Goal: Task Accomplishment & Management: Manage account settings

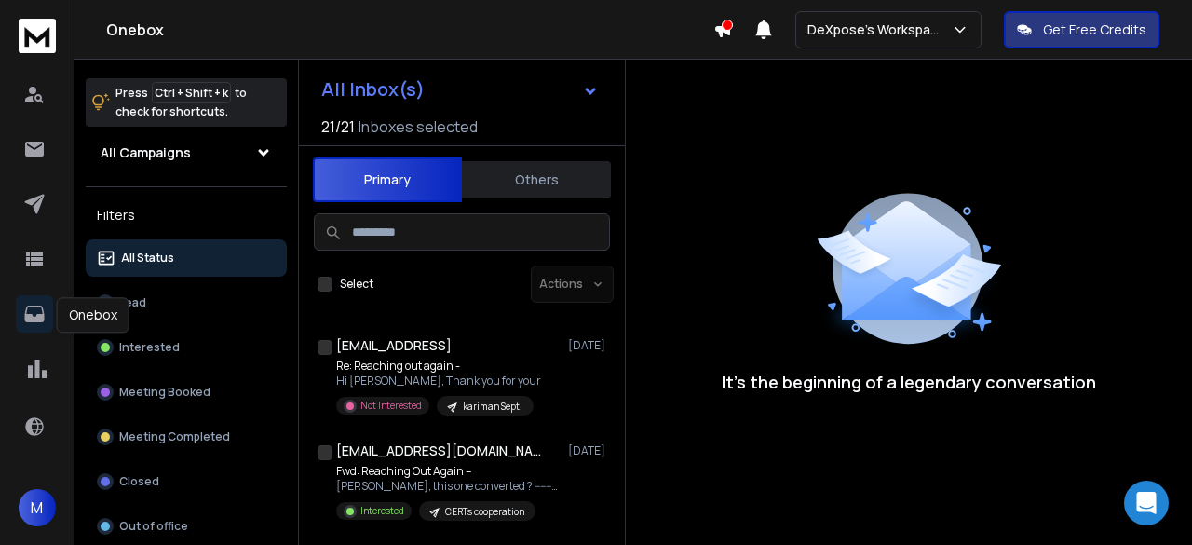
click at [37, 307] on icon at bounding box center [34, 314] width 20 height 17
click at [48, 318] on link at bounding box center [34, 313] width 37 height 37
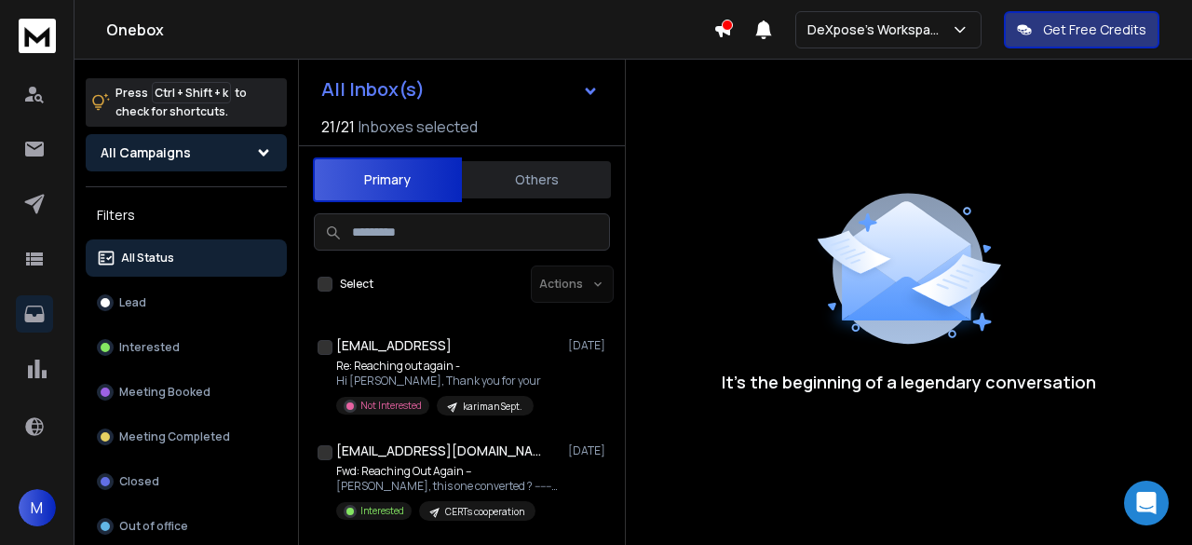
click at [246, 158] on button "All Campaigns" at bounding box center [186, 152] width 201 height 37
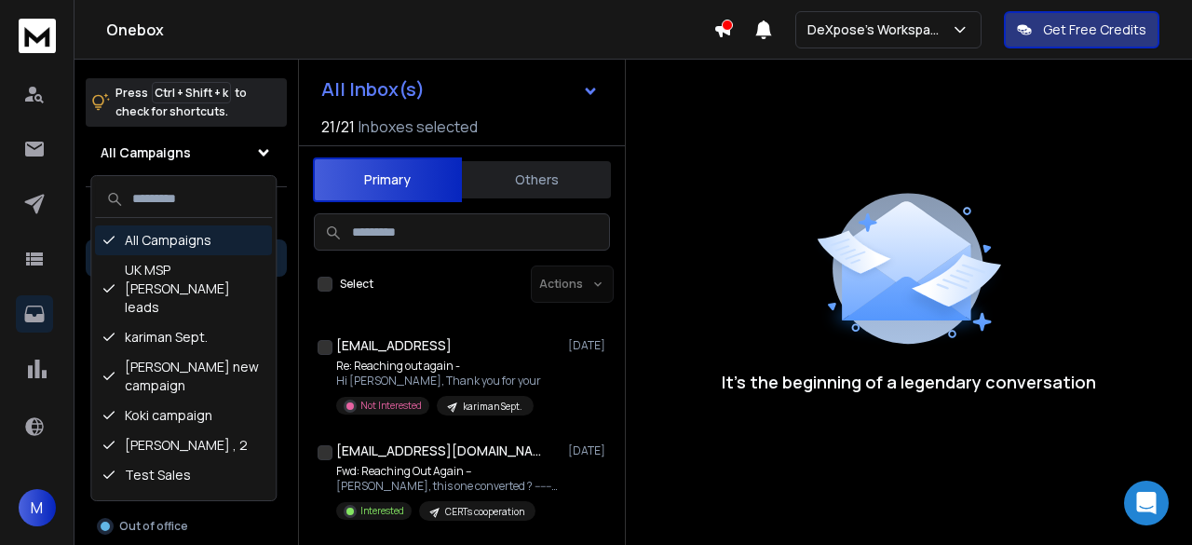
click at [184, 236] on div "All Campaigns" at bounding box center [183, 240] width 177 height 30
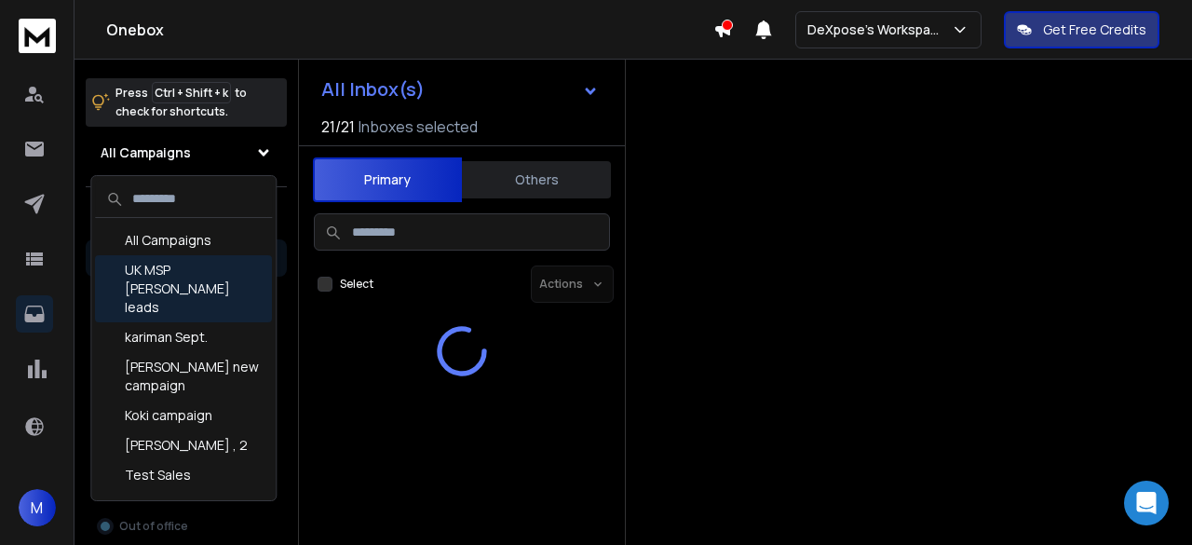
click at [182, 264] on div "UK MSP [PERSON_NAME] leads" at bounding box center [183, 288] width 177 height 67
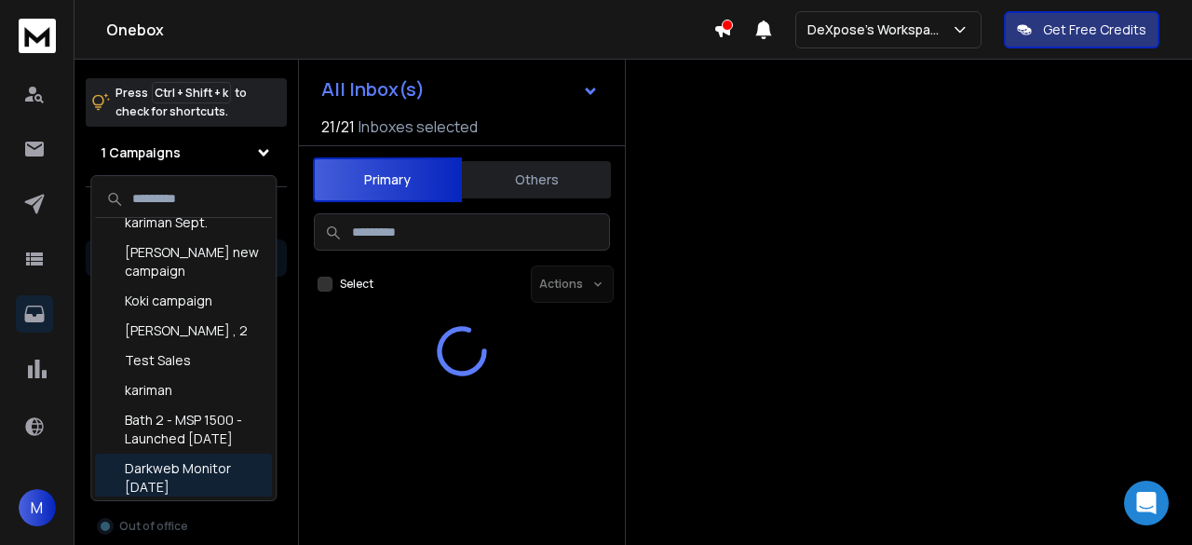
scroll to position [123, 0]
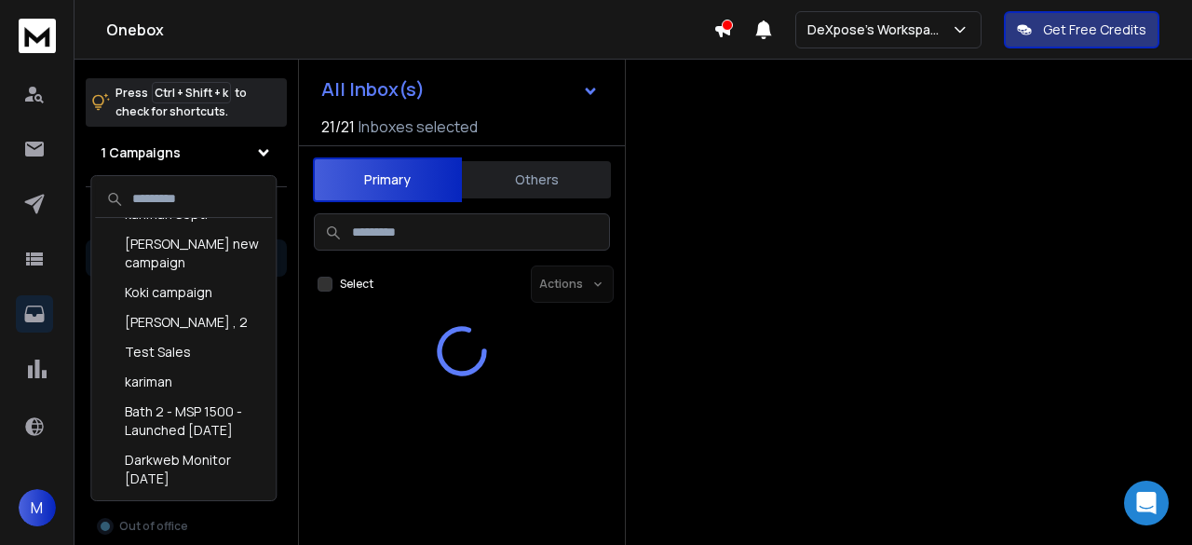
click at [380, 34] on h1 "Onebox" at bounding box center [409, 30] width 607 height 22
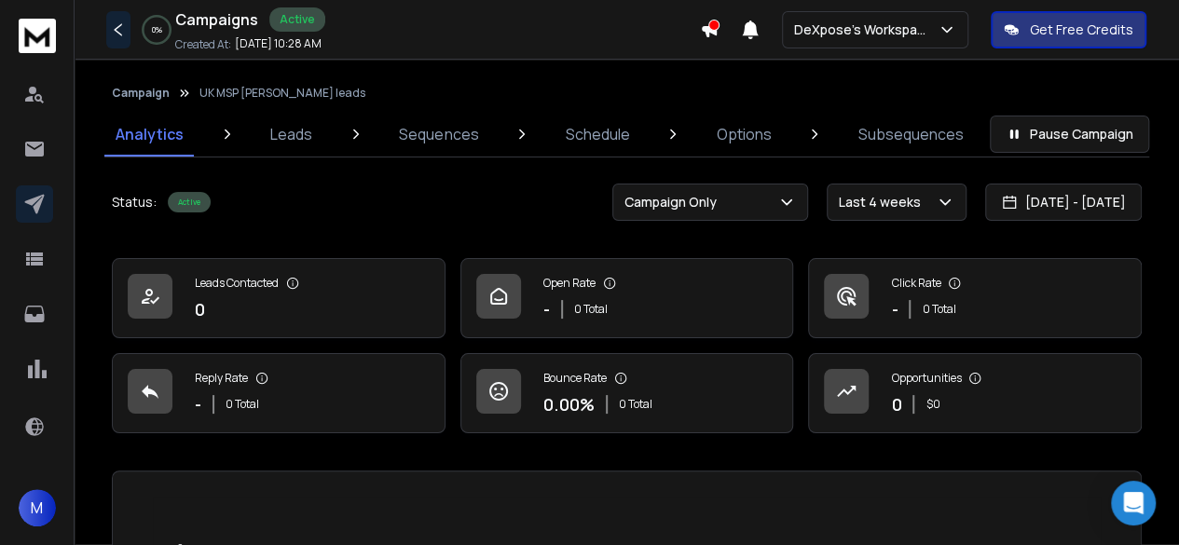
click at [121, 28] on icon at bounding box center [118, 29] width 17 height 17
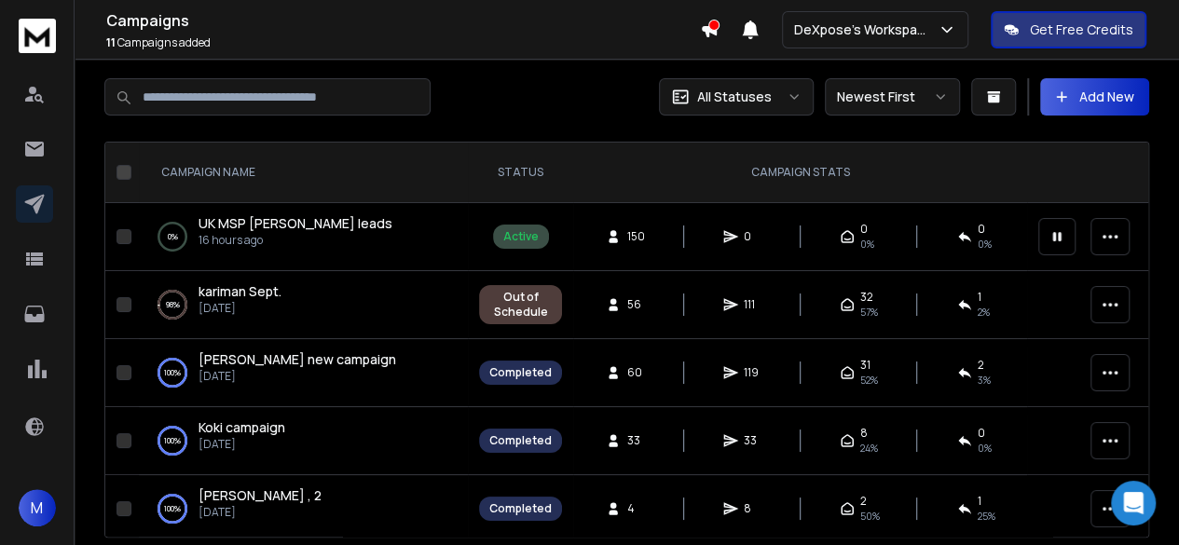
click at [520, 300] on div "Out of Schedule" at bounding box center [520, 305] width 62 height 30
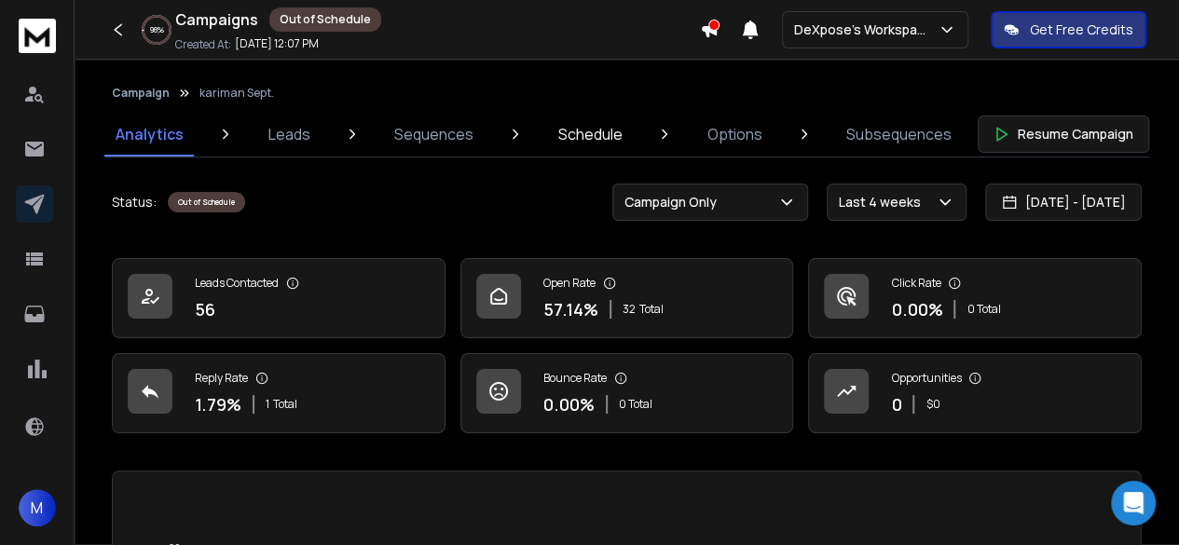
click at [592, 139] on p "Schedule" at bounding box center [590, 134] width 64 height 22
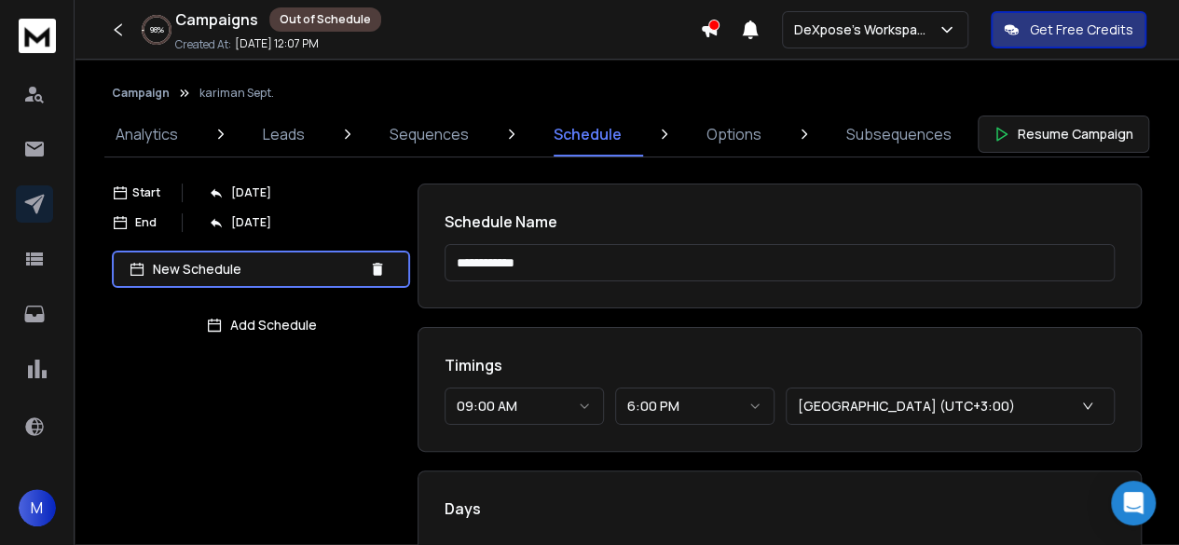
click at [271, 219] on p "Fri Sep 05 2025" at bounding box center [251, 222] width 40 height 15
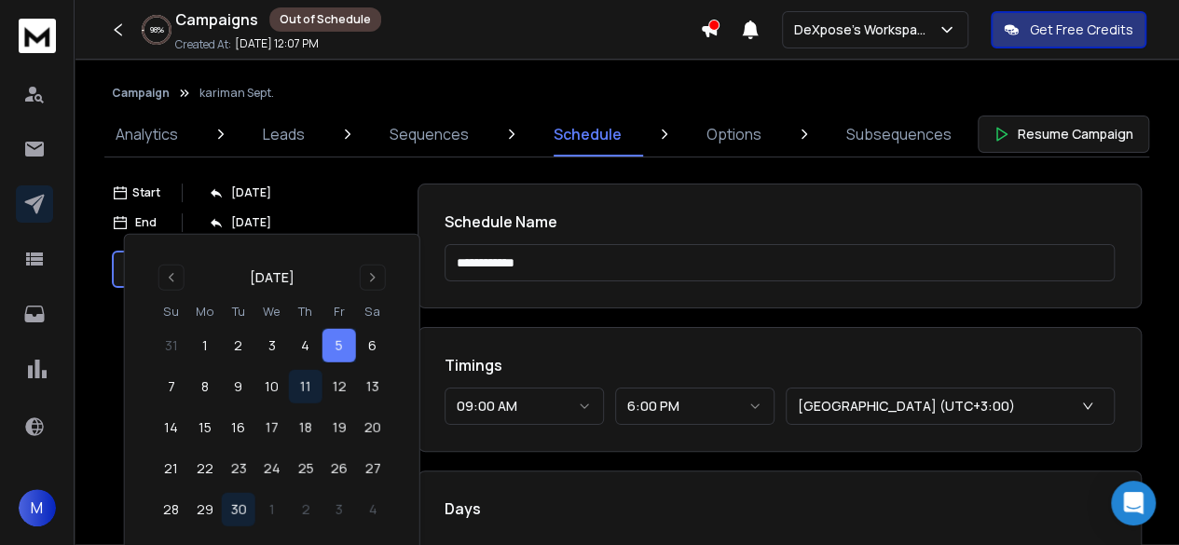
click at [242, 504] on button "30" at bounding box center [239, 510] width 34 height 34
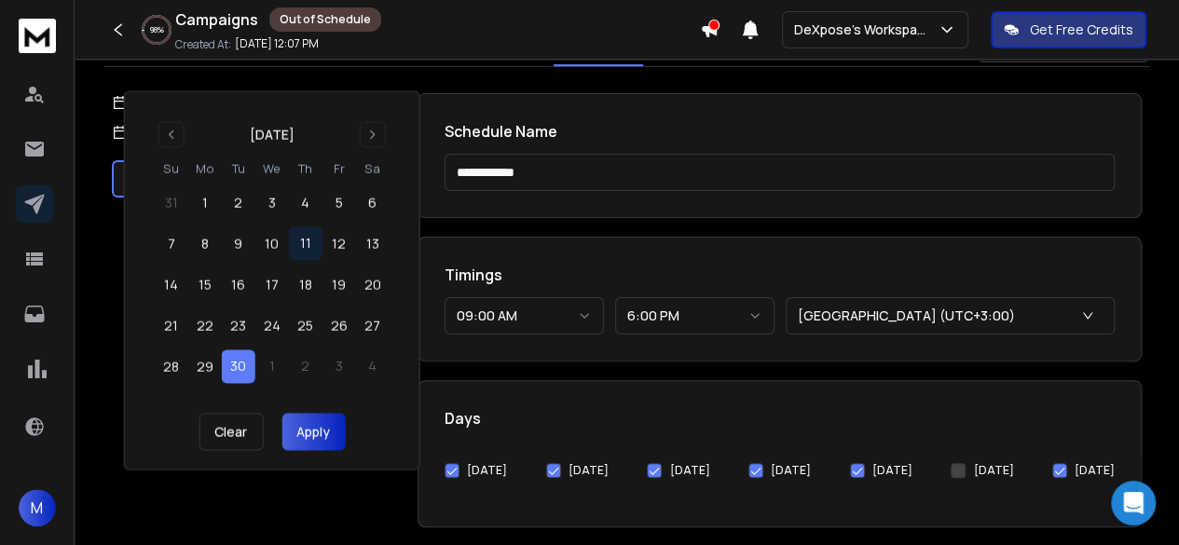
scroll to position [152, 0]
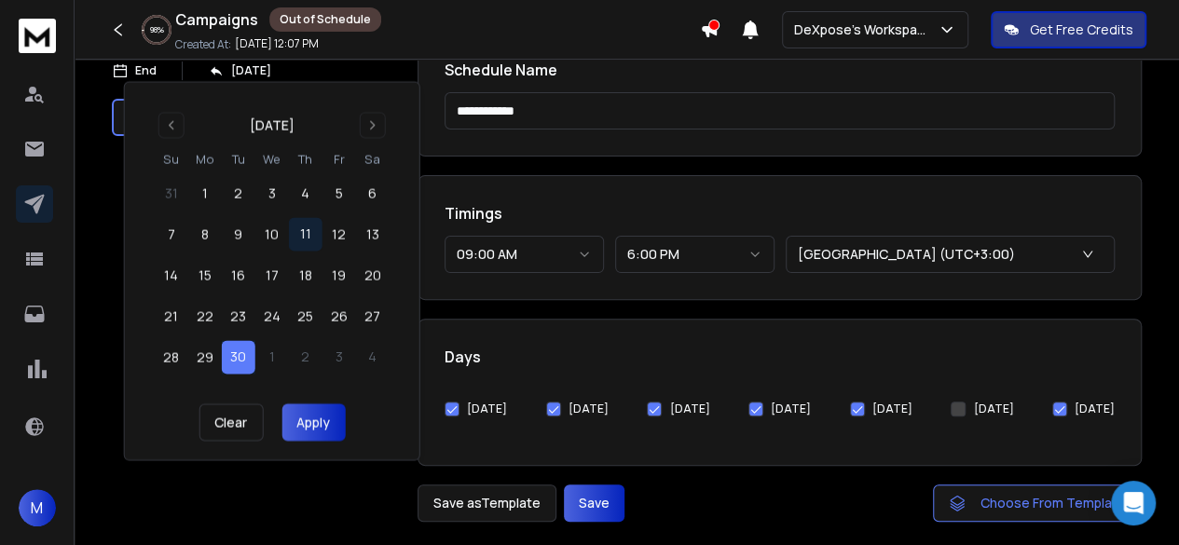
click at [318, 415] on button "Apply" at bounding box center [312, 422] width 63 height 37
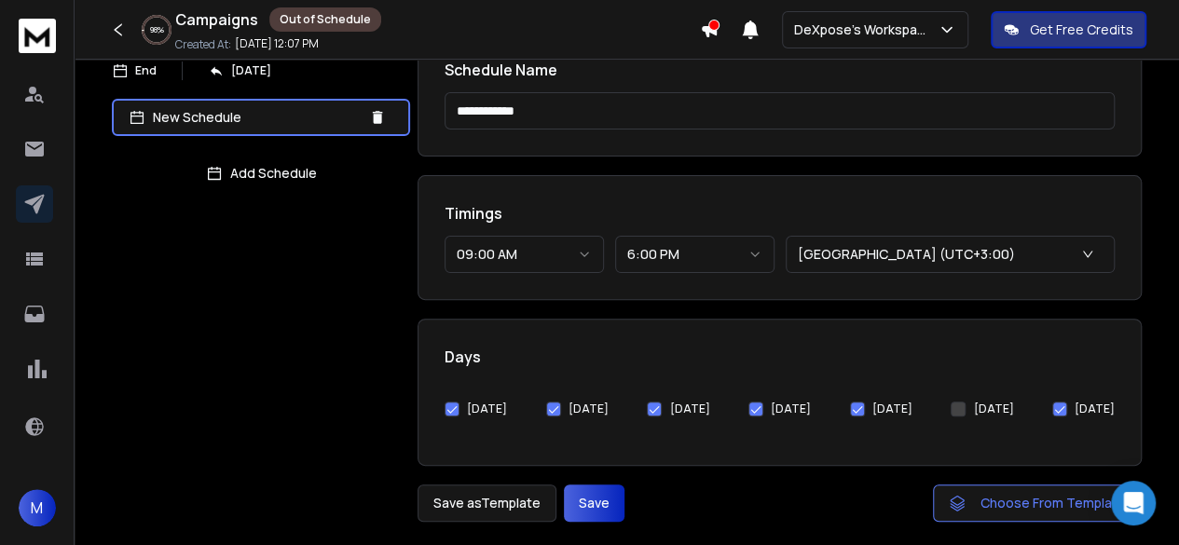
click at [597, 497] on button "Save" at bounding box center [594, 502] width 61 height 37
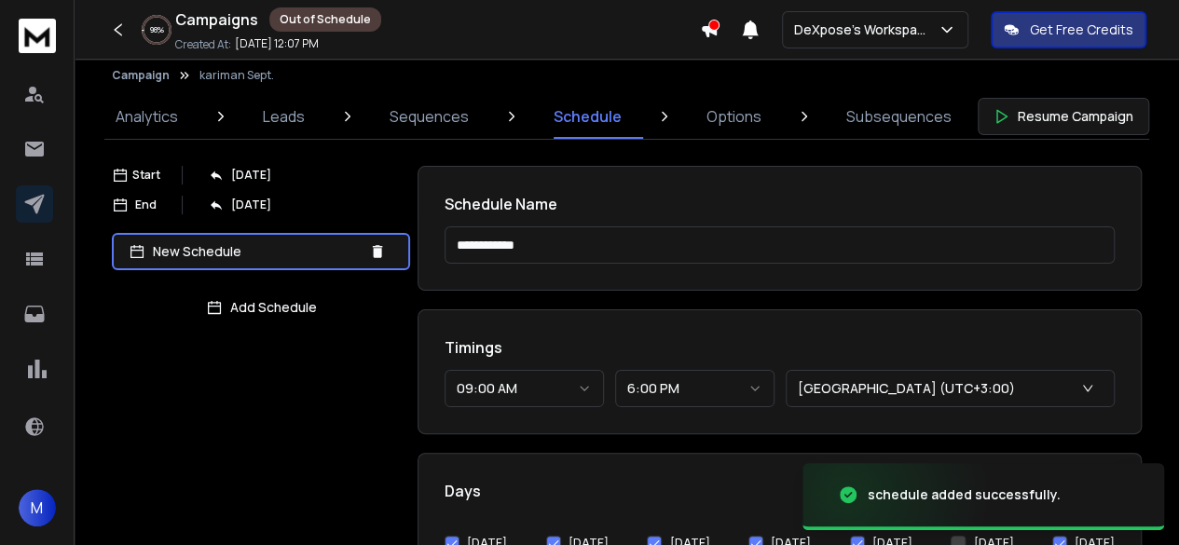
scroll to position [0, 0]
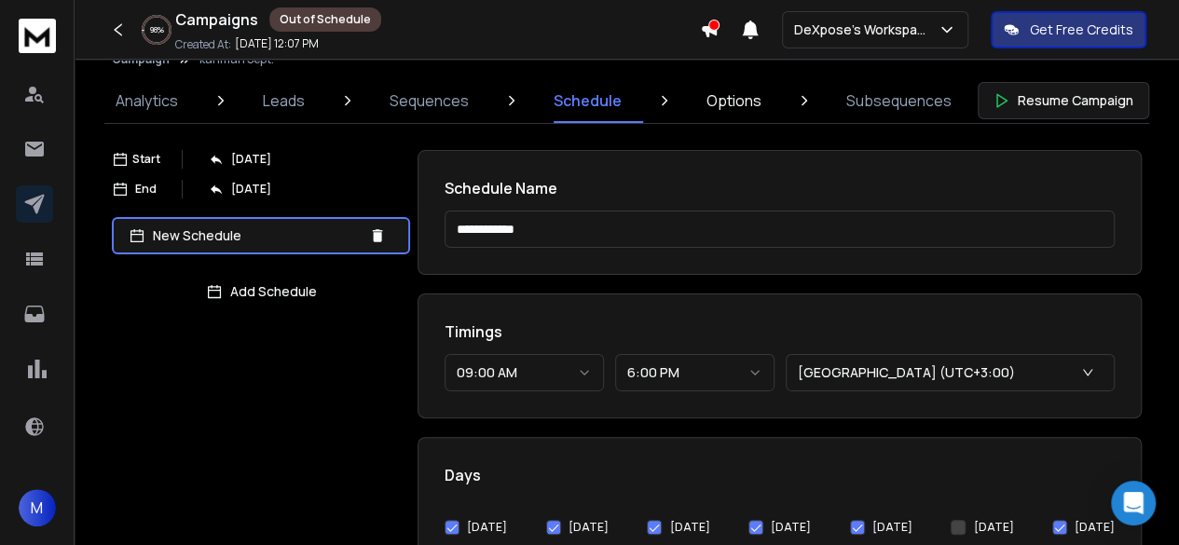
click at [748, 135] on div "**********" at bounding box center [626, 346] width 1044 height 603
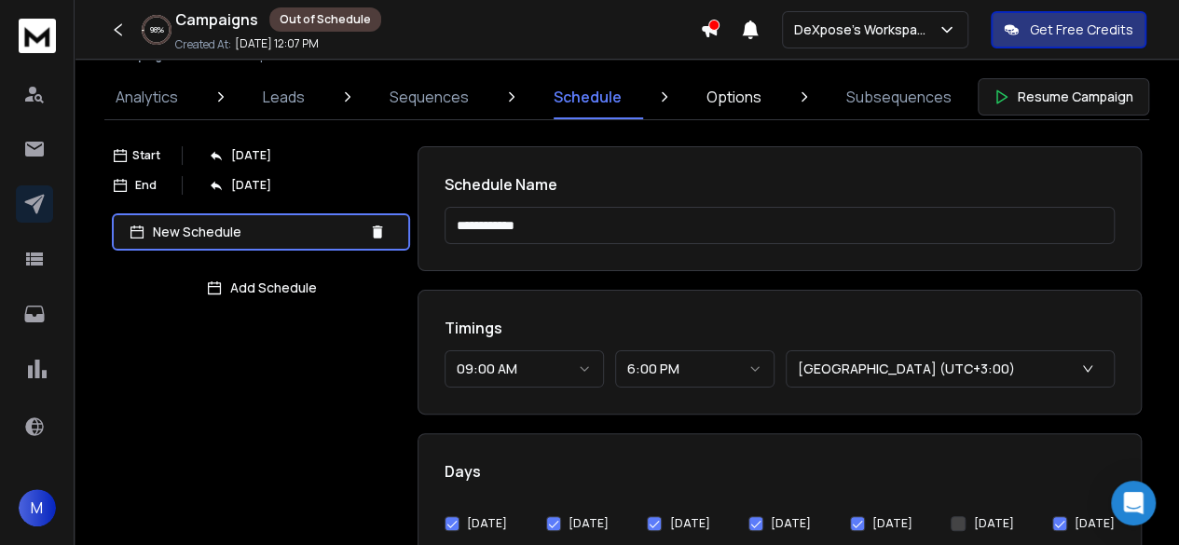
click at [745, 96] on link "Options" at bounding box center [733, 97] width 77 height 45
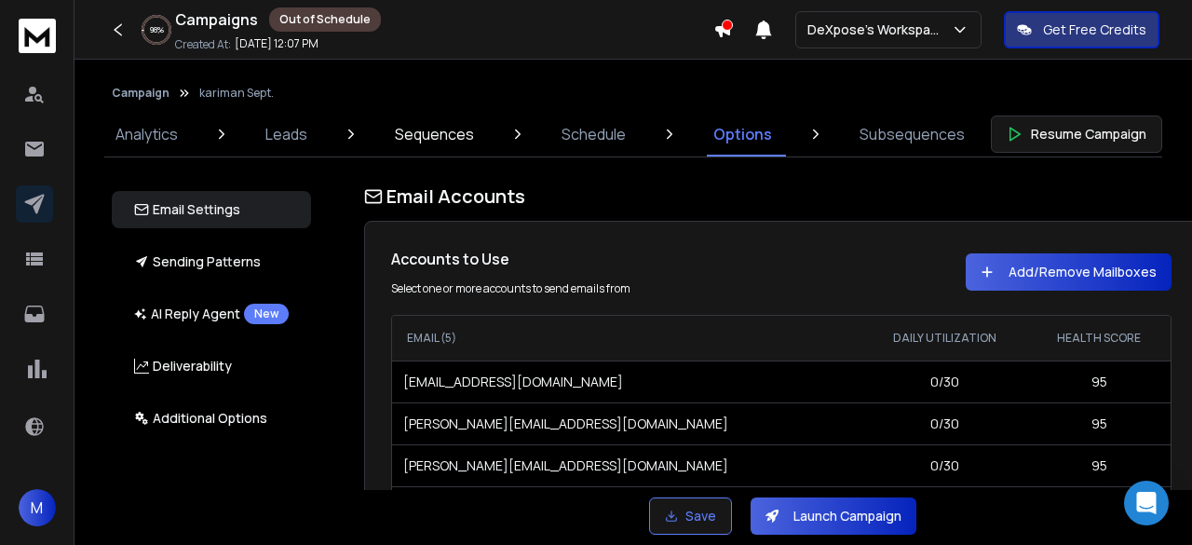
click at [455, 126] on p "Sequences" at bounding box center [434, 134] width 79 height 22
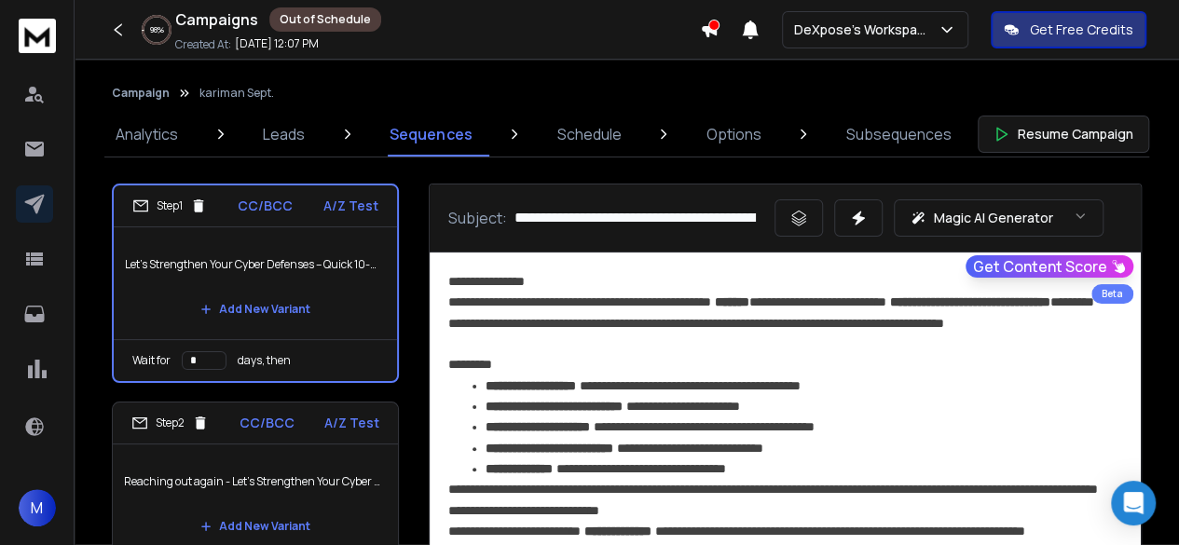
click at [500, 301] on div "**********" at bounding box center [778, 323] width 660 height 62
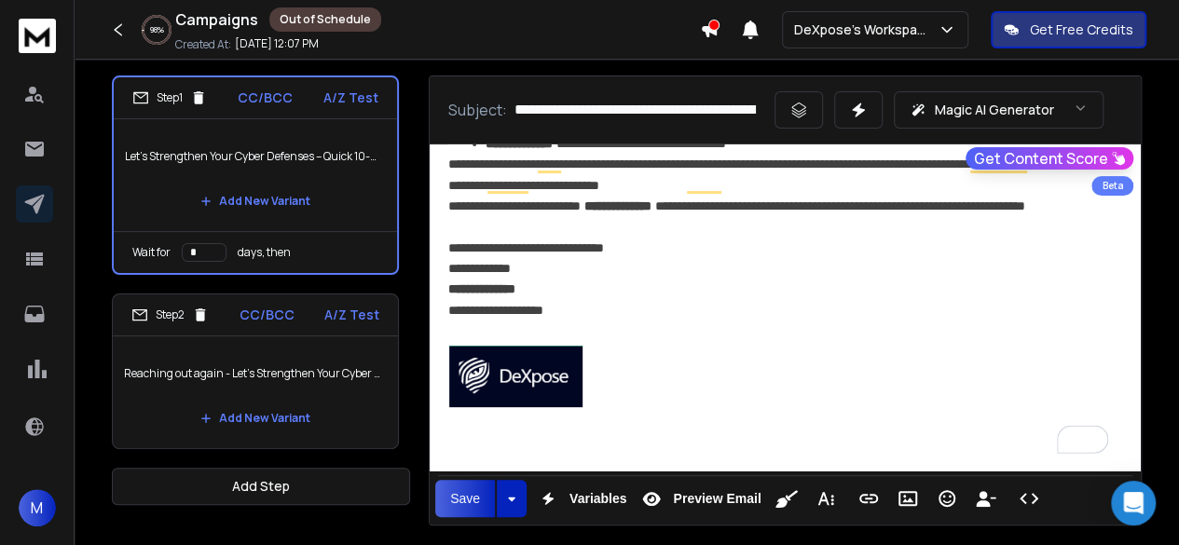
scroll to position [113, 0]
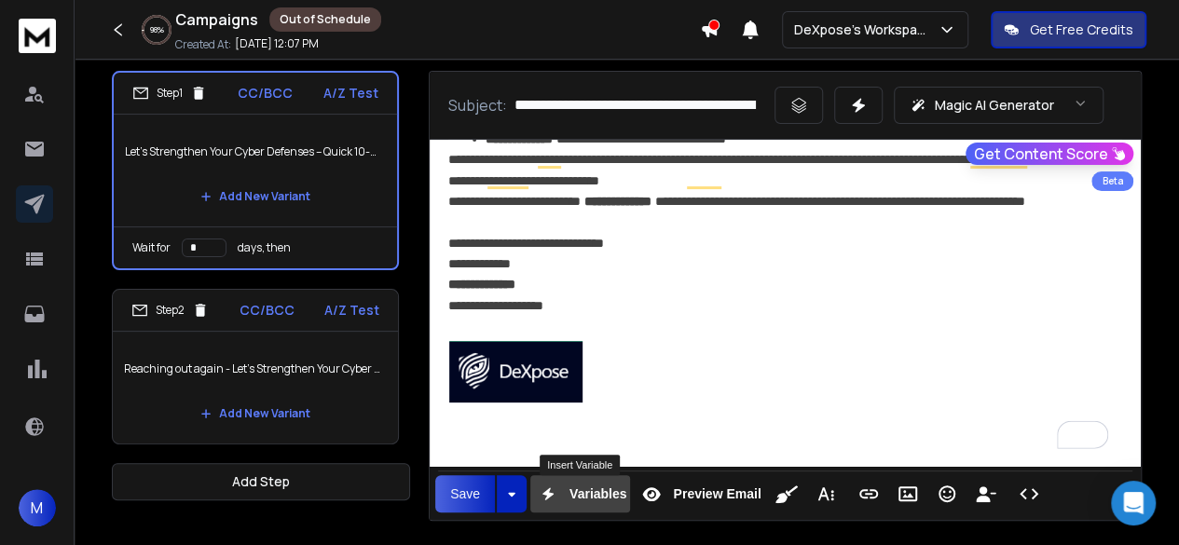
click at [591, 489] on span "Variables" at bounding box center [598, 494] width 65 height 16
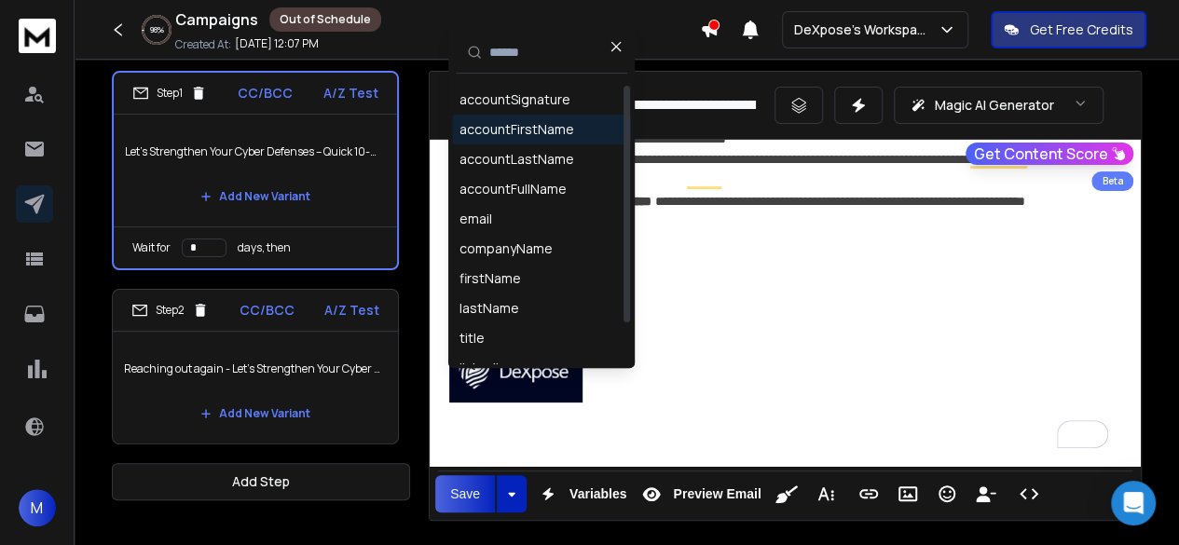
click at [529, 126] on div "accountFirstName" at bounding box center [516, 129] width 115 height 19
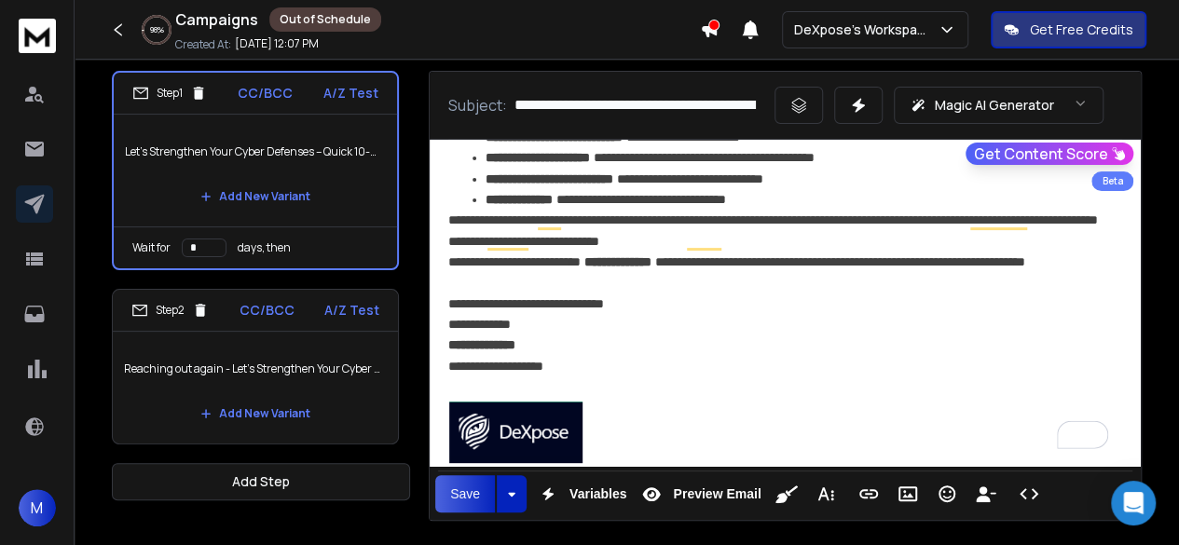
scroll to position [0, 0]
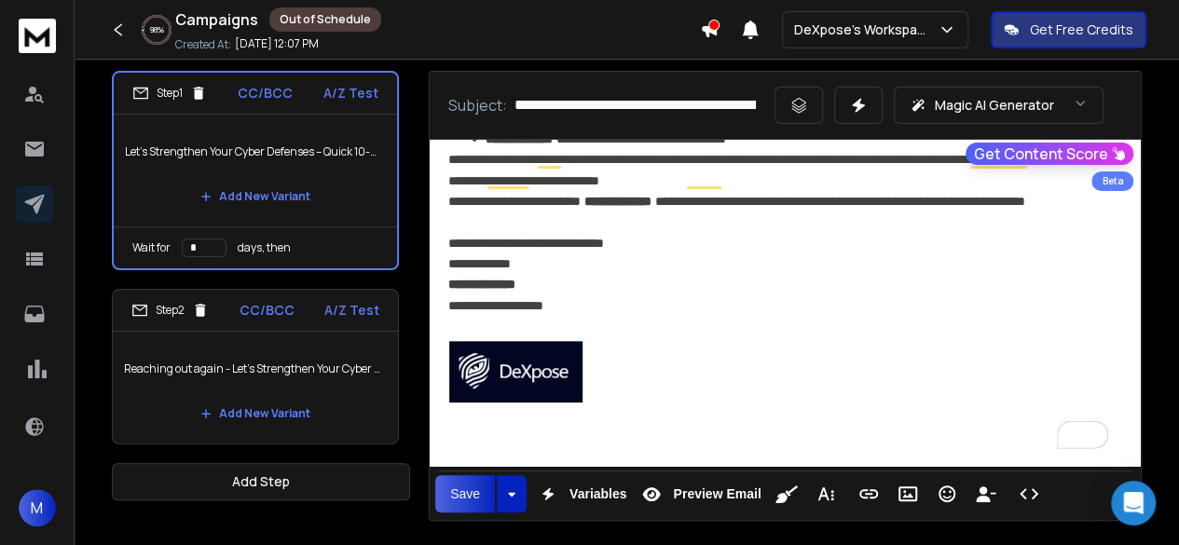
click at [515, 285] on strong "**********" at bounding box center [481, 284] width 67 height 13
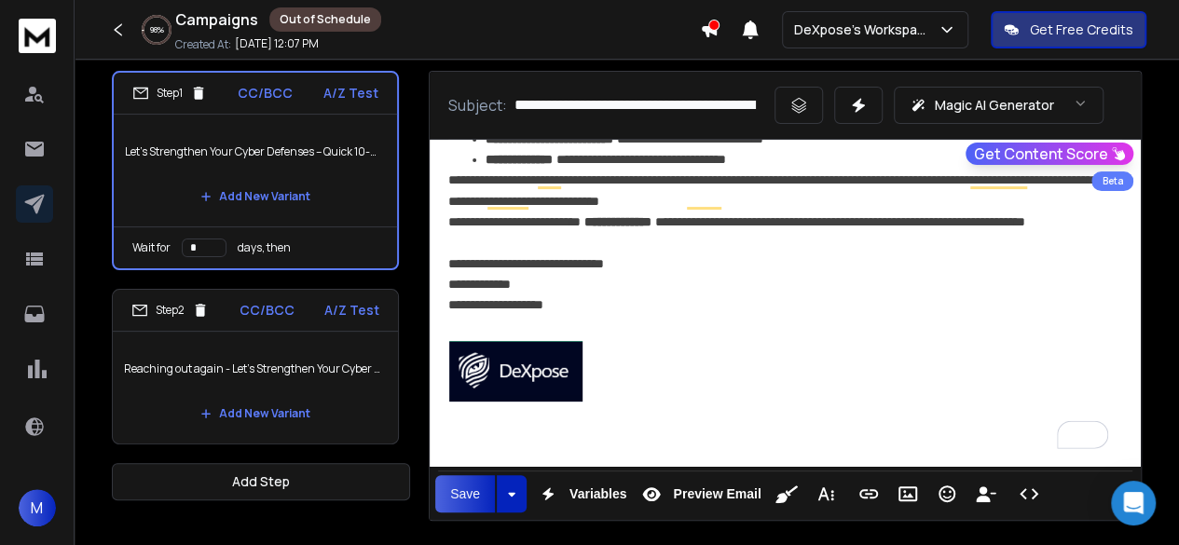
click at [532, 279] on div "**********" at bounding box center [778, 295] width 660 height 42
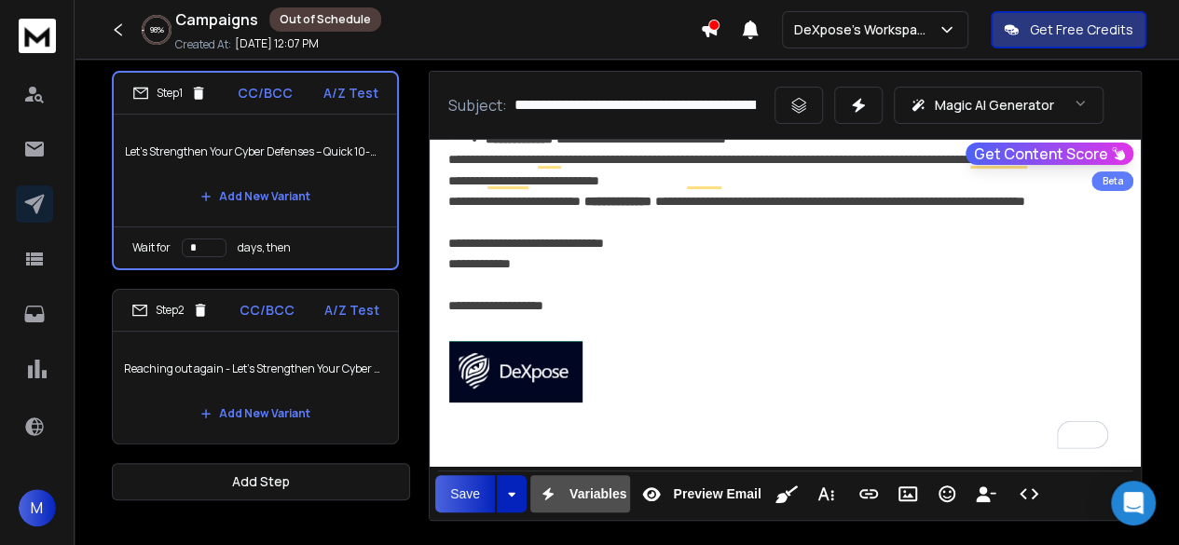
click at [596, 498] on span "Variables" at bounding box center [598, 494] width 65 height 16
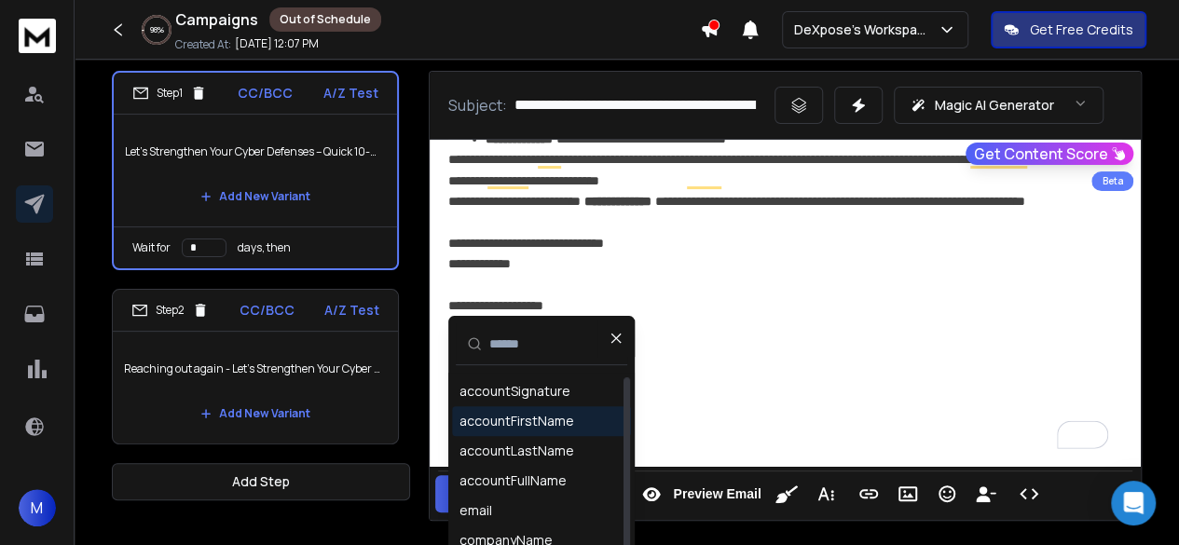
click at [526, 419] on div "accountFirstName" at bounding box center [516, 421] width 115 height 19
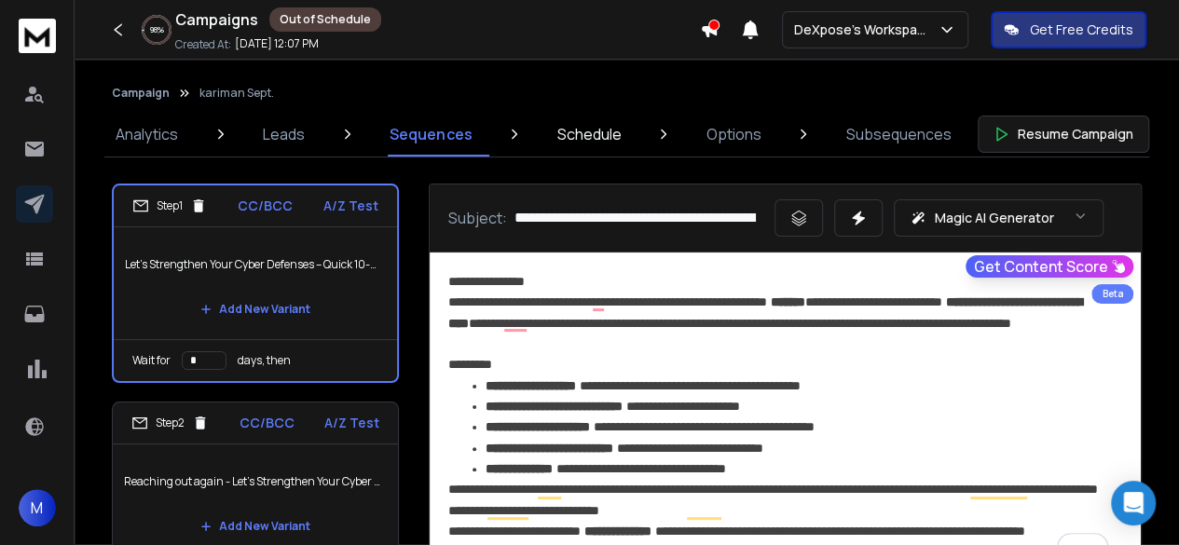
click at [591, 124] on p "Schedule" at bounding box center [589, 134] width 64 height 22
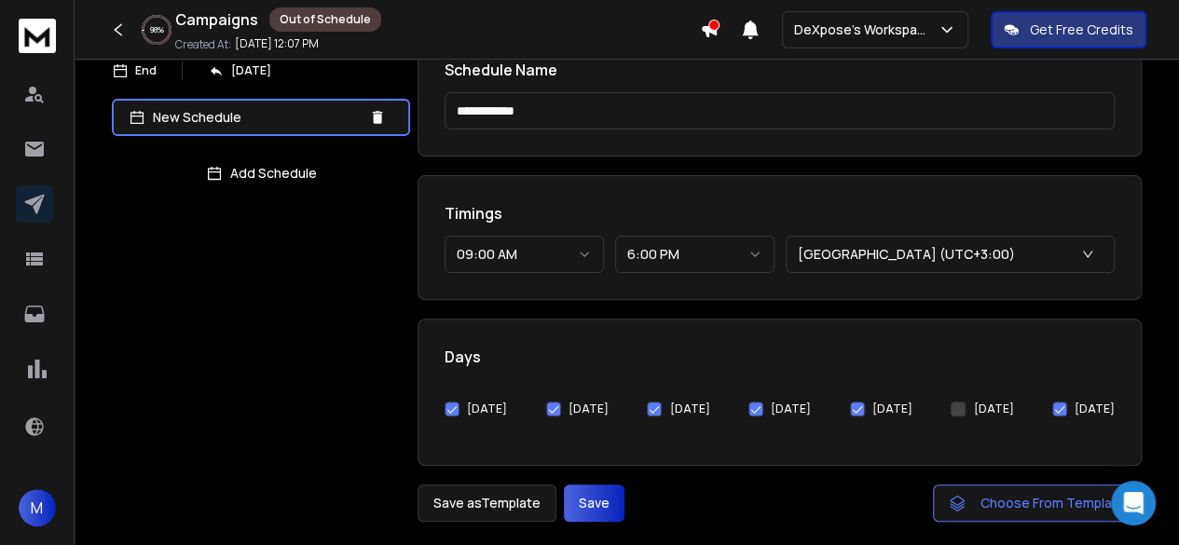
click at [603, 495] on button "Save" at bounding box center [594, 502] width 61 height 37
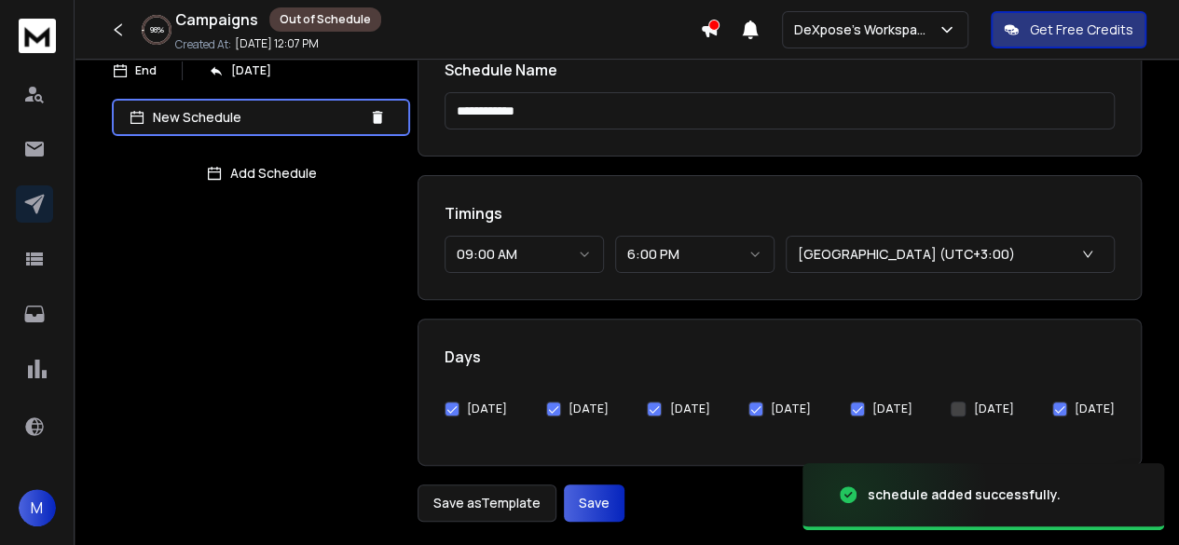
click at [739, 243] on button "6:00 PM" at bounding box center [694, 254] width 159 height 37
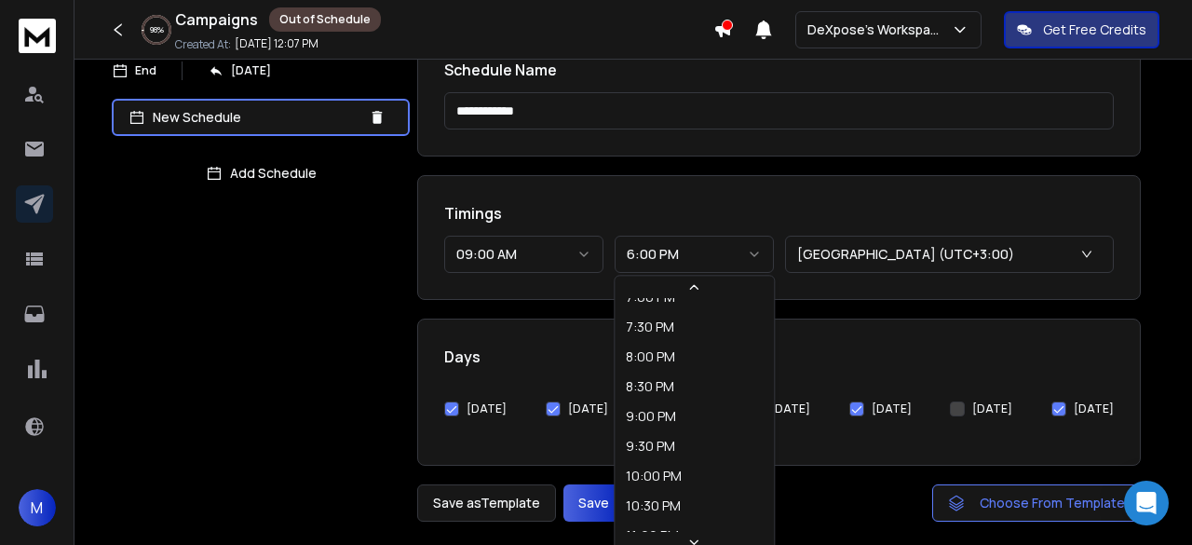
select select "********"
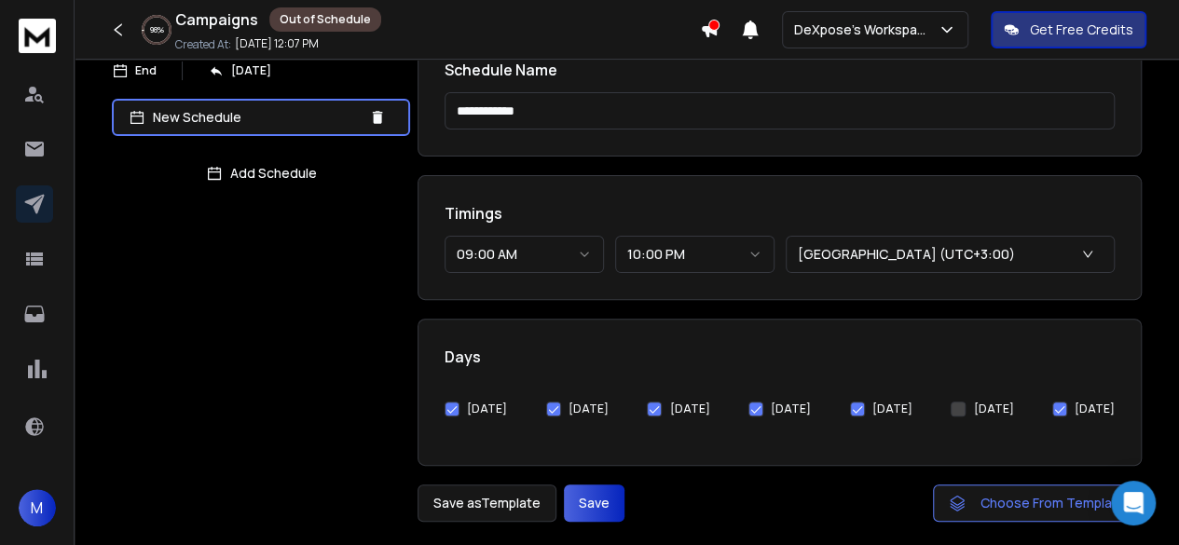
click at [601, 488] on button "Save" at bounding box center [594, 502] width 61 height 37
click at [602, 495] on button "Save" at bounding box center [594, 502] width 61 height 37
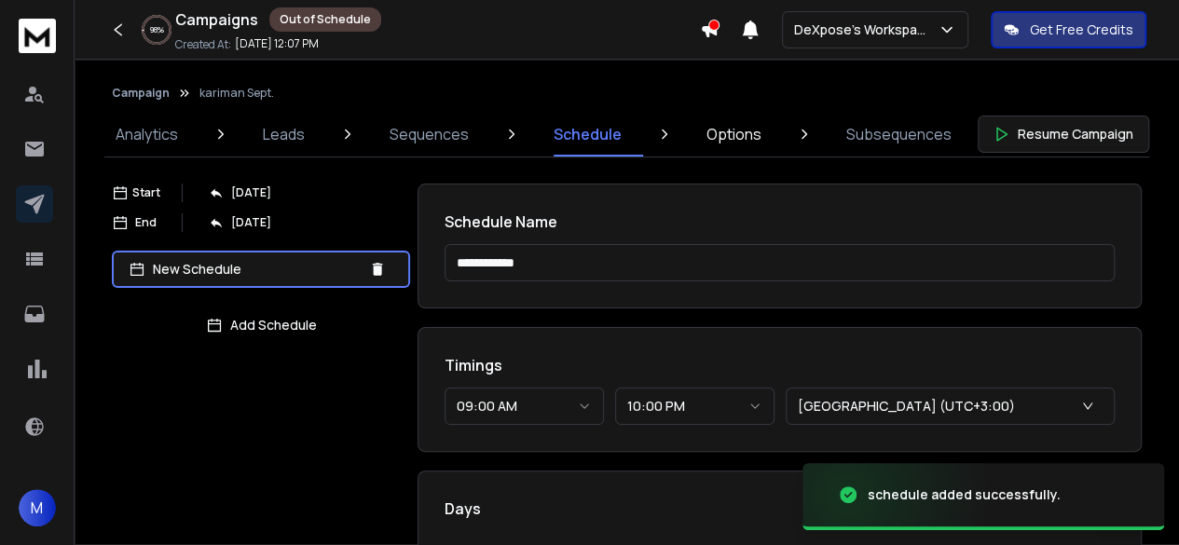
click at [749, 128] on p "Options" at bounding box center [733, 134] width 55 height 22
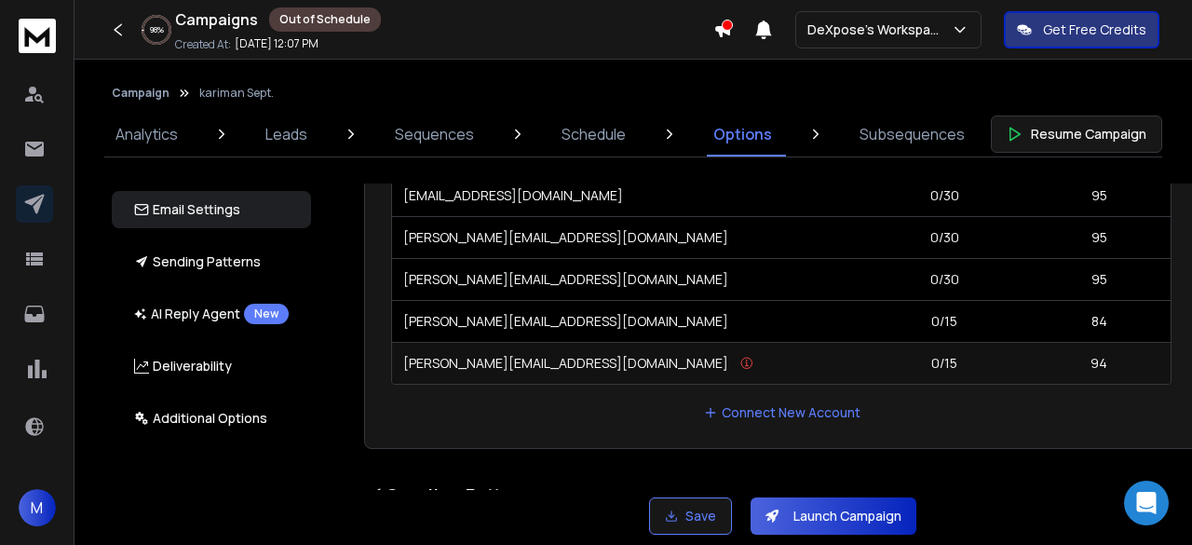
scroll to position [12, 0]
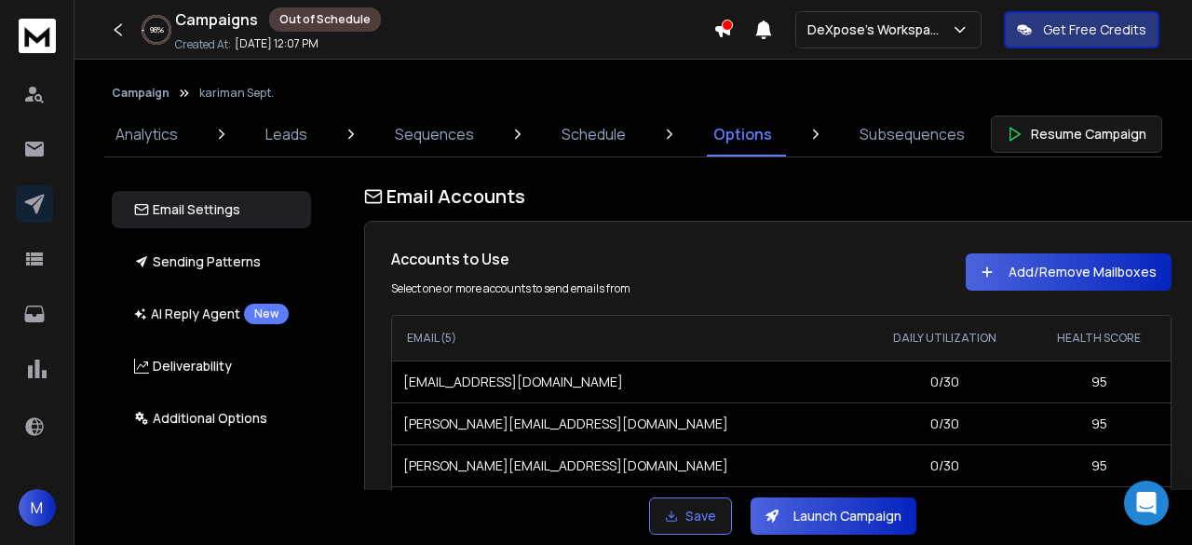
click at [1036, 273] on button "Add/Remove Mailboxes" at bounding box center [1069, 271] width 206 height 37
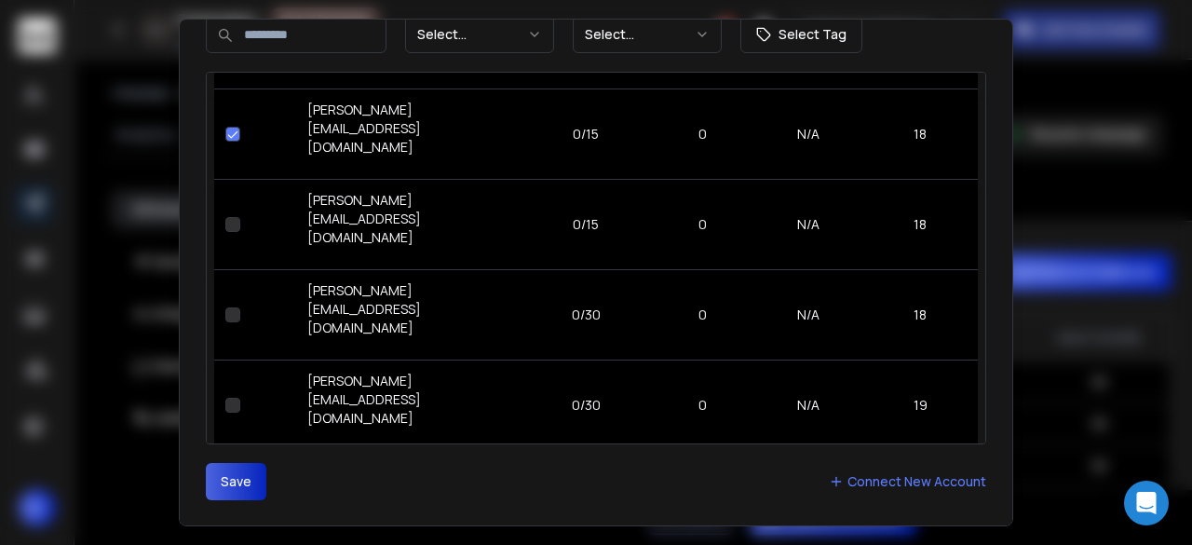
scroll to position [633, 0]
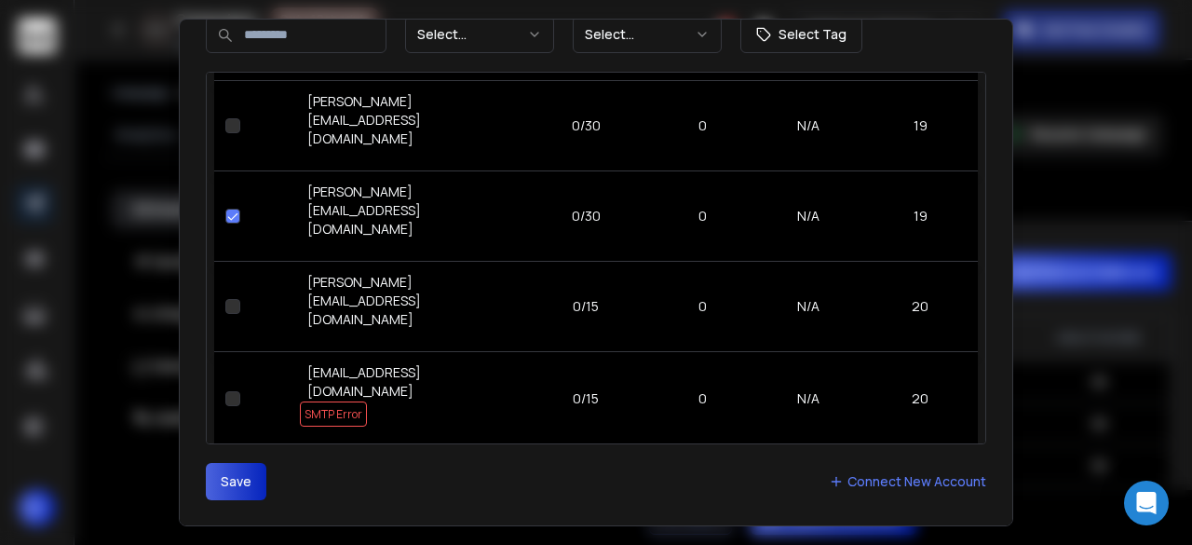
click at [228, 478] on button "Save" at bounding box center [236, 481] width 61 height 37
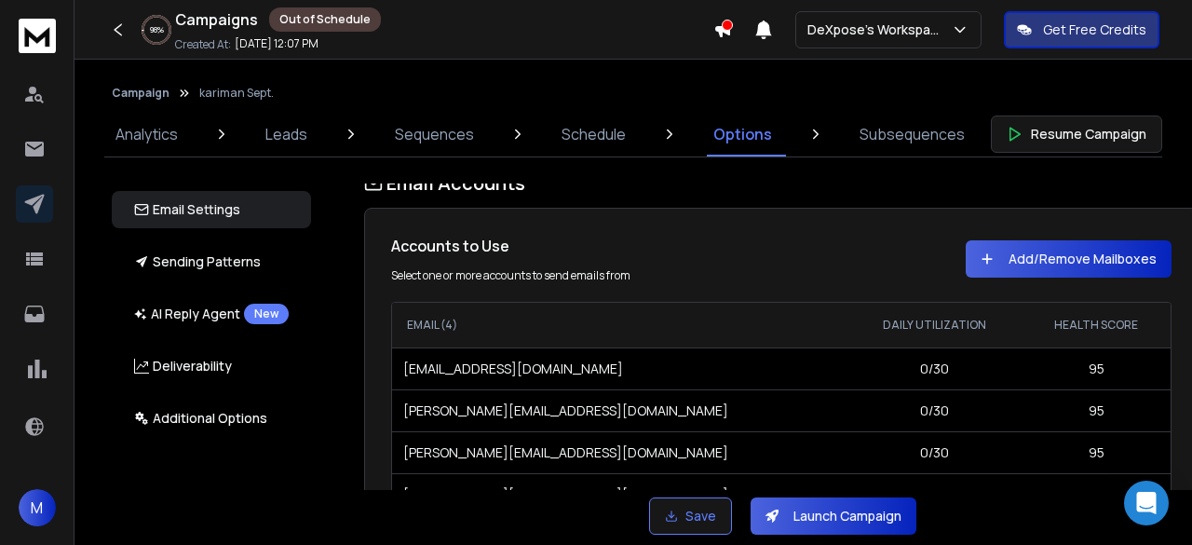
scroll to position [0, 0]
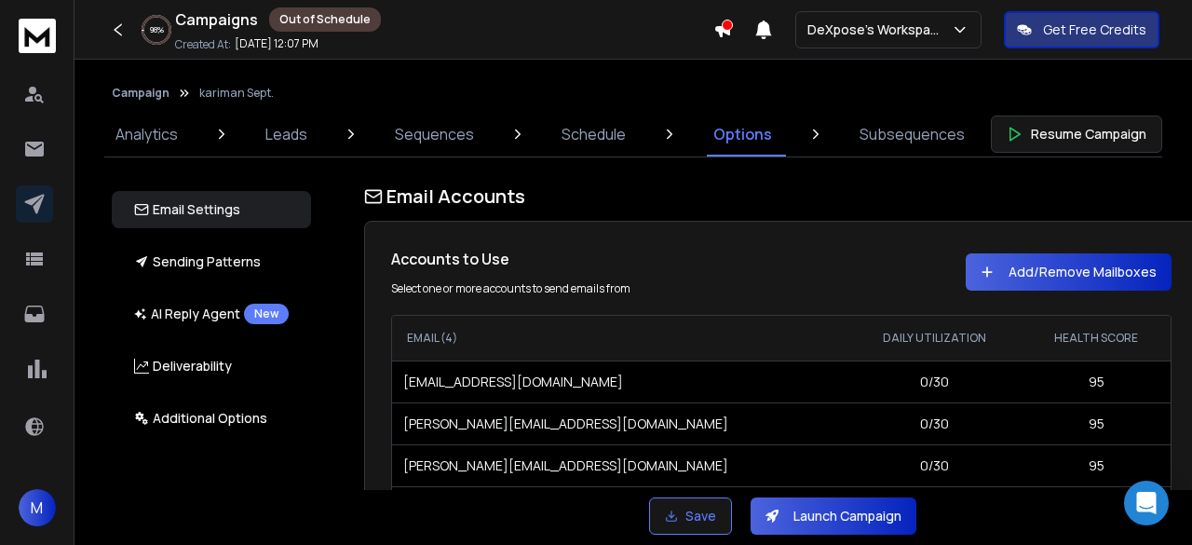
drag, startPoint x: 1021, startPoint y: 260, endPoint x: 997, endPoint y: 260, distance: 24.2
click at [1021, 260] on button "Add/Remove Mailboxes" at bounding box center [1069, 271] width 206 height 37
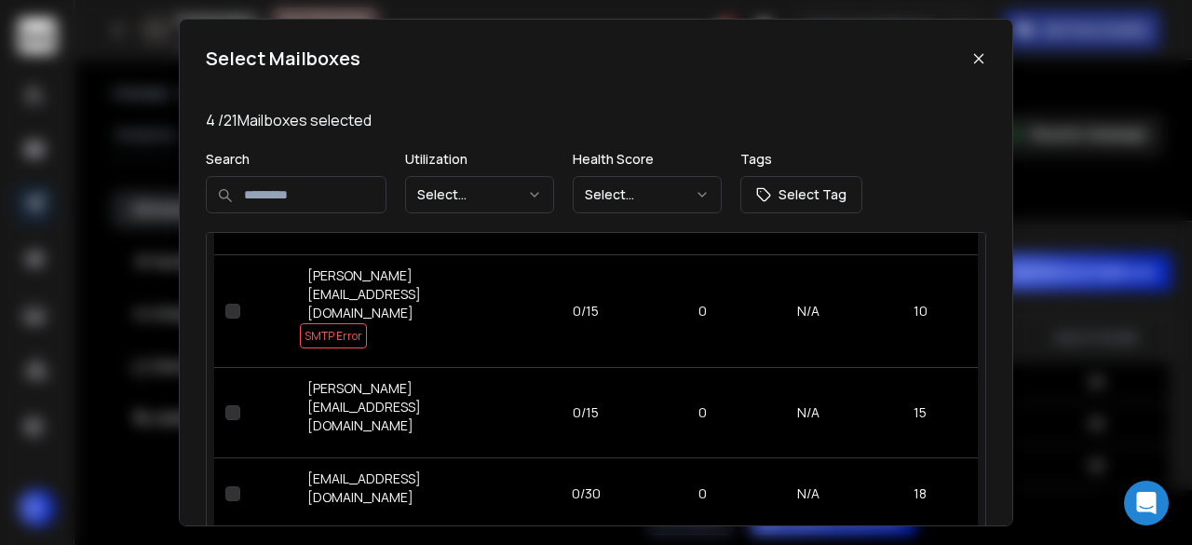
scroll to position [466, 0]
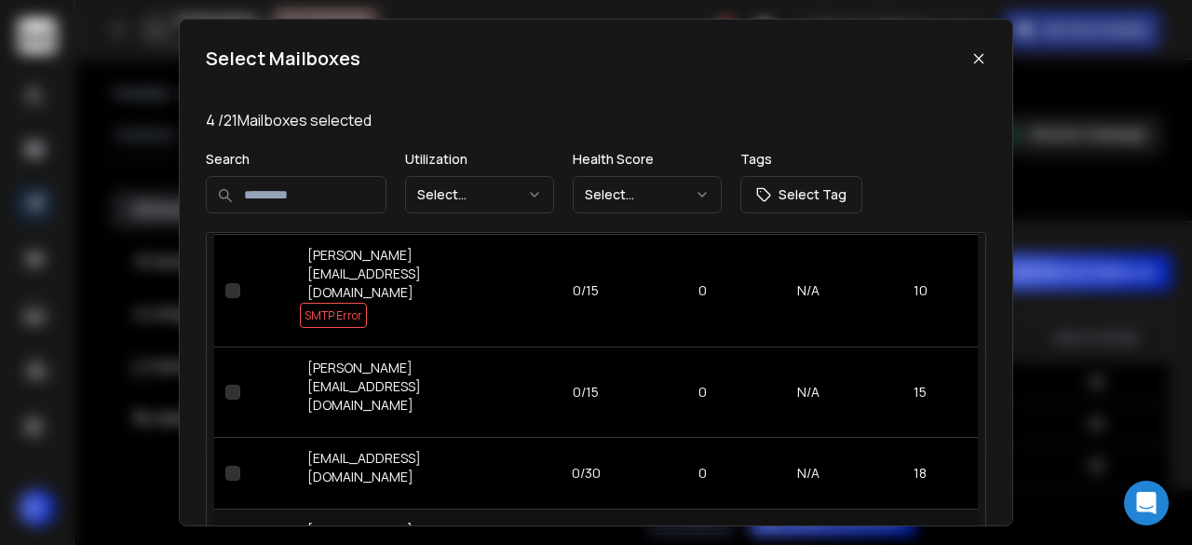
click at [237, 544] on button "button" at bounding box center [232, 554] width 15 height 15
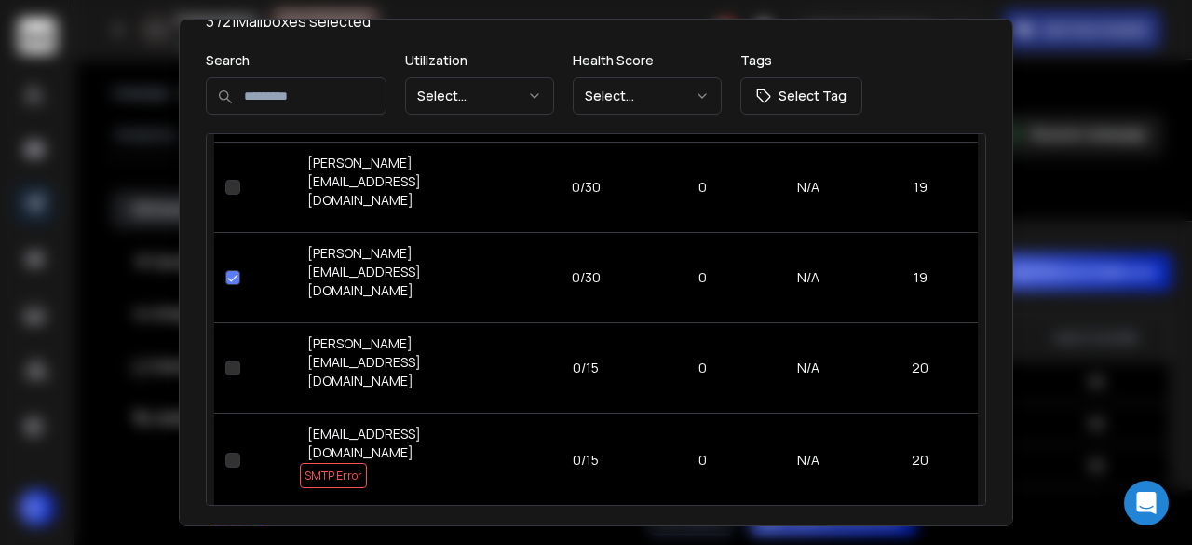
scroll to position [160, 0]
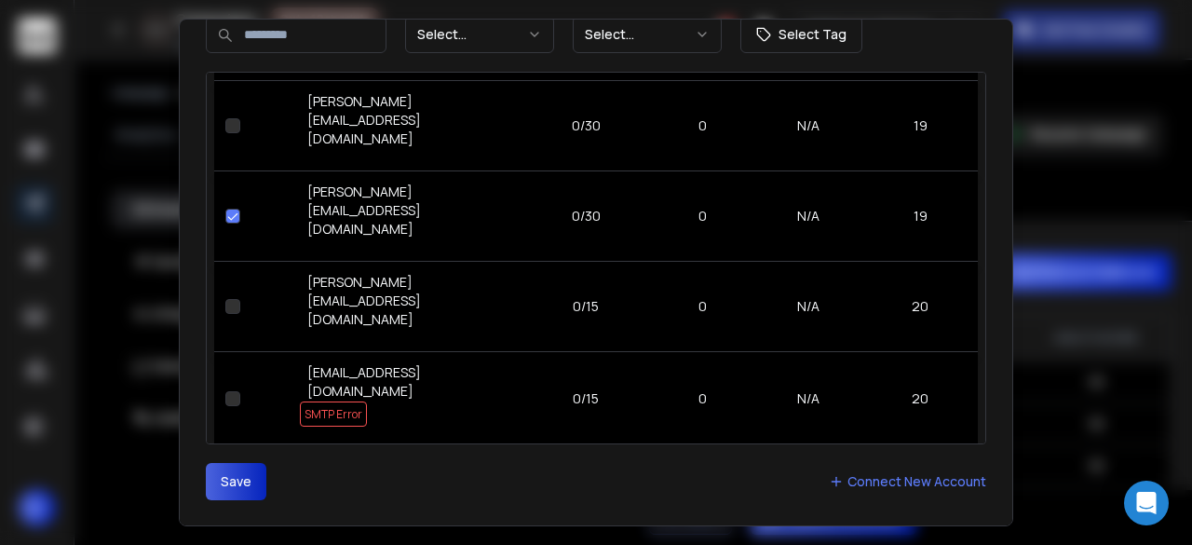
click at [253, 476] on button "Save" at bounding box center [236, 481] width 61 height 37
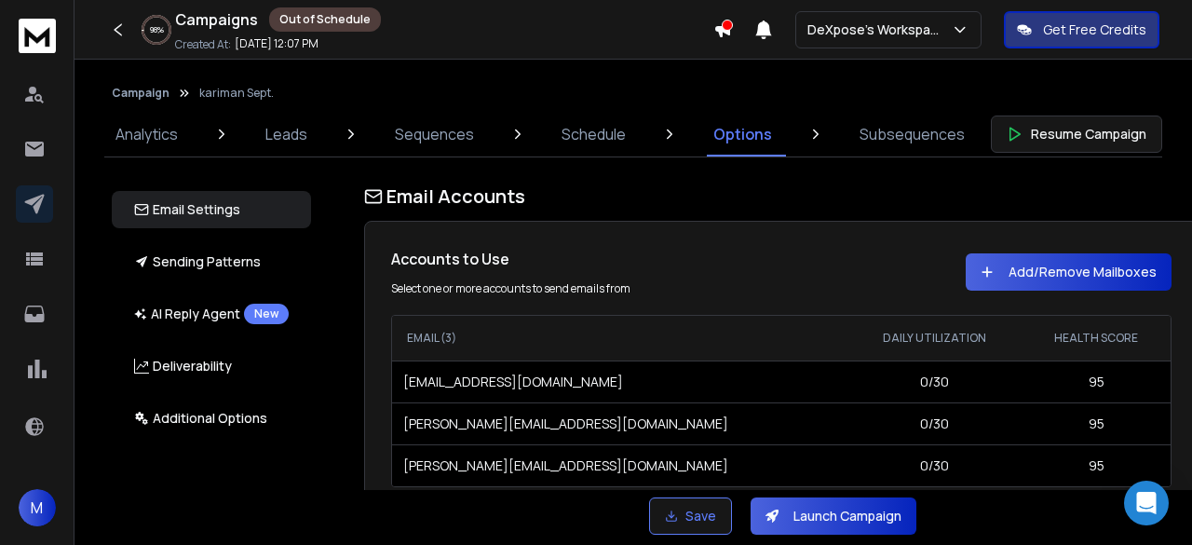
click at [807, 514] on button "Launch Campaign" at bounding box center [834, 515] width 166 height 37
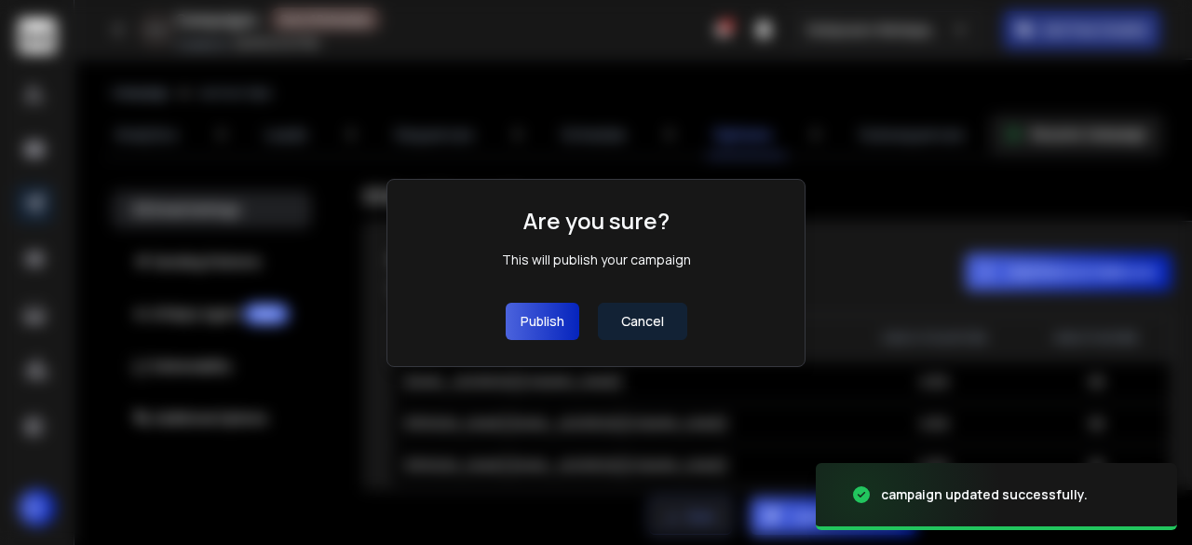
click at [538, 310] on button "Publish" at bounding box center [543, 321] width 74 height 37
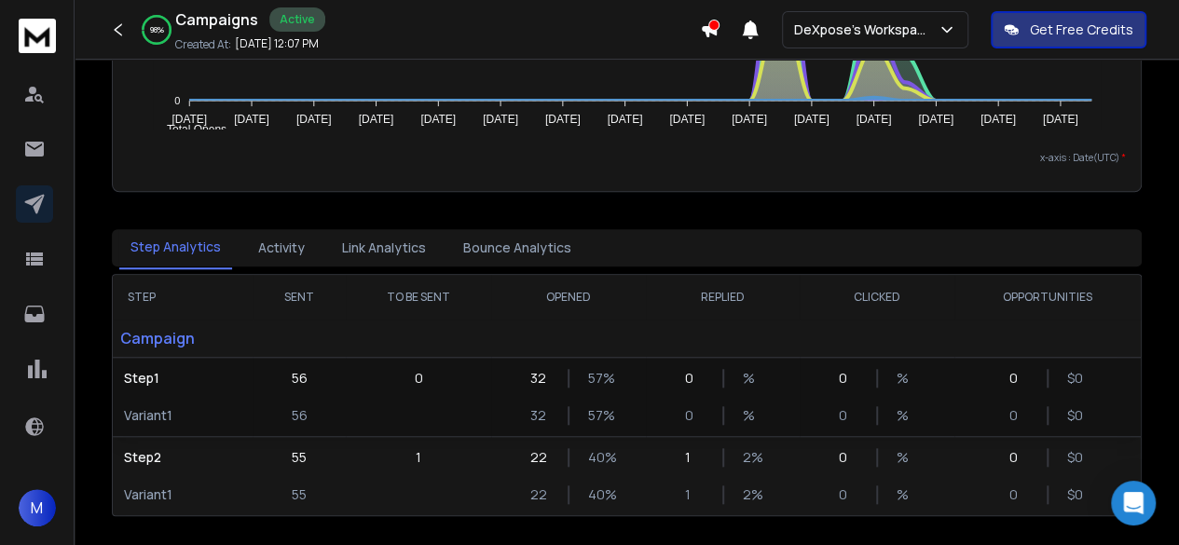
scroll to position [695, 0]
click at [283, 237] on button "Activity" at bounding box center [281, 246] width 69 height 41
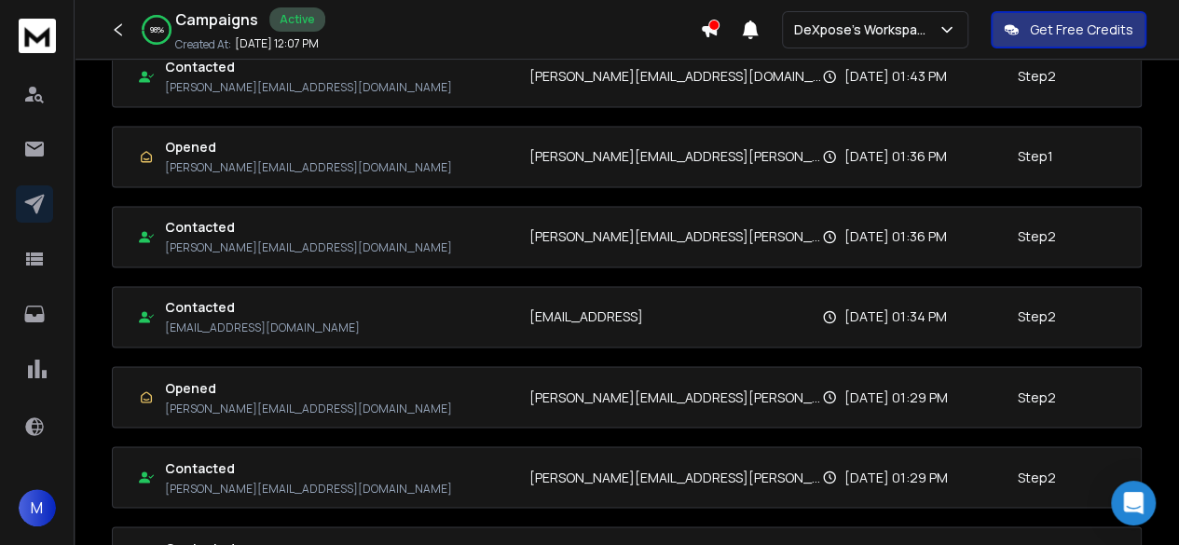
scroll to position [4981, 0]
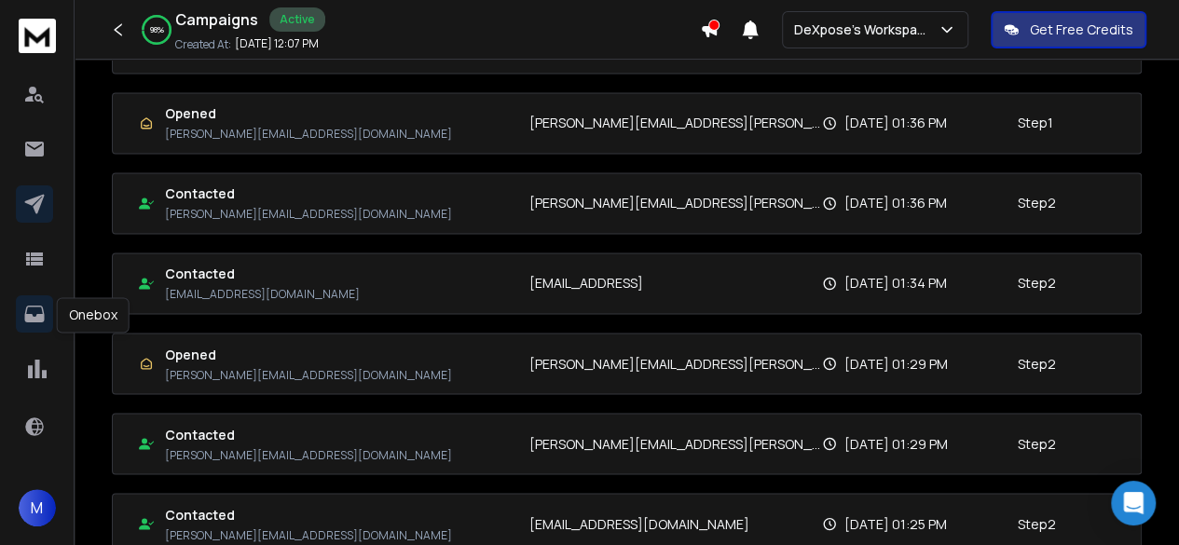
click at [39, 310] on icon at bounding box center [34, 314] width 22 height 22
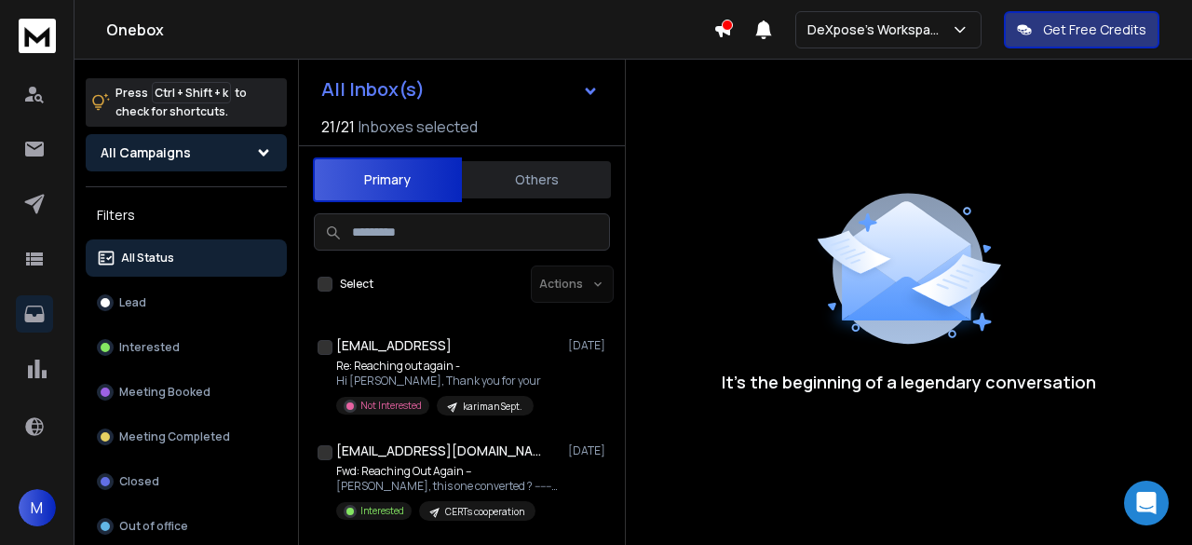
click at [200, 143] on button "All Campaigns" at bounding box center [186, 152] width 201 height 37
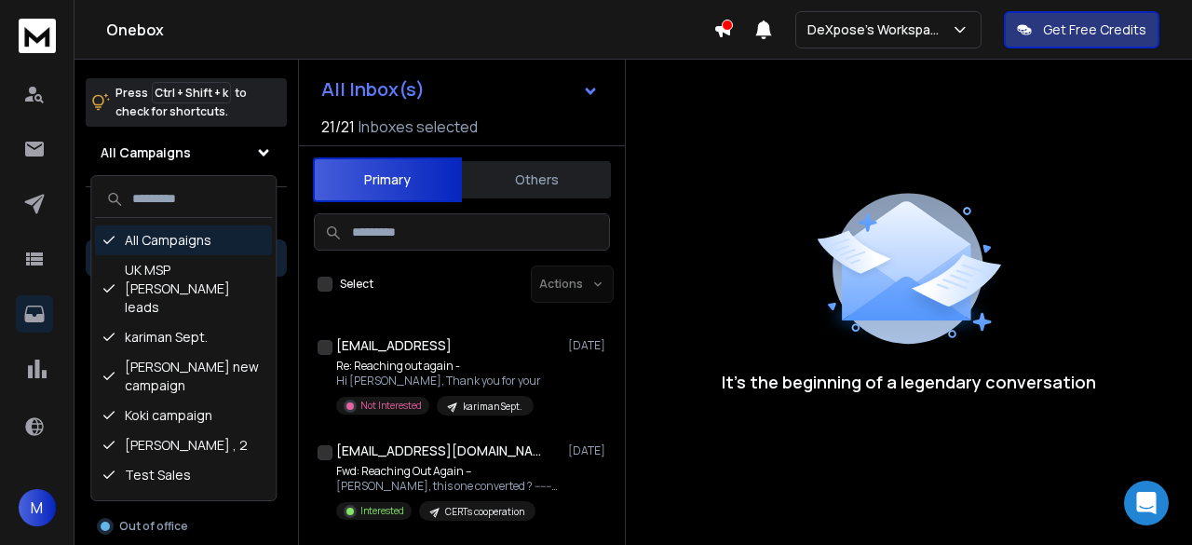
click at [188, 234] on div "All Campaigns" at bounding box center [183, 240] width 177 height 30
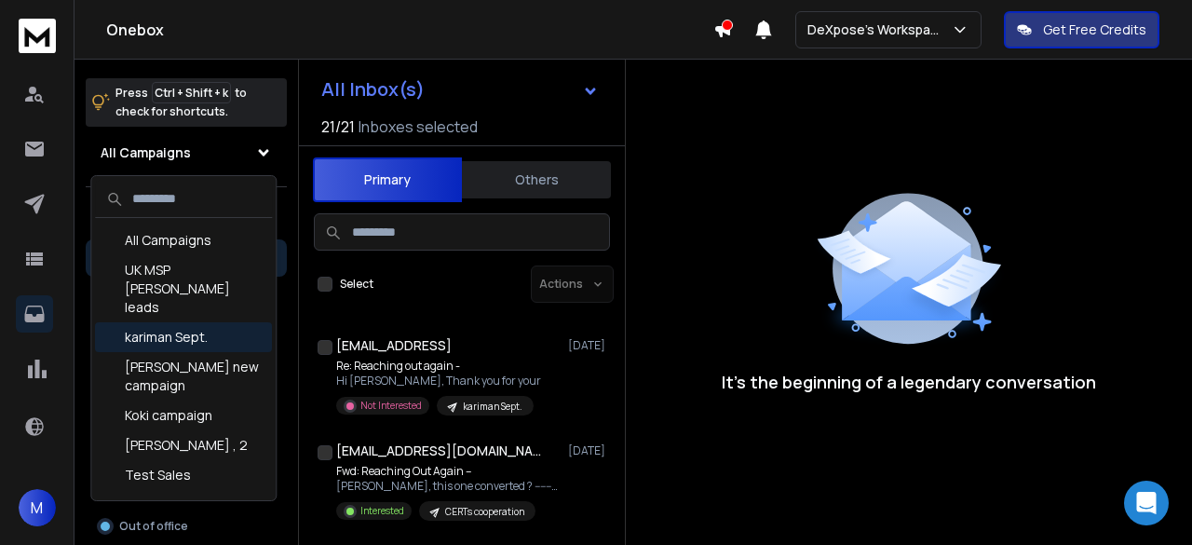
click at [171, 322] on div "kariman Sept." at bounding box center [183, 337] width 177 height 30
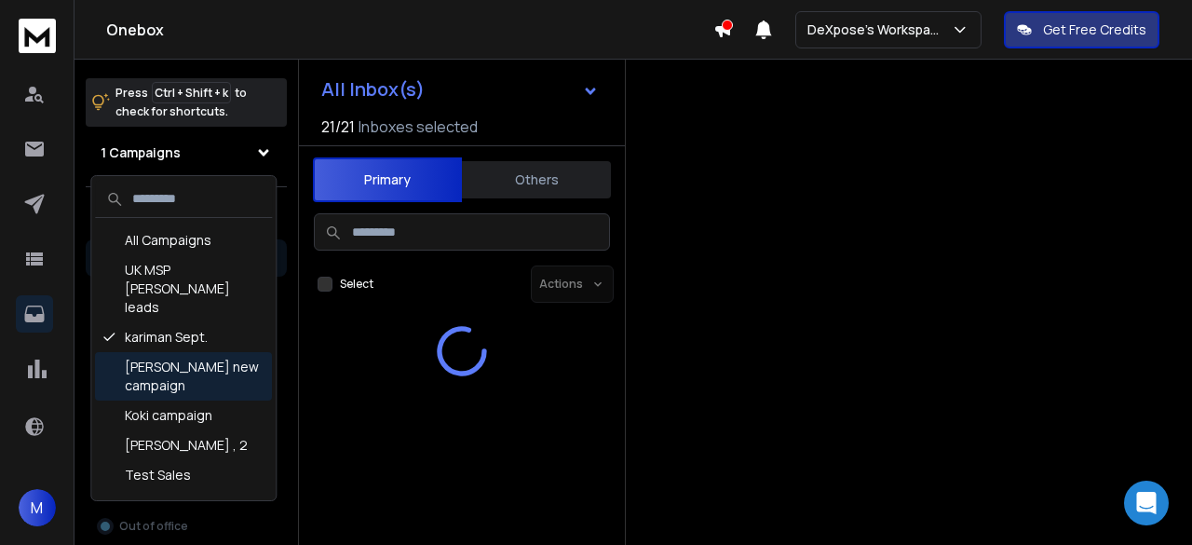
click at [183, 352] on div "[PERSON_NAME] new campaign" at bounding box center [183, 376] width 177 height 48
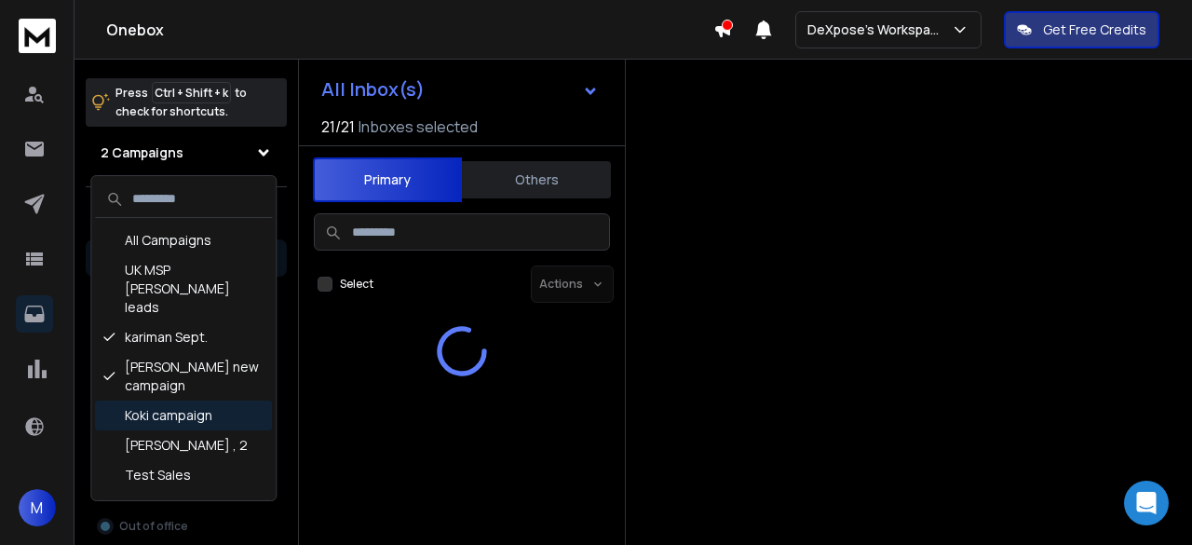
click at [184, 401] on div "Koki campaign" at bounding box center [183, 416] width 177 height 30
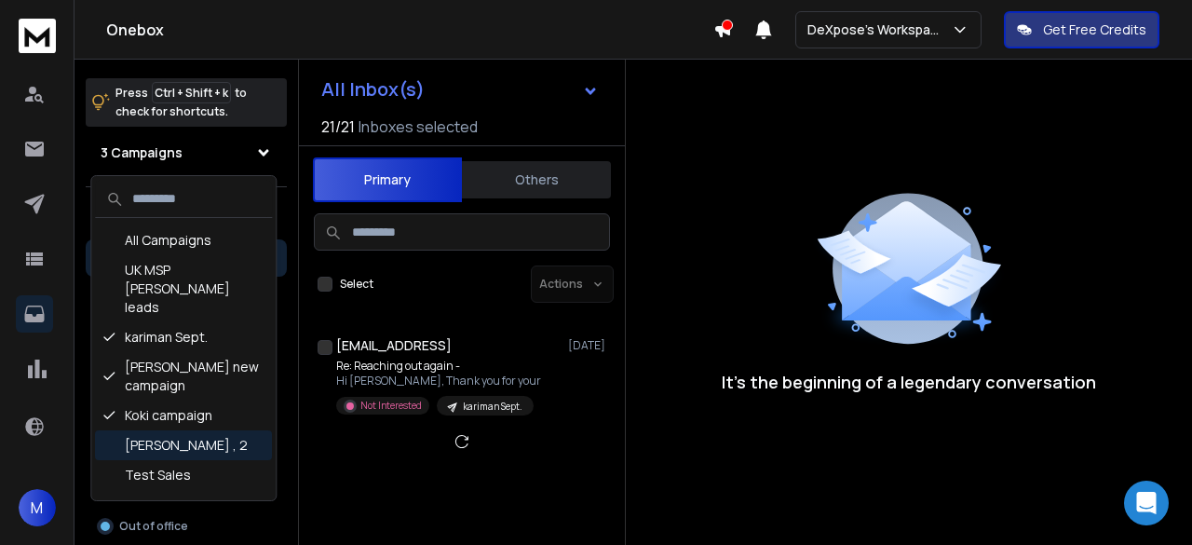
click at [173, 430] on div "[PERSON_NAME] , 2" at bounding box center [183, 445] width 177 height 30
click at [175, 490] on div "kariman" at bounding box center [183, 505] width 177 height 30
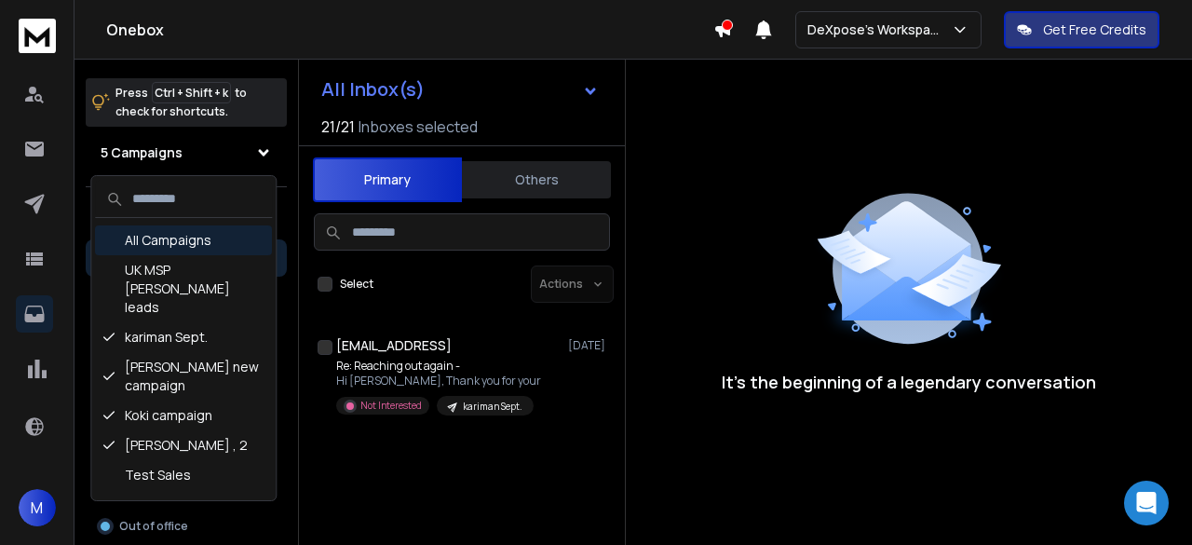
click at [191, 236] on div "All Campaigns" at bounding box center [183, 240] width 177 height 30
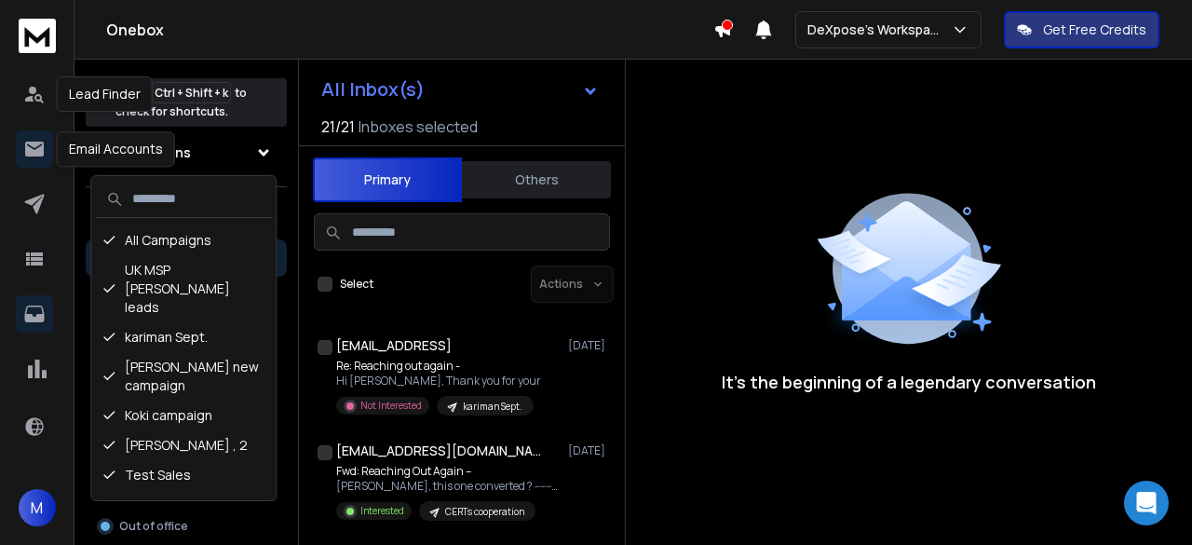
click at [37, 146] on icon at bounding box center [34, 149] width 22 height 22
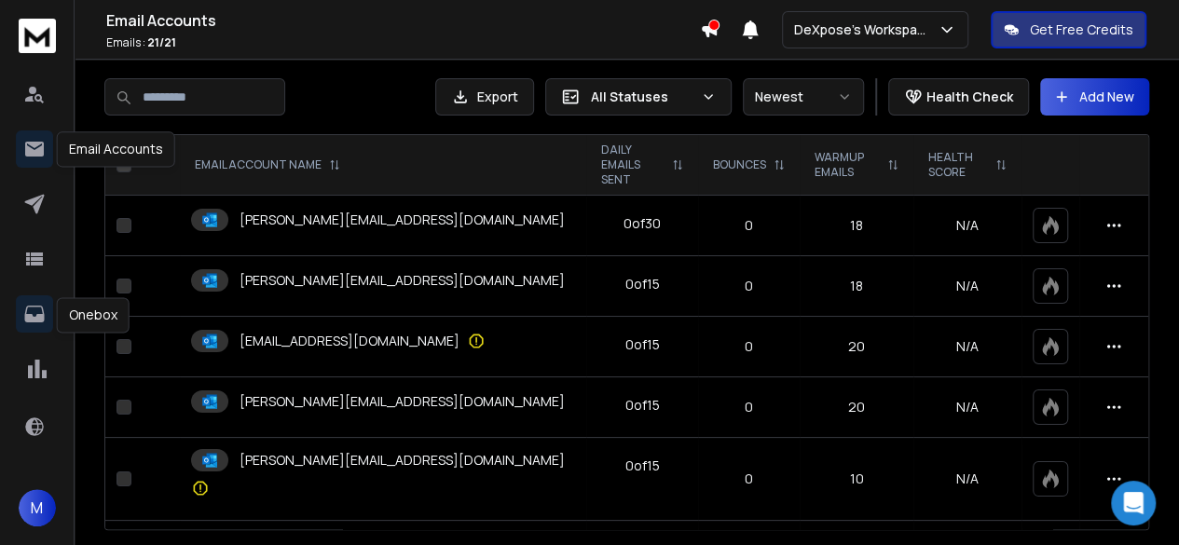
click at [32, 320] on icon at bounding box center [34, 314] width 20 height 17
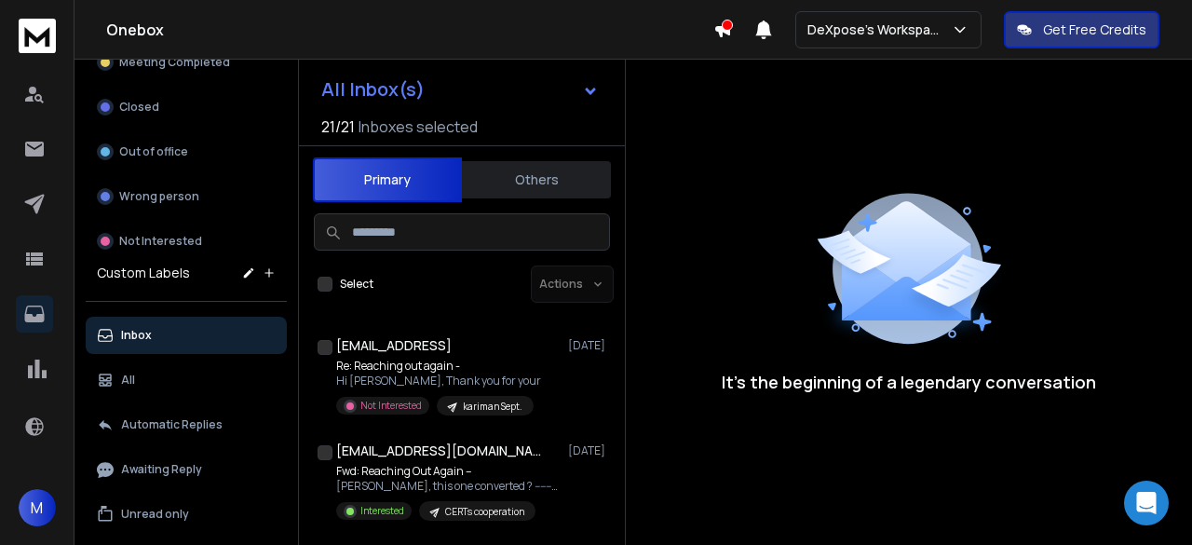
scroll to position [376, 0]
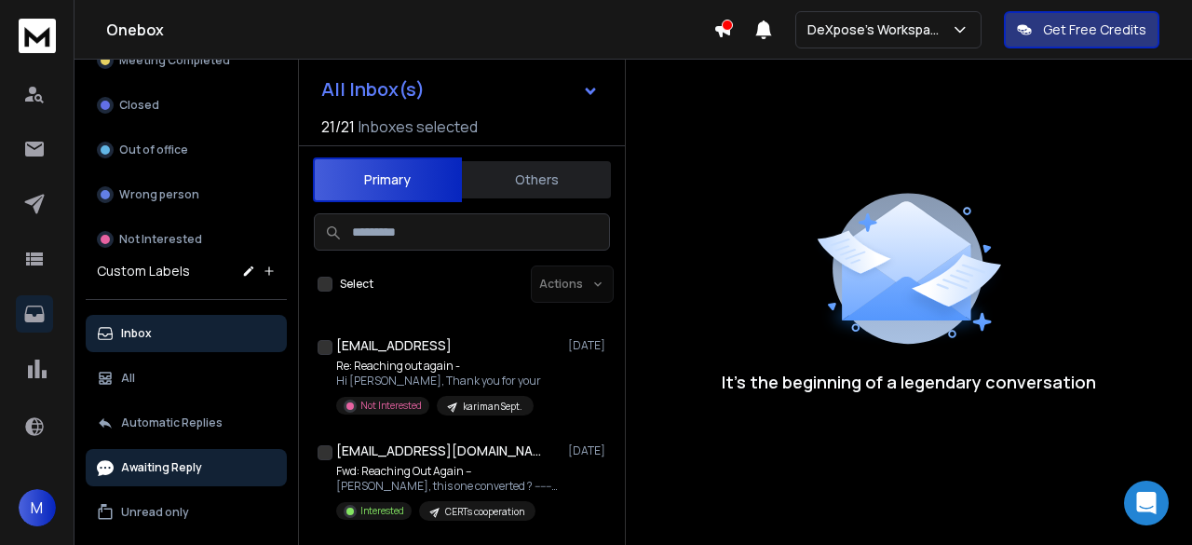
click at [218, 463] on button "Awaiting Reply" at bounding box center [186, 467] width 201 height 37
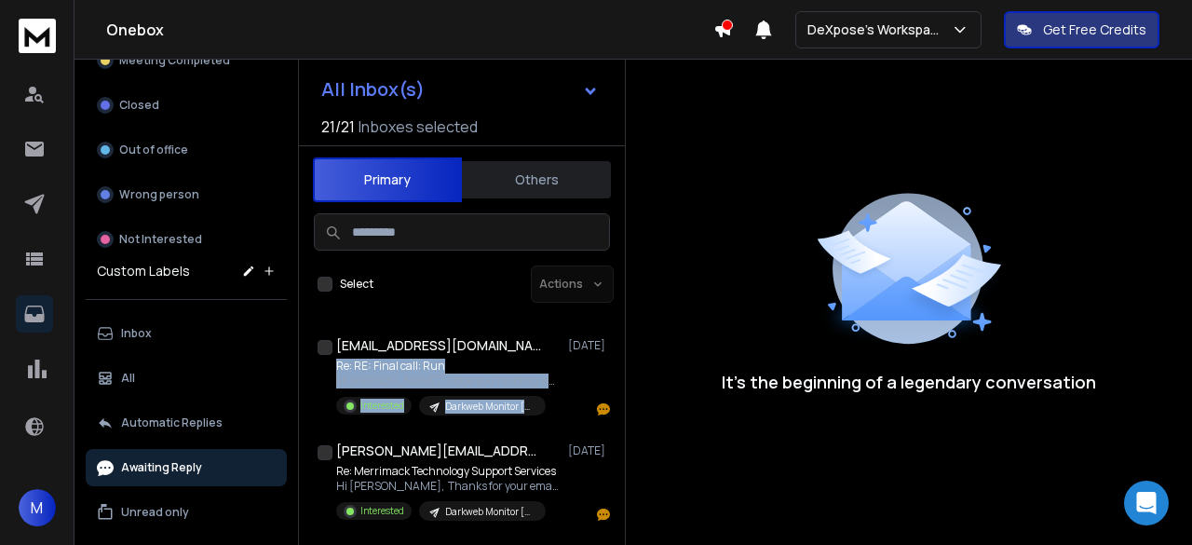
drag, startPoint x: 619, startPoint y: 353, endPoint x: 620, endPoint y: 370, distance: 16.8
click at [620, 370] on div "[EMAIL_ADDRESS][DOMAIN_NAME] +3 [DATE] Re: RE: Final call: Run Hi [PERSON_NAME]…" at bounding box center [462, 522] width 326 height 403
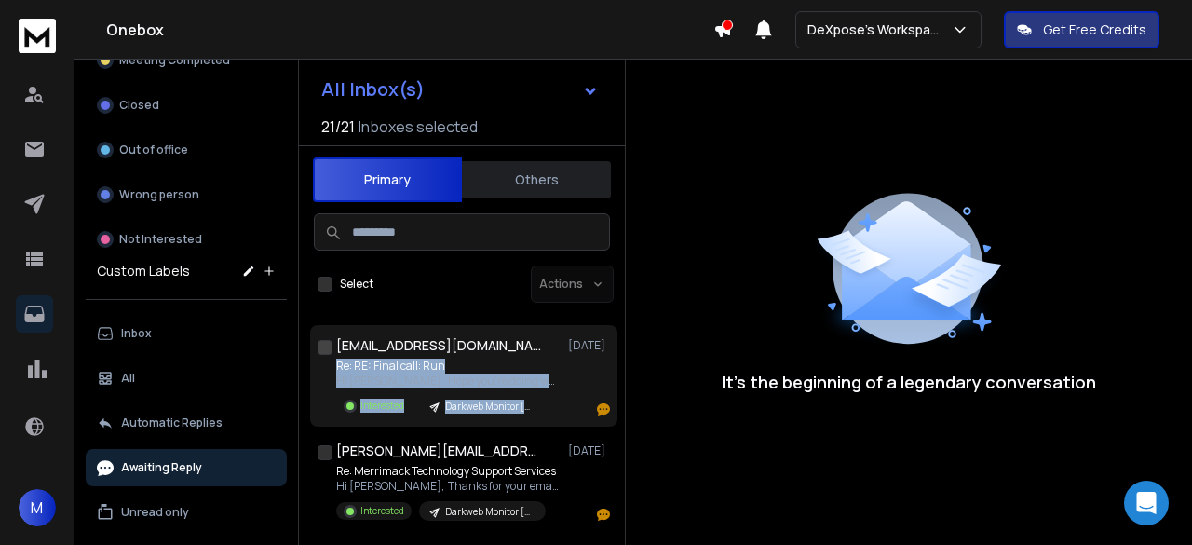
click at [490, 365] on p "Re: RE: Final call: Run" at bounding box center [448, 366] width 224 height 15
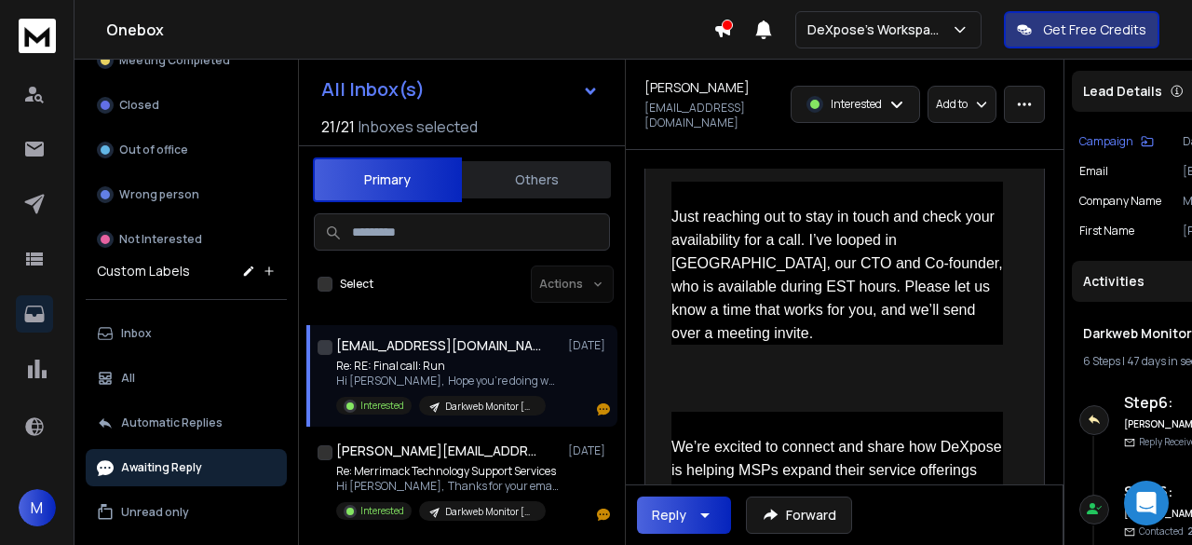
scroll to position [1671, 0]
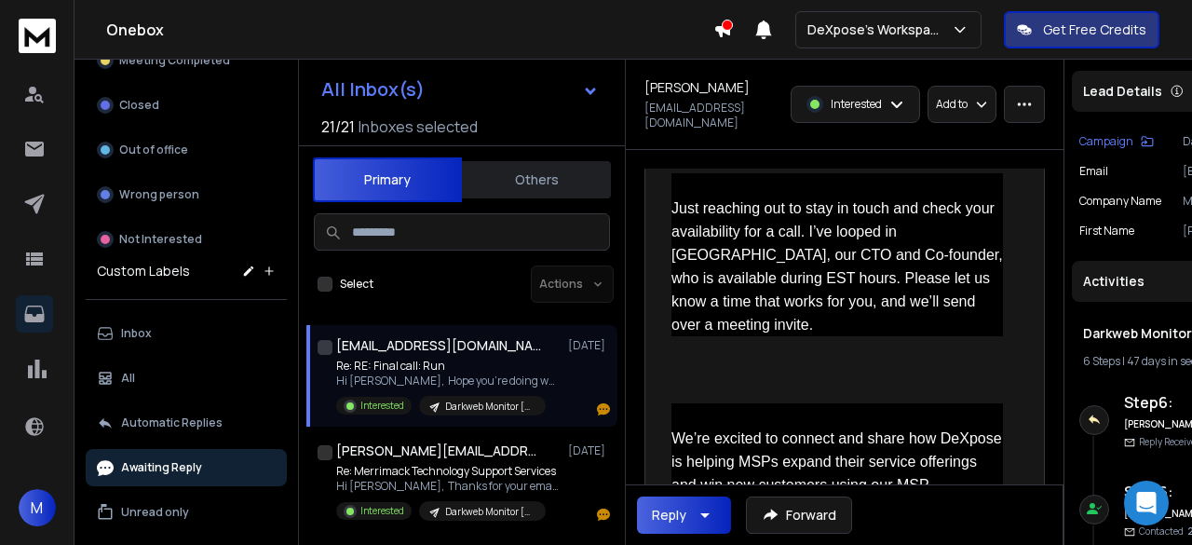
click at [934, 430] on span "We’re excited to connect and share how DeXpose is helping MSPs expand their ser…" at bounding box center [839, 473] width 334 height 86
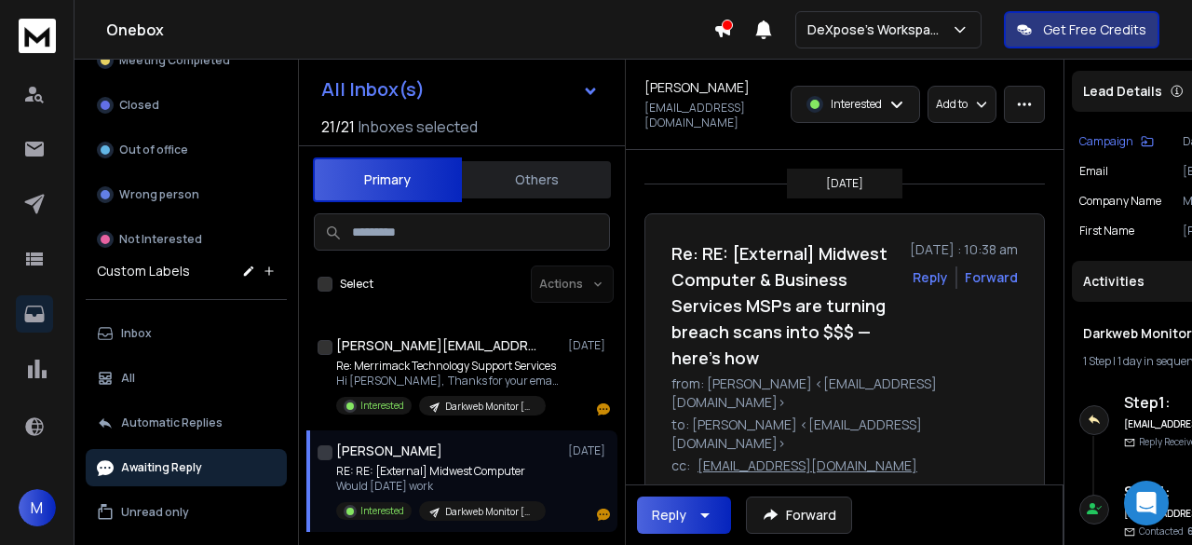
scroll to position [14, 0]
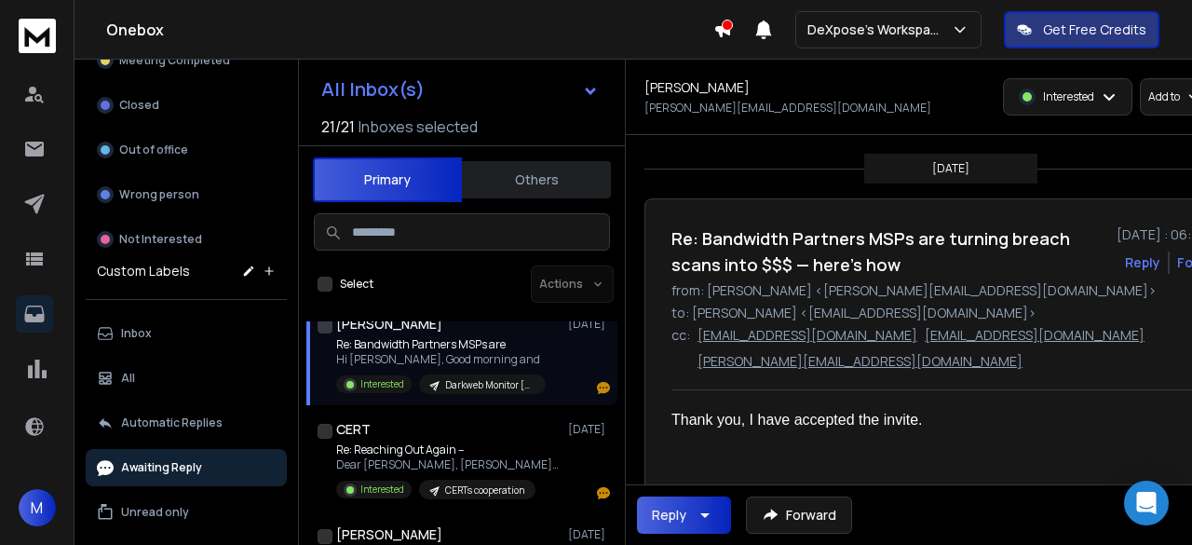
scroll to position [334, 0]
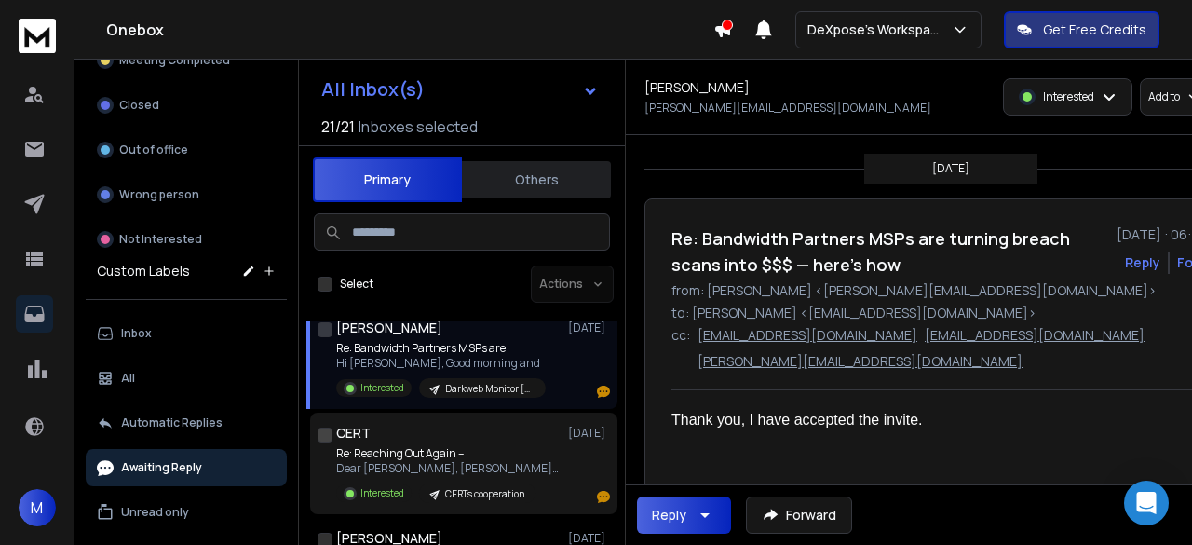
click at [447, 464] on p "Dear [PERSON_NAME], [PERSON_NAME], Thank you" at bounding box center [448, 468] width 224 height 15
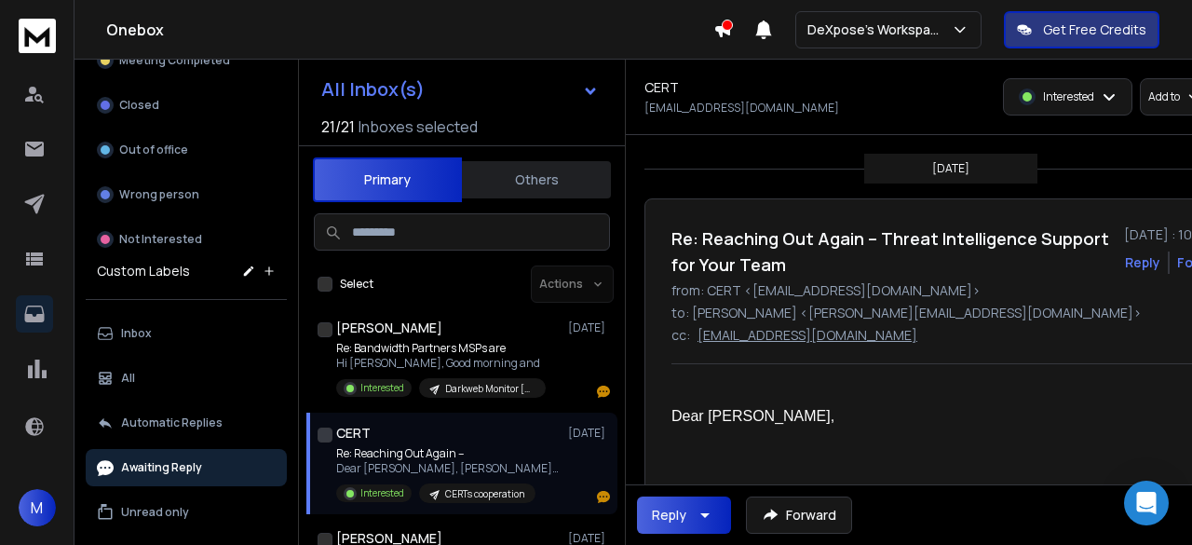
scroll to position [14, 0]
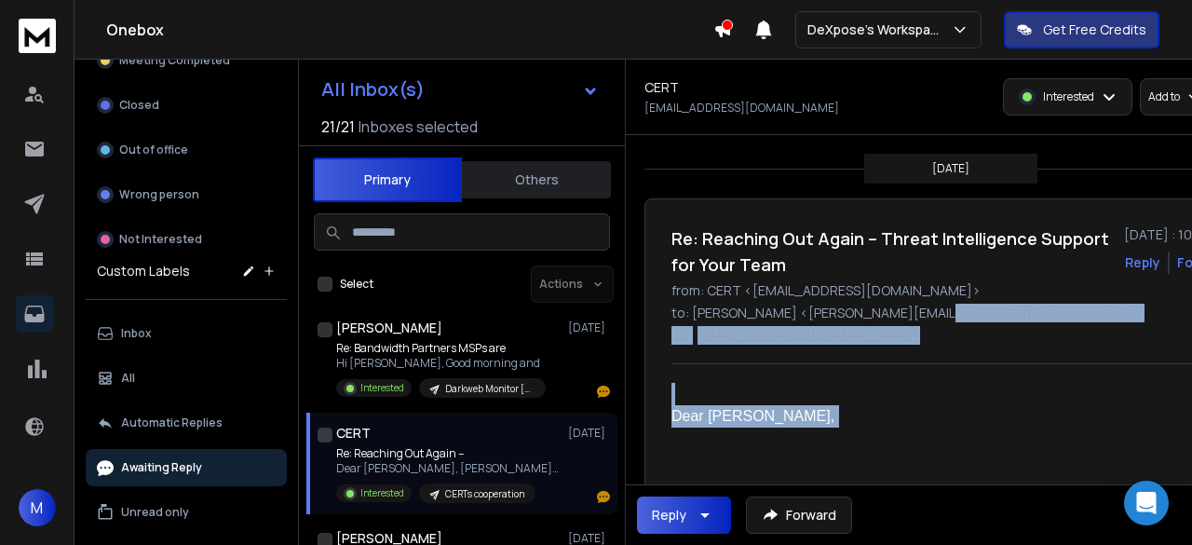
drag, startPoint x: 920, startPoint y: 413, endPoint x: 935, endPoint y: 290, distance: 124.0
click at [935, 304] on p "to: [PERSON_NAME] <[PERSON_NAME][EMAIL_ADDRESS][DOMAIN_NAME]>" at bounding box center [951, 313] width 559 height 19
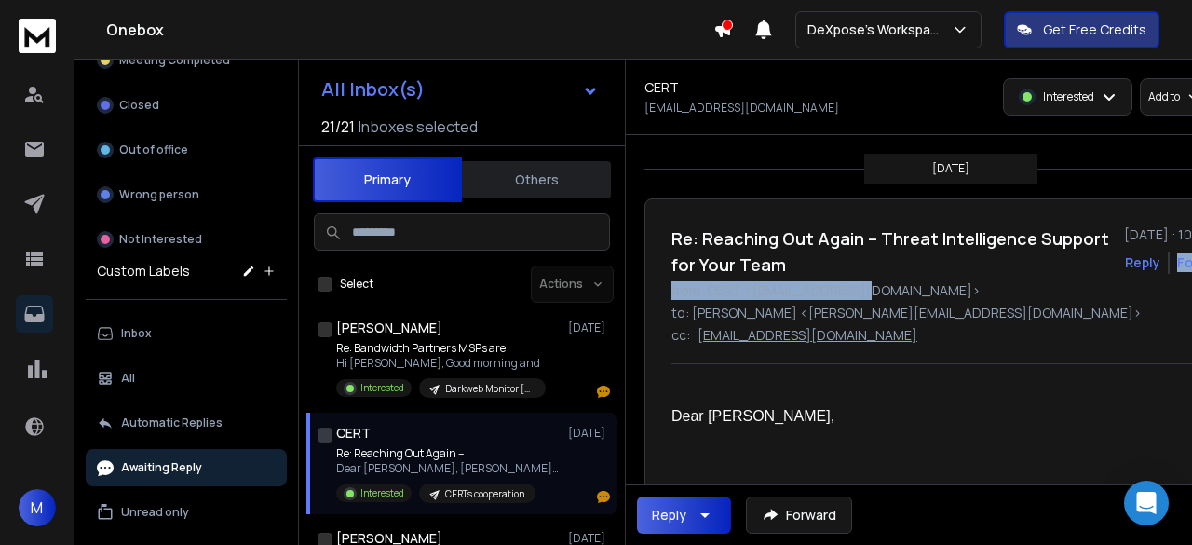
drag, startPoint x: 1174, startPoint y: 250, endPoint x: 1171, endPoint y: 262, distance: 12.4
click at [1171, 262] on div "Re: Reaching Out Again – Threat Intelligence Support for Your Team [DATE] : 10:…" at bounding box center [951, 251] width 559 height 52
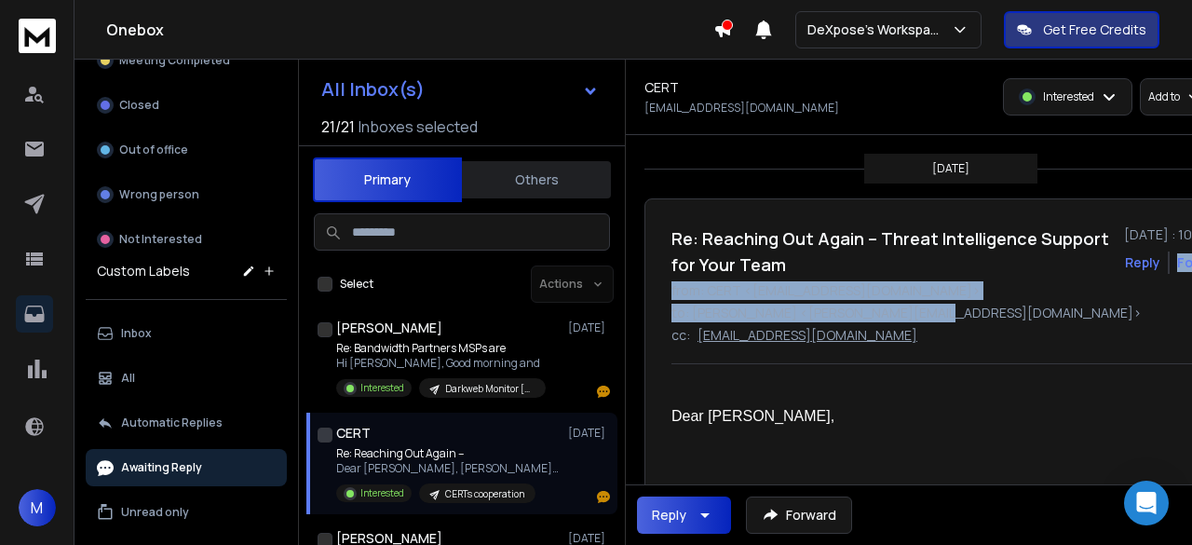
drag, startPoint x: 1171, startPoint y: 252, endPoint x: 1168, endPoint y: 292, distance: 39.2
click at [1168, 292] on div "Re: Reaching Out Again – Threat Intelligence Support for Your Team [DATE] : 10:…" at bounding box center [951, 284] width 559 height 119
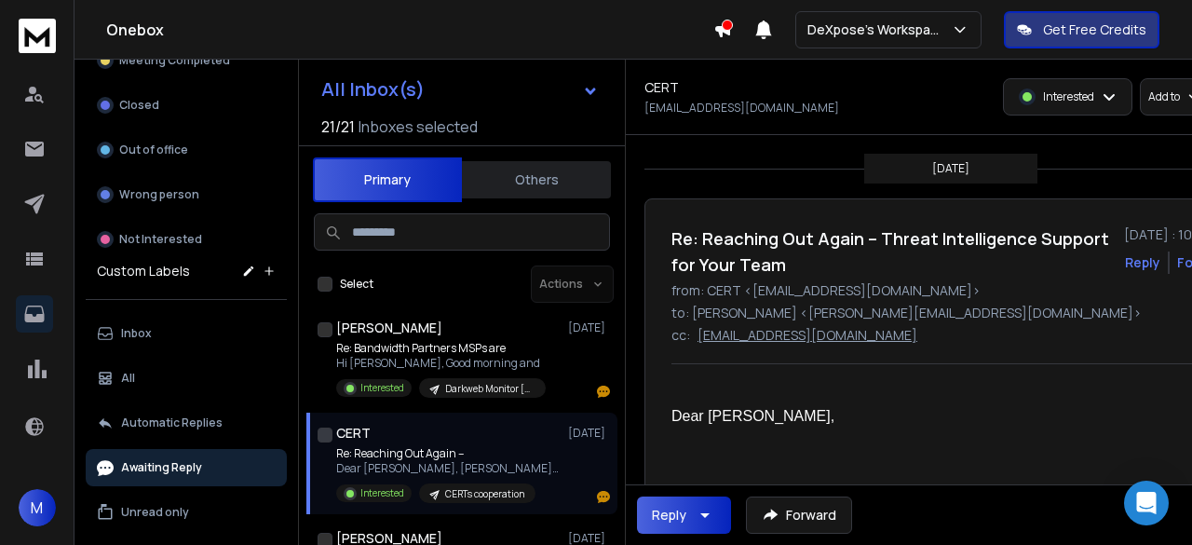
click at [1063, 408] on p "Dear [PERSON_NAME]," at bounding box center [944, 427] width 544 height 45
click at [746, 408] on span "Dear [PERSON_NAME]," at bounding box center [753, 416] width 163 height 16
click at [902, 472] on p at bounding box center [944, 494] width 544 height 45
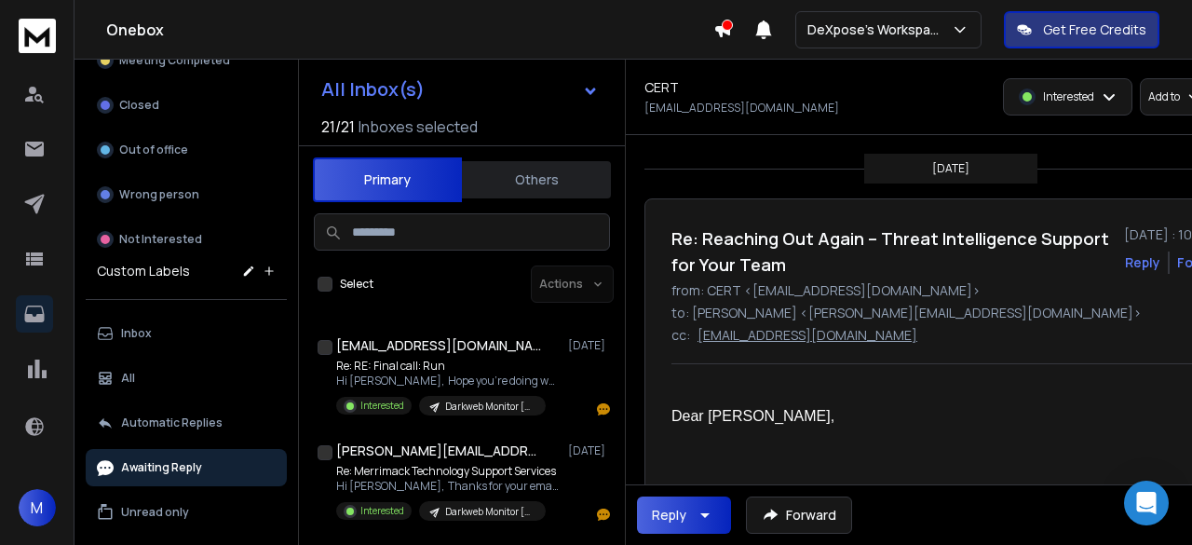
scroll to position [0, 0]
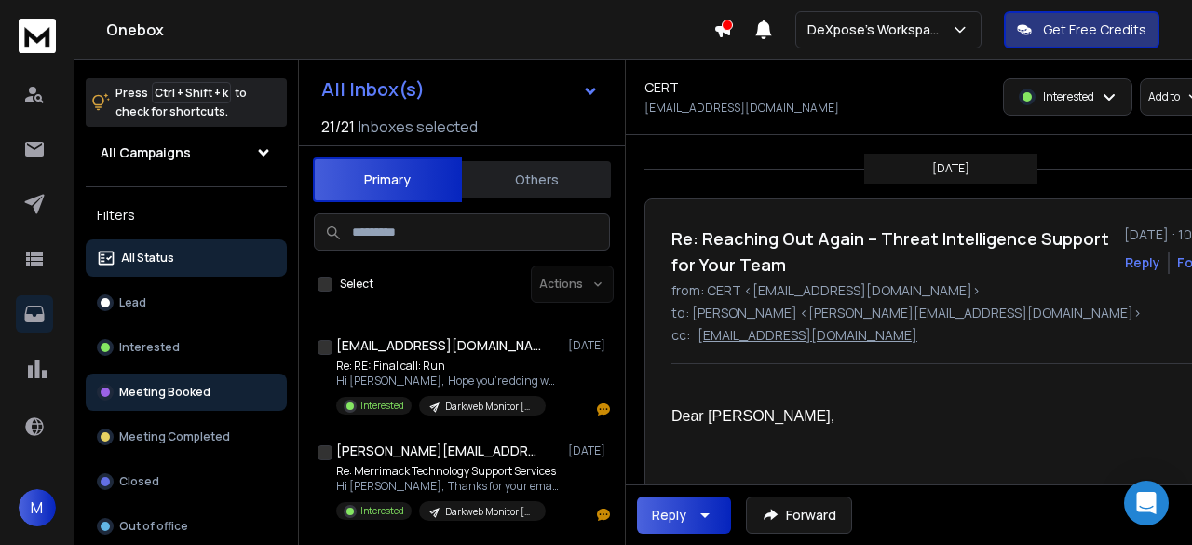
click at [192, 385] on p "Meeting Booked" at bounding box center [164, 392] width 91 height 15
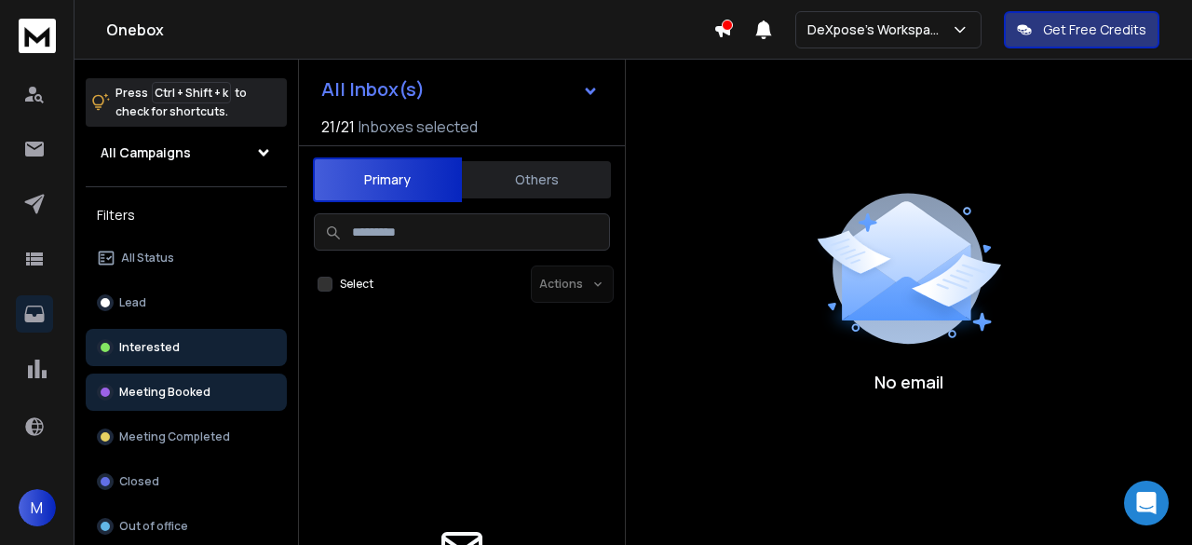
click at [179, 346] on button "Interested" at bounding box center [186, 347] width 201 height 37
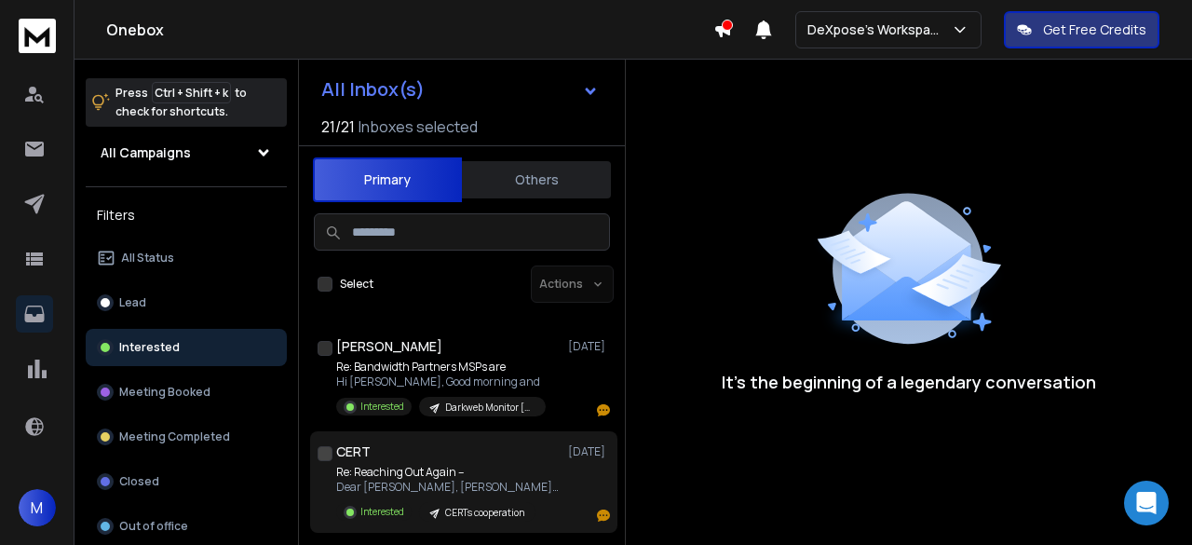
scroll to position [313, 0]
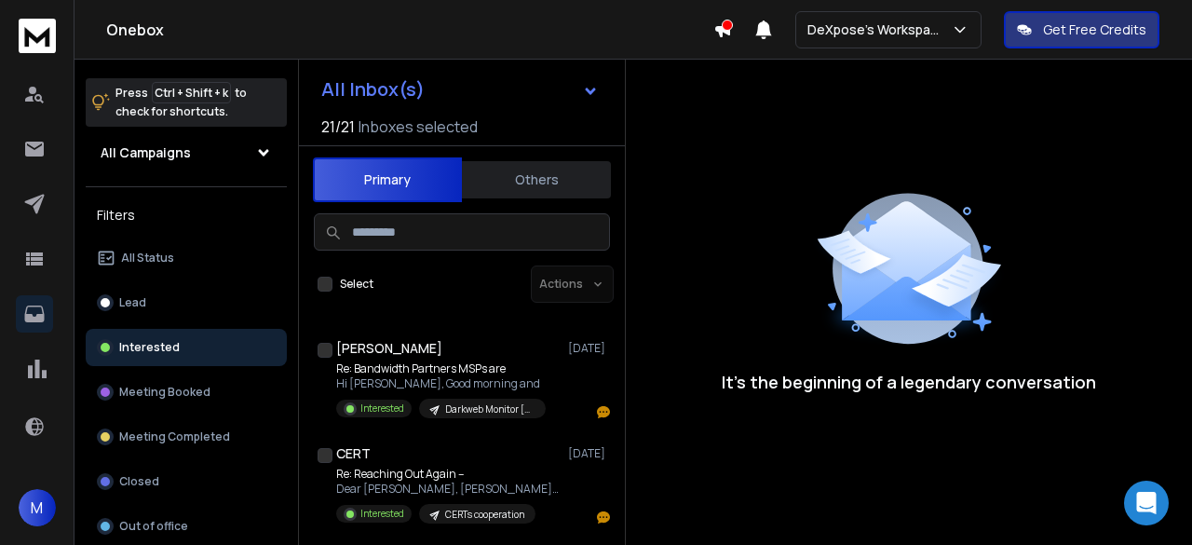
click at [246, 341] on button "Interested" at bounding box center [186, 347] width 201 height 37
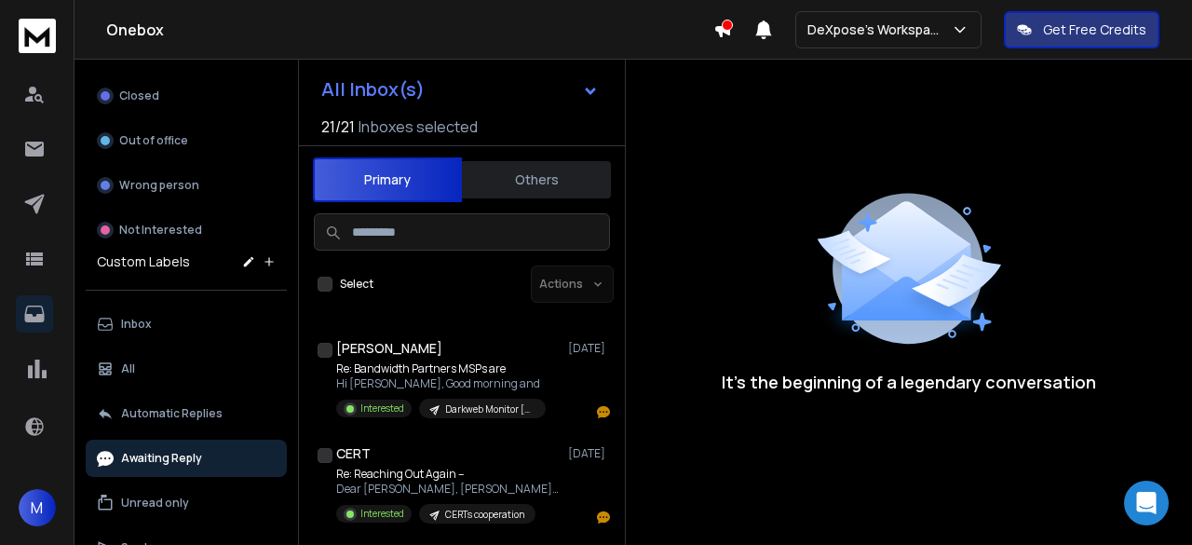
scroll to position [403, 0]
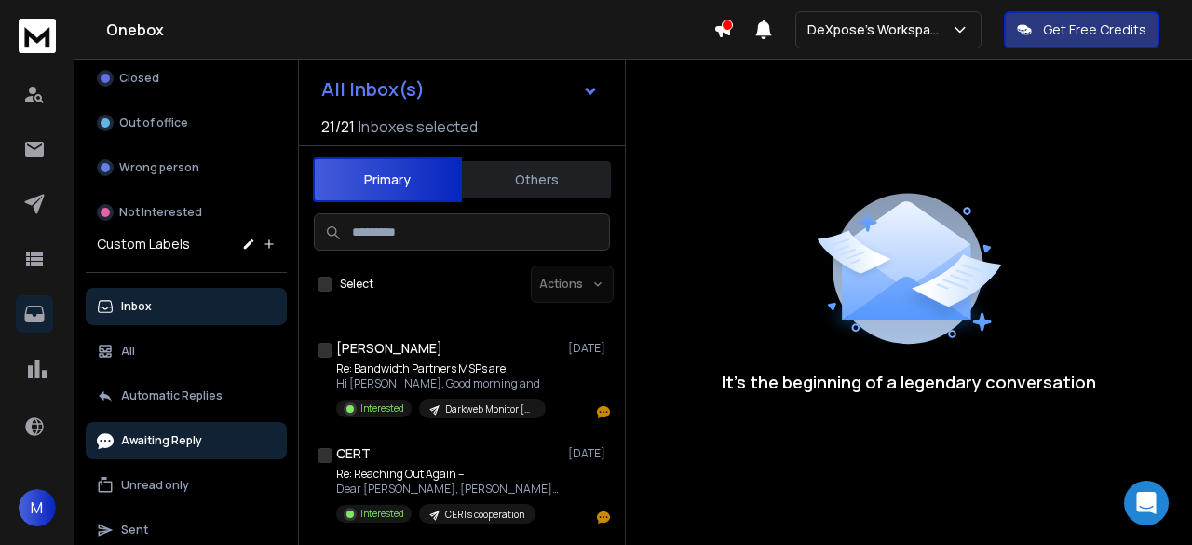
click at [163, 305] on button "Inbox" at bounding box center [186, 306] width 201 height 37
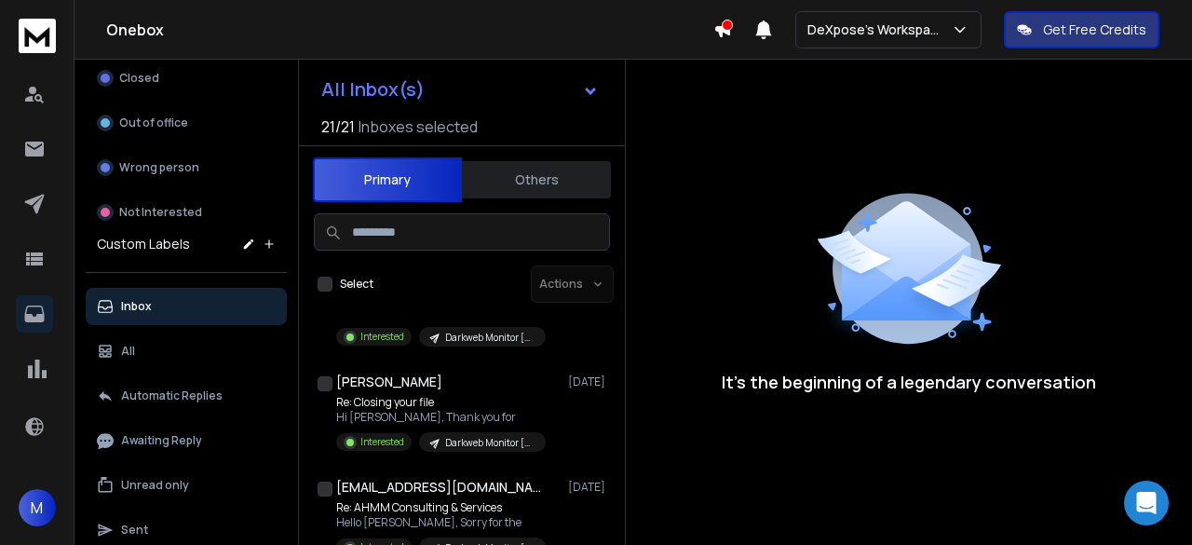
scroll to position [632, 0]
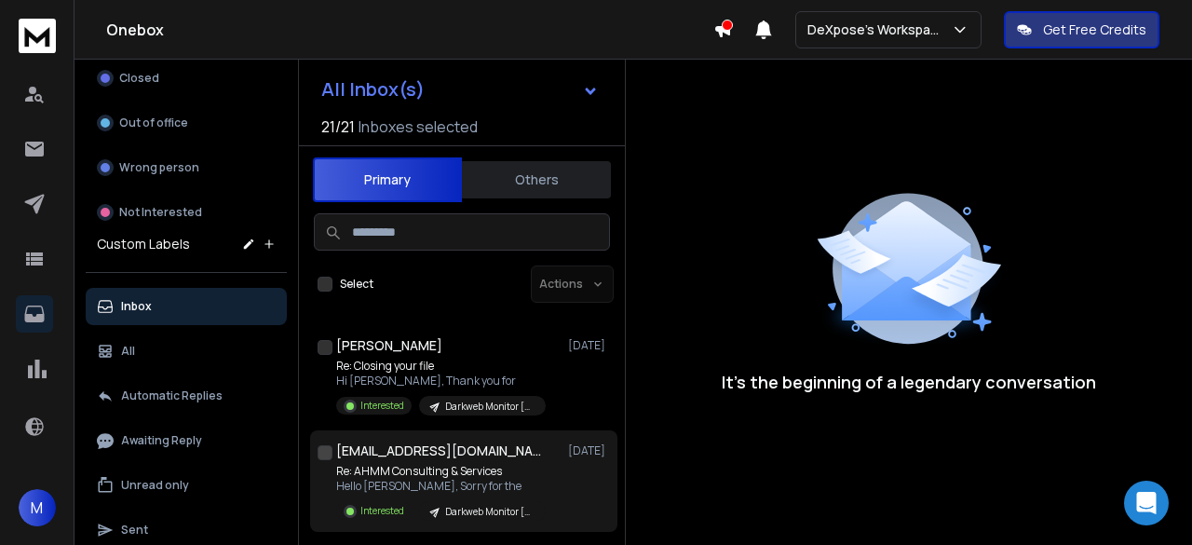
click at [471, 479] on p "Hello [PERSON_NAME], Sorry for the" at bounding box center [441, 486] width 210 height 15
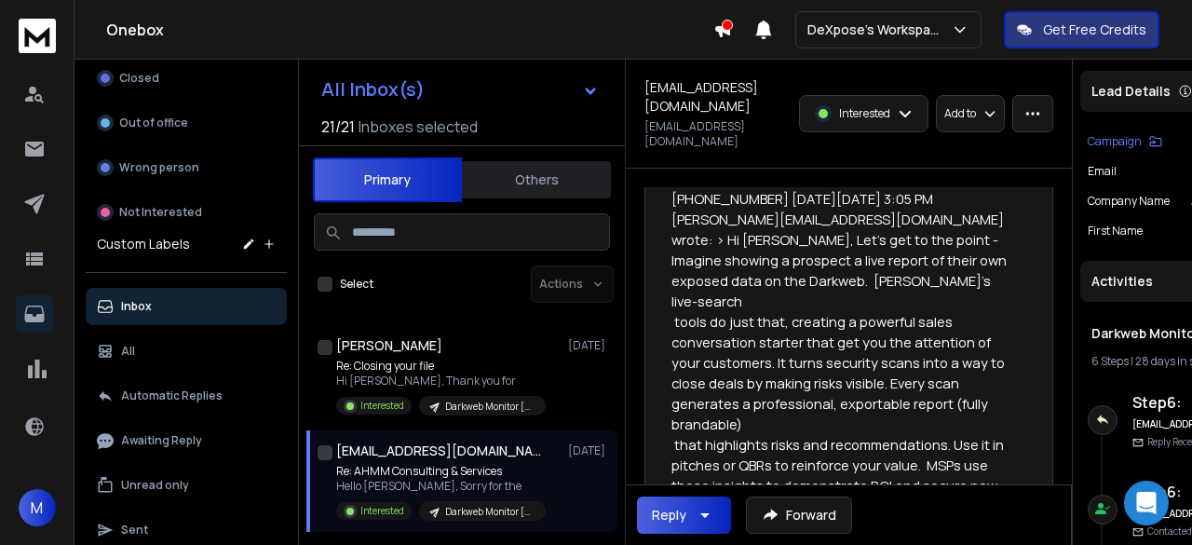
scroll to position [3570, 0]
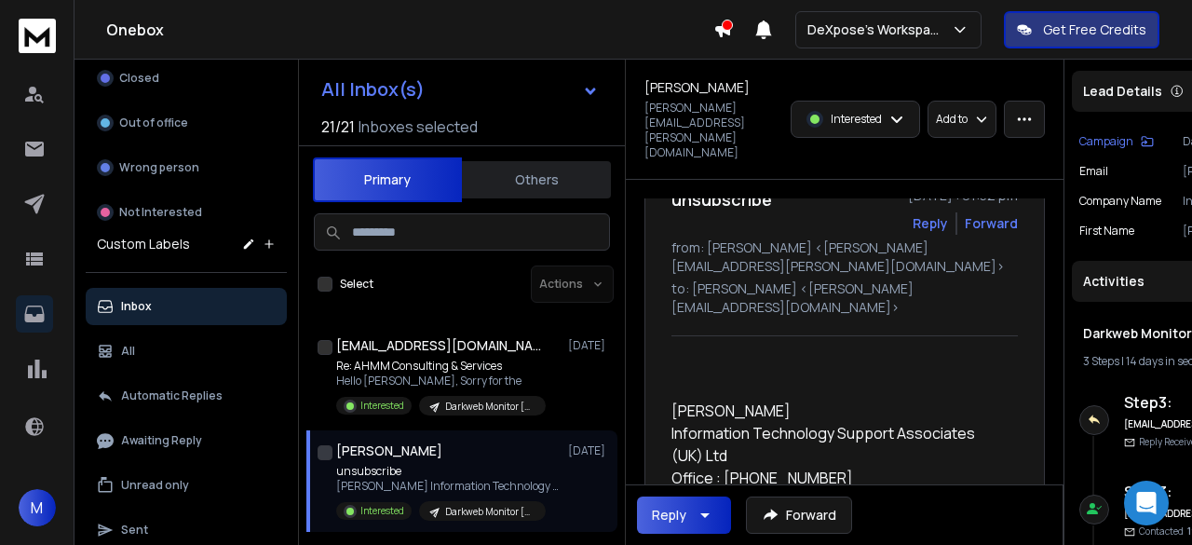
scroll to position [87, 0]
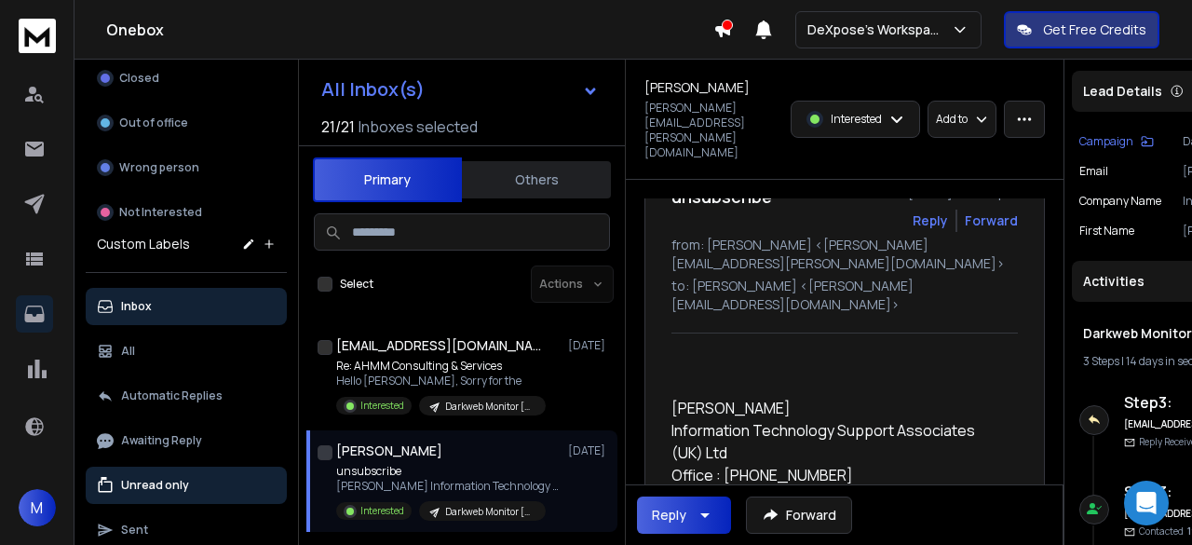
click at [143, 486] on p "Unread only" at bounding box center [155, 485] width 68 height 15
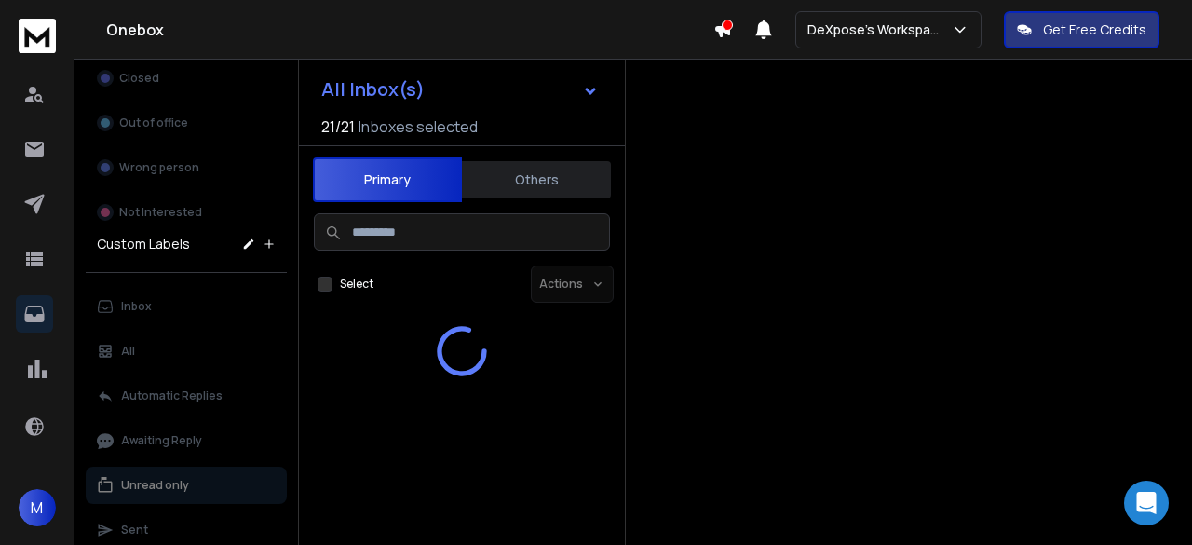
scroll to position [0, 0]
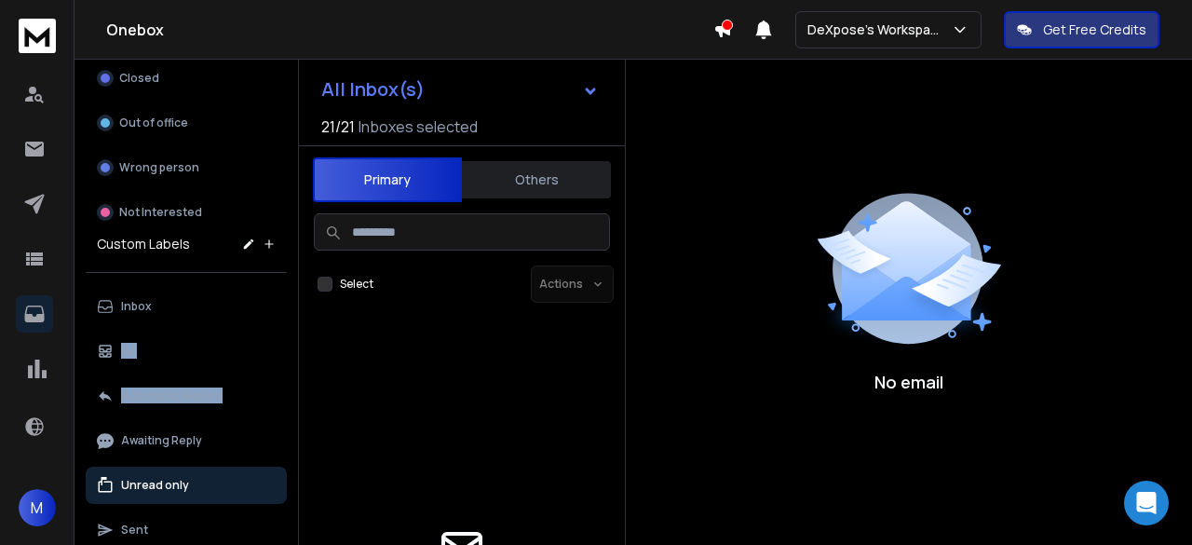
drag, startPoint x: 292, startPoint y: 288, endPoint x: 286, endPoint y: 378, distance: 90.5
click at [286, 378] on div "Press Ctrl + Shift + k to check for shortcuts. All Campaigns All Campaigns Filt…" at bounding box center [187, 332] width 224 height 545
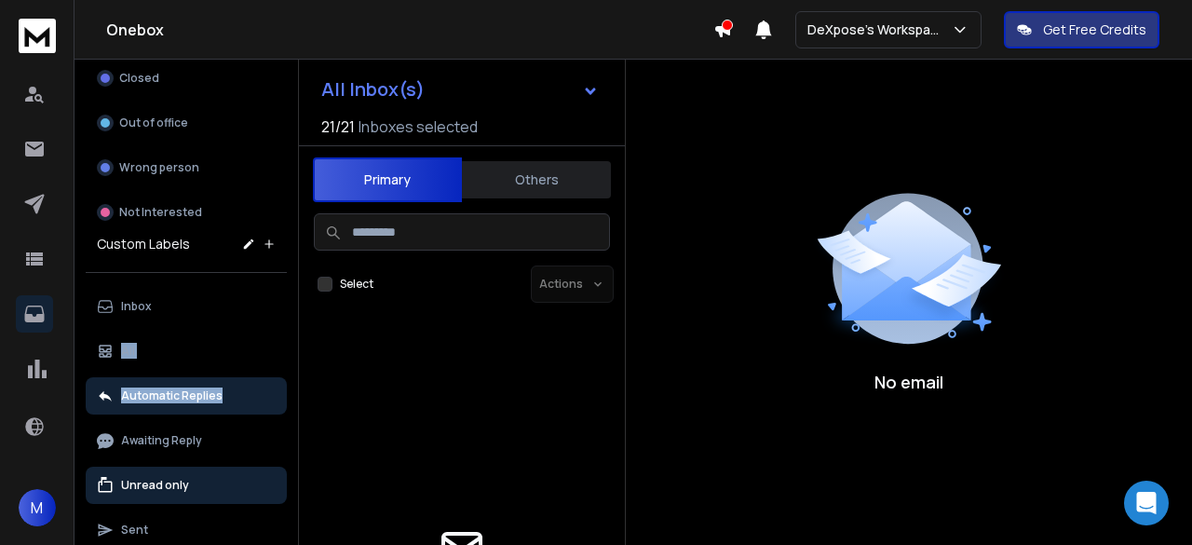
click at [162, 396] on p "Automatic Replies" at bounding box center [172, 395] width 102 height 15
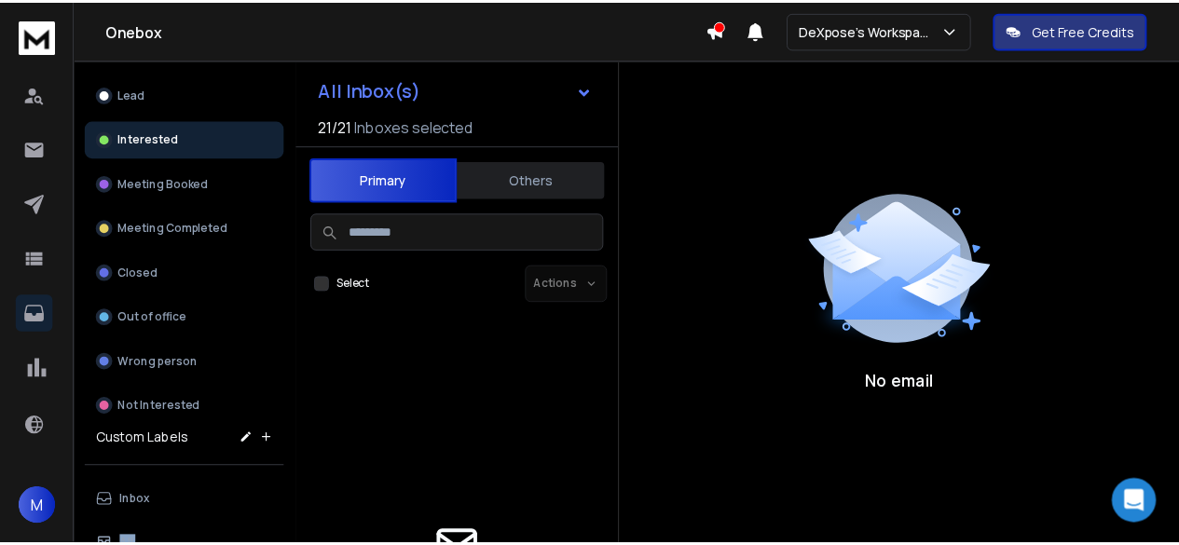
scroll to position [188, 0]
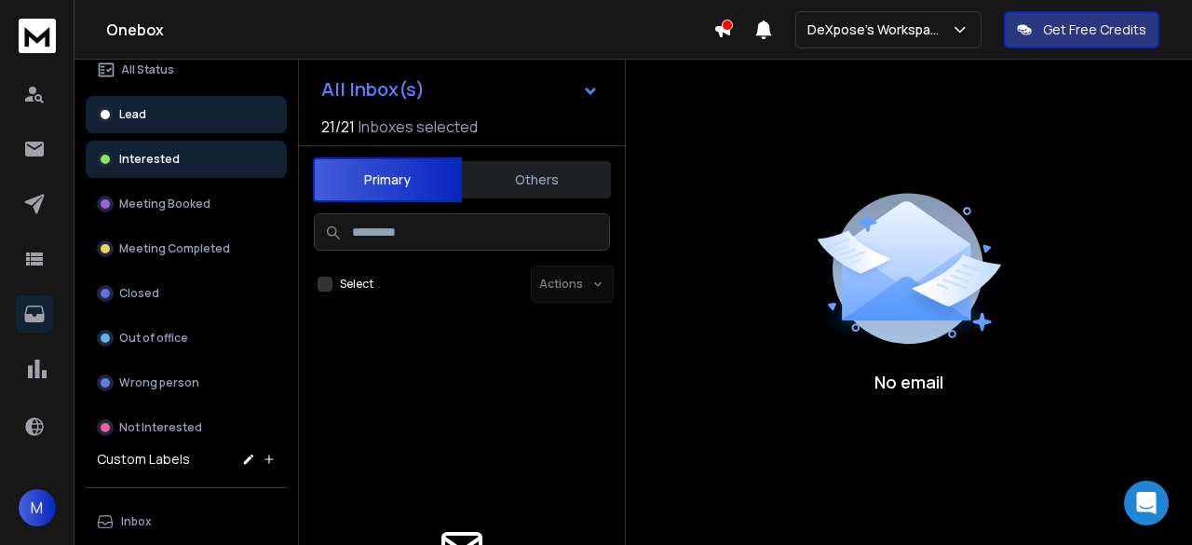
click at [213, 120] on button "Lead" at bounding box center [186, 114] width 201 height 37
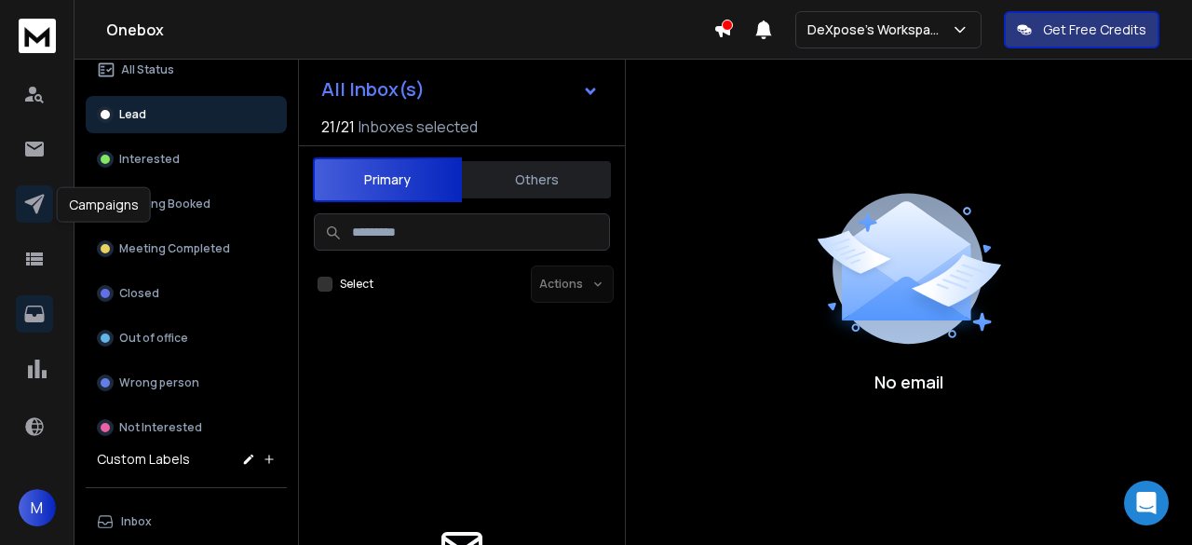
click at [33, 208] on icon at bounding box center [34, 204] width 20 height 20
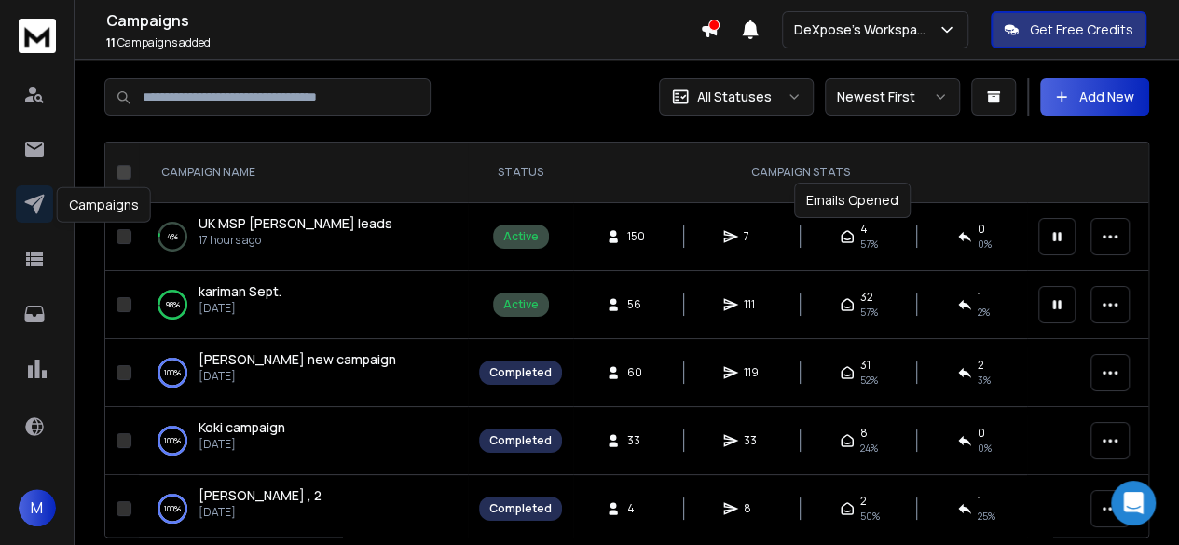
click at [862, 238] on span "57 %" at bounding box center [869, 244] width 18 height 15
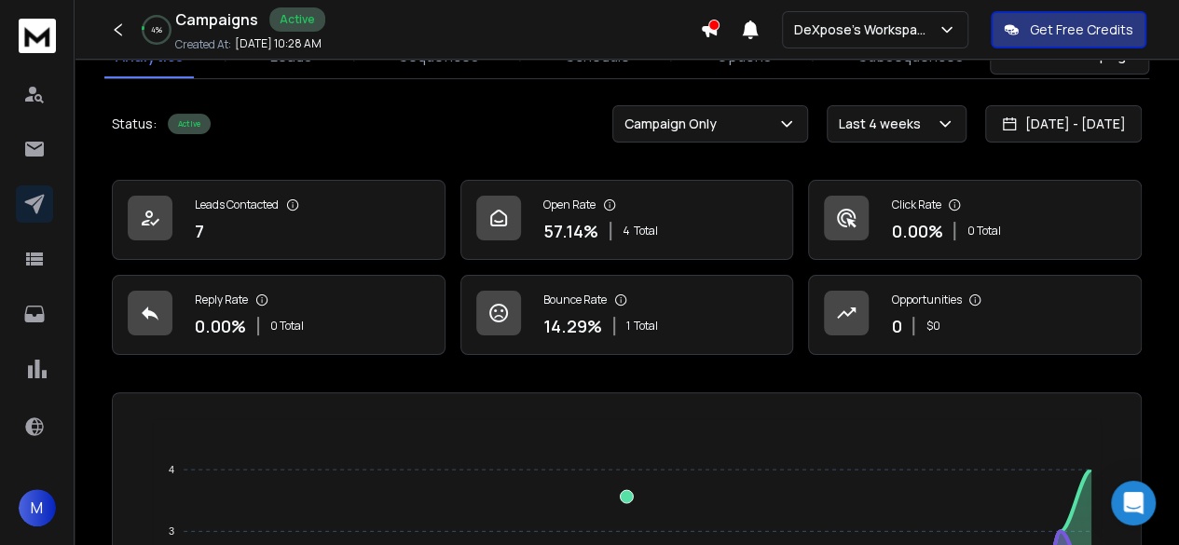
scroll to position [79, 0]
click at [572, 312] on p "14.29 %" at bounding box center [572, 325] width 59 height 26
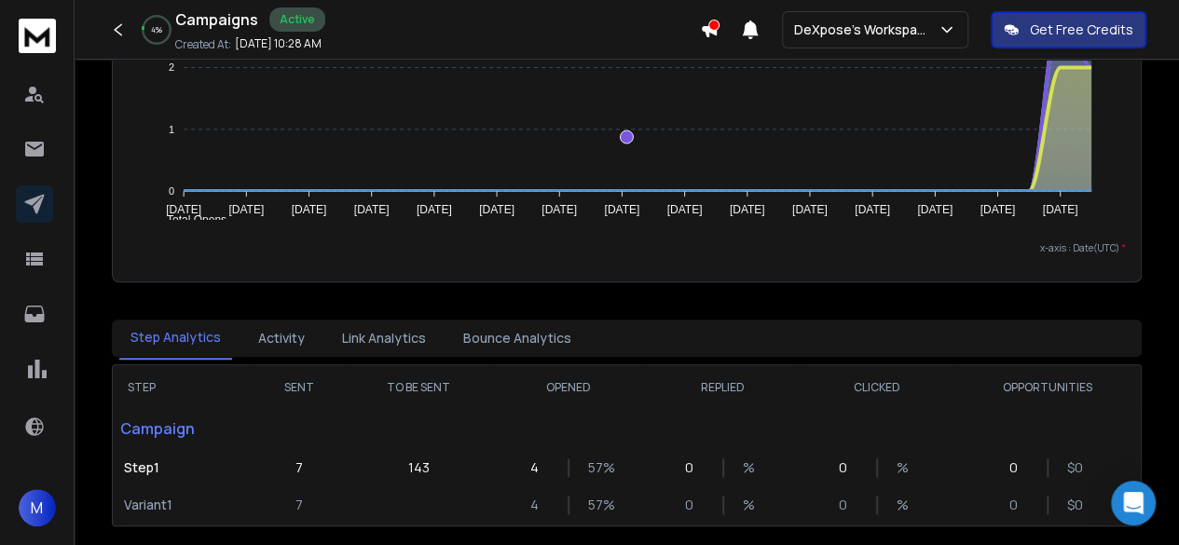
scroll to position [615, 0]
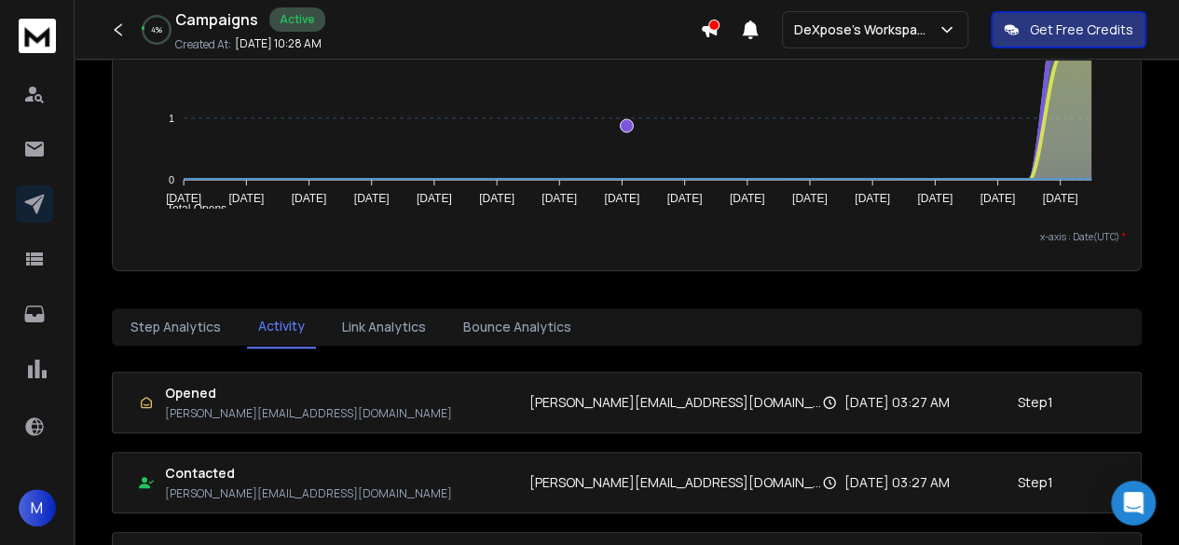
click at [279, 330] on button "Activity" at bounding box center [281, 327] width 69 height 43
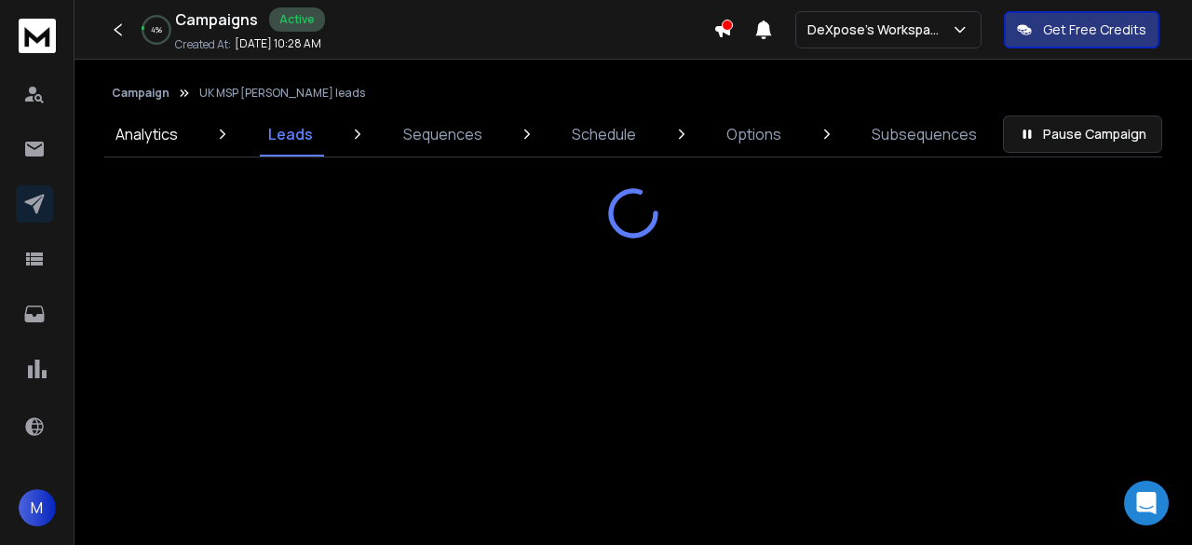
click at [162, 136] on p "Analytics" at bounding box center [147, 134] width 62 height 22
click at [148, 133] on p "Analytics" at bounding box center [147, 134] width 62 height 22
click at [165, 133] on p "Analytics" at bounding box center [147, 134] width 62 height 22
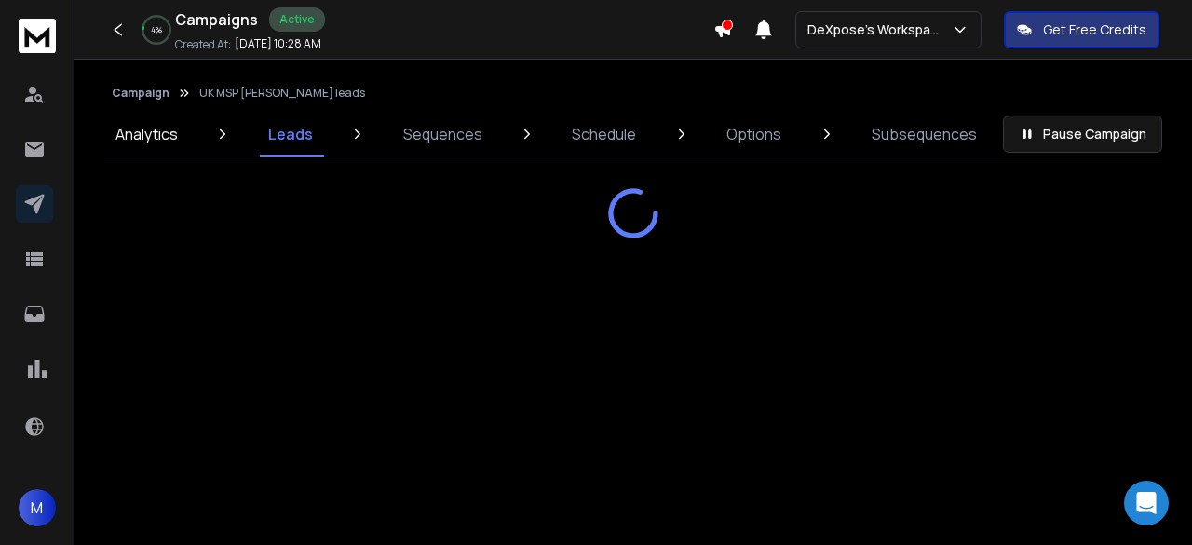
click at [165, 133] on p "Analytics" at bounding box center [147, 134] width 62 height 22
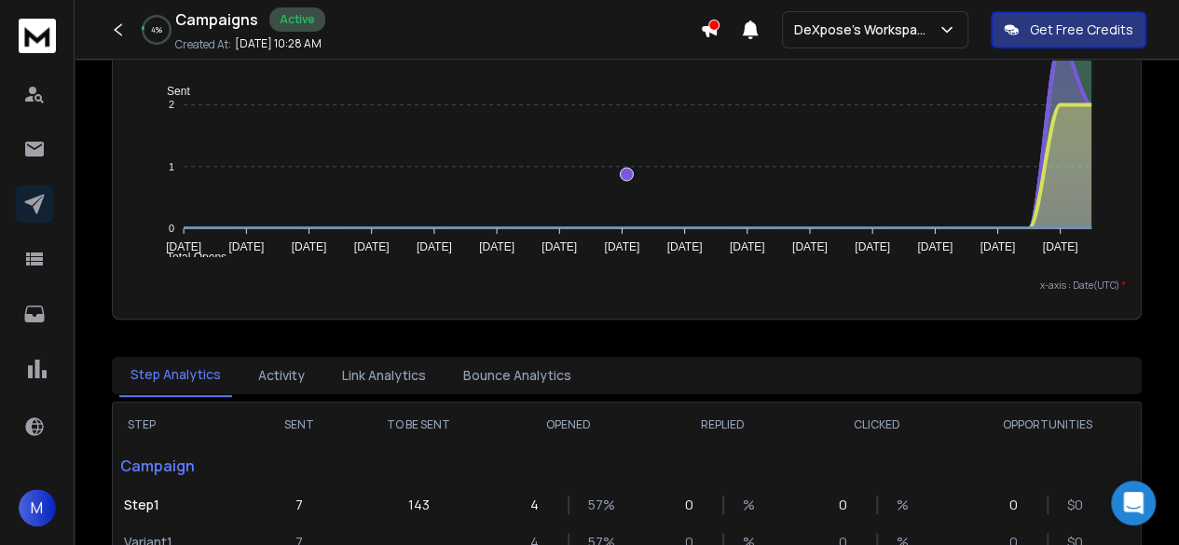
scroll to position [615, 0]
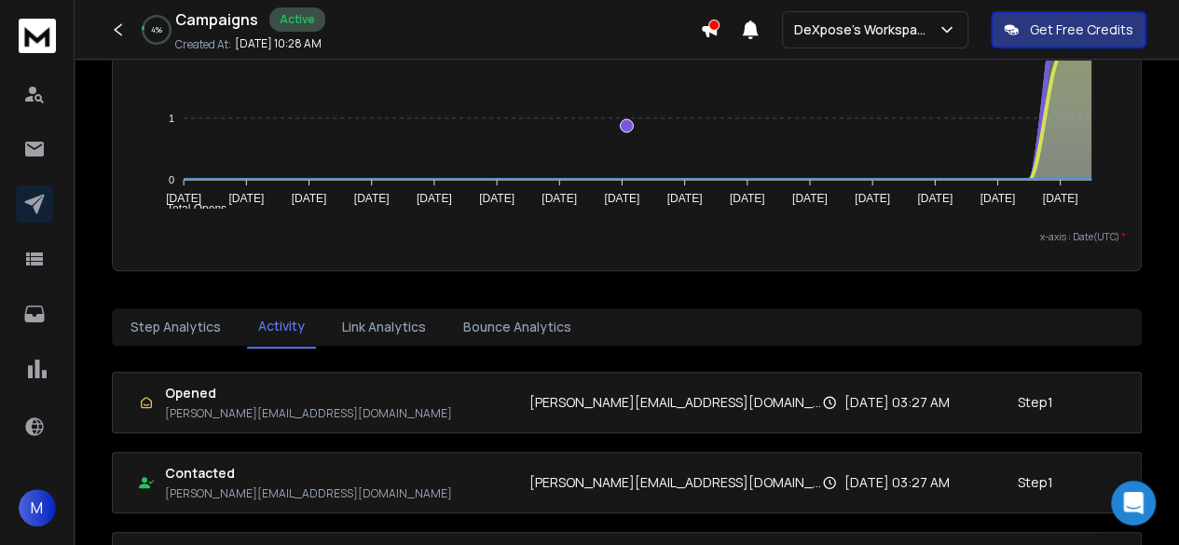
click at [279, 322] on button "Activity" at bounding box center [281, 327] width 69 height 43
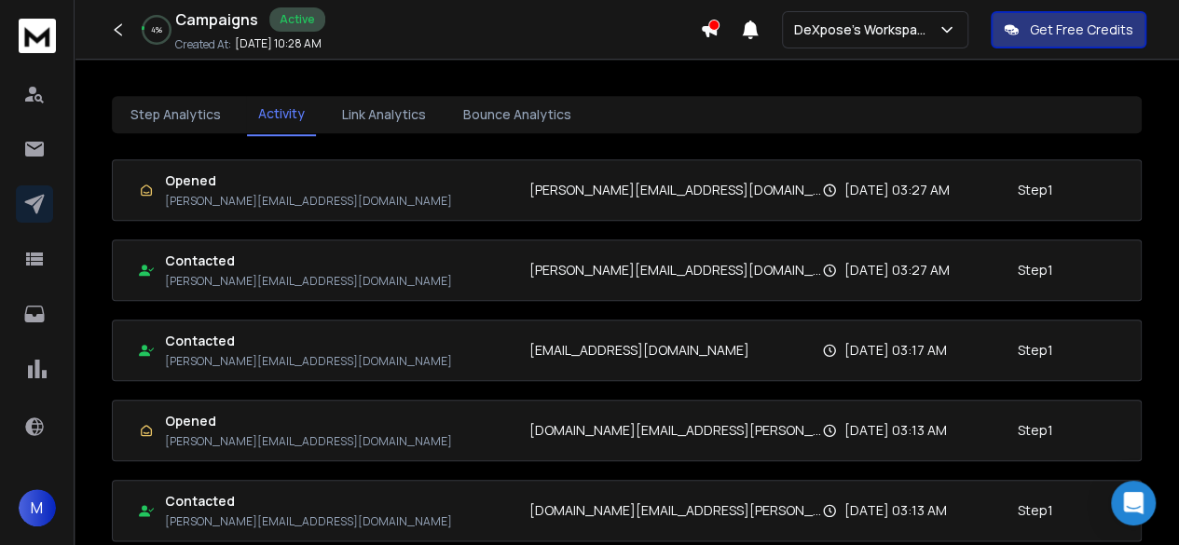
scroll to position [829, 0]
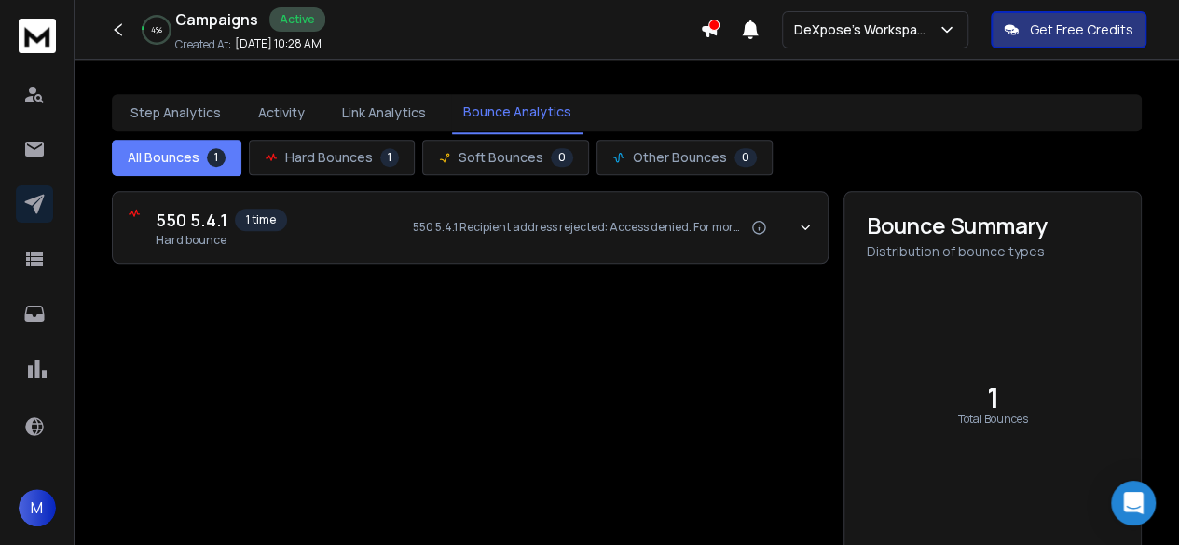
click at [492, 111] on button "Bounce Analytics" at bounding box center [517, 112] width 130 height 43
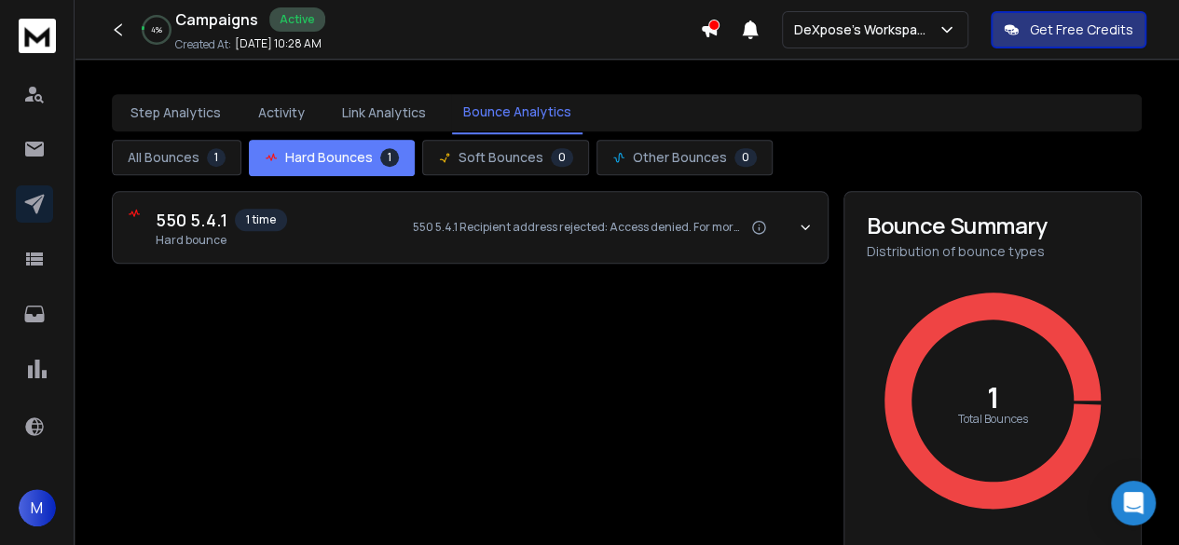
click at [371, 153] on button "Hard Bounces 1" at bounding box center [332, 158] width 166 height 36
click at [244, 212] on span "1 time" at bounding box center [261, 220] width 52 height 22
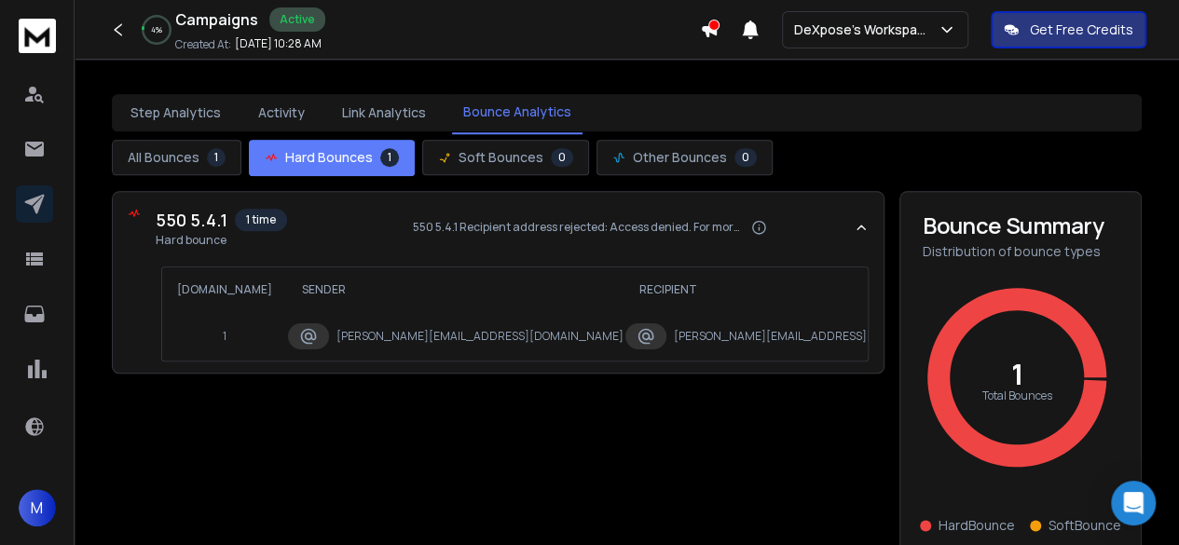
scroll to position [0, 8]
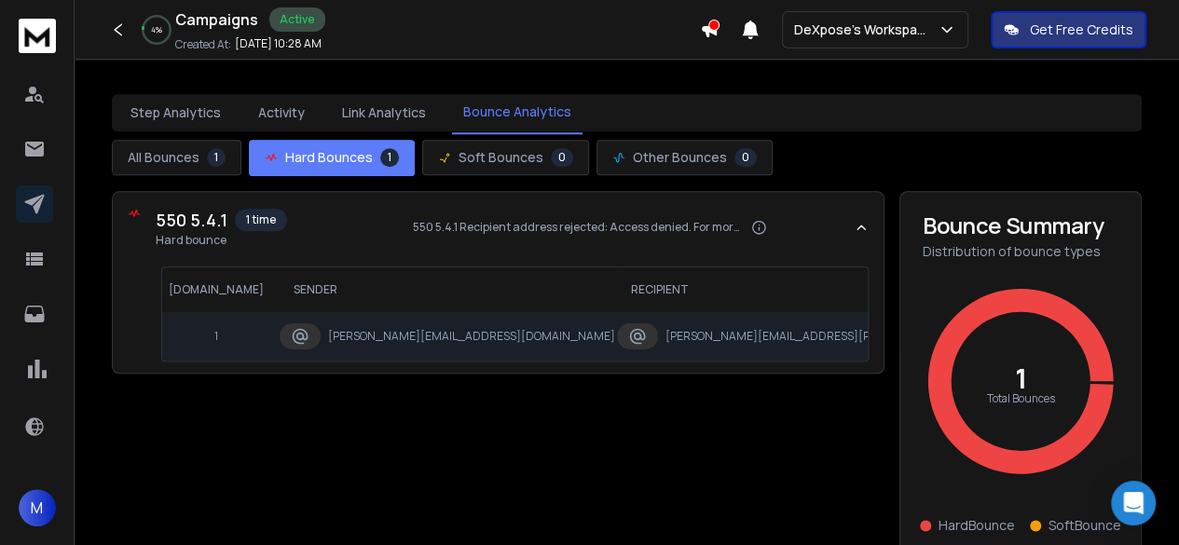
scroll to position [0, 0]
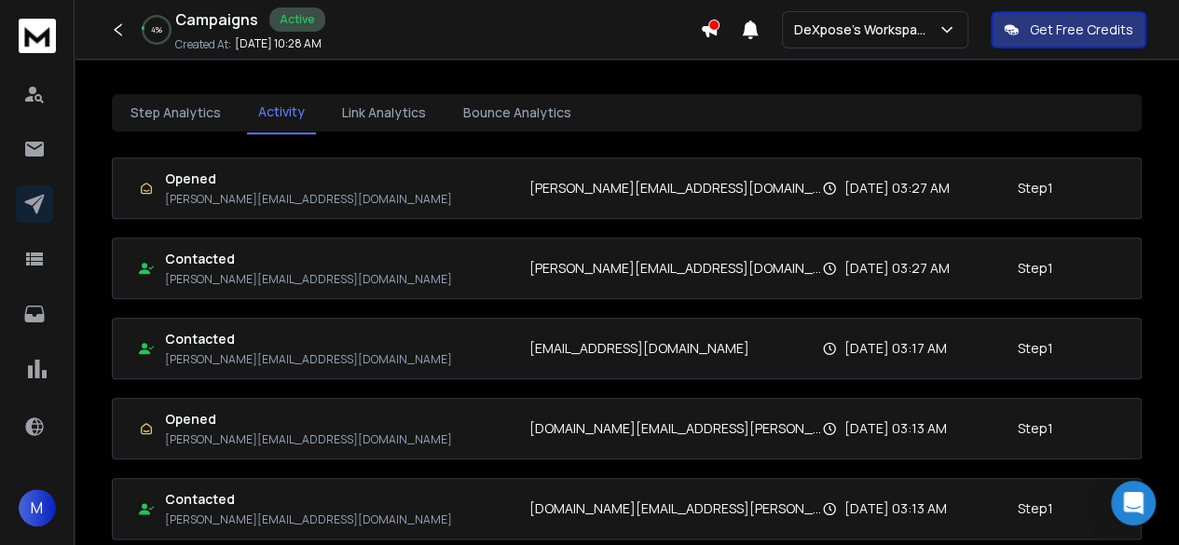
click at [282, 112] on button "Activity" at bounding box center [281, 112] width 69 height 43
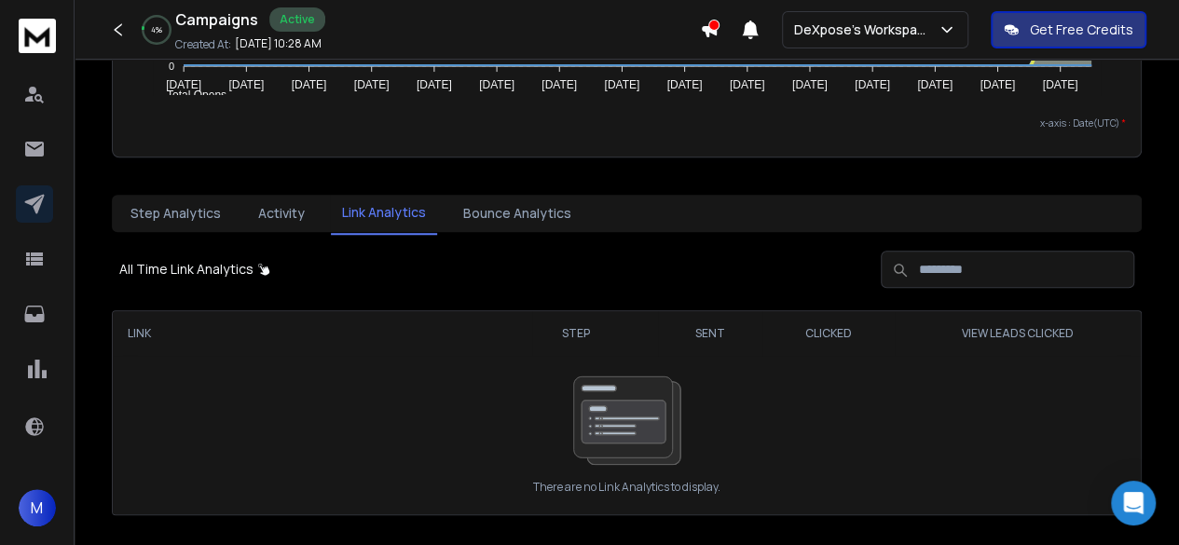
click at [379, 104] on div "Leads Contacted 7 Open Rate 57.14 % 4 Total Click Rate 0.00 % 0 Total Reply Rat…" at bounding box center [626, 26] width 1029 height 993
click at [117, 34] on icon at bounding box center [118, 29] width 17 height 17
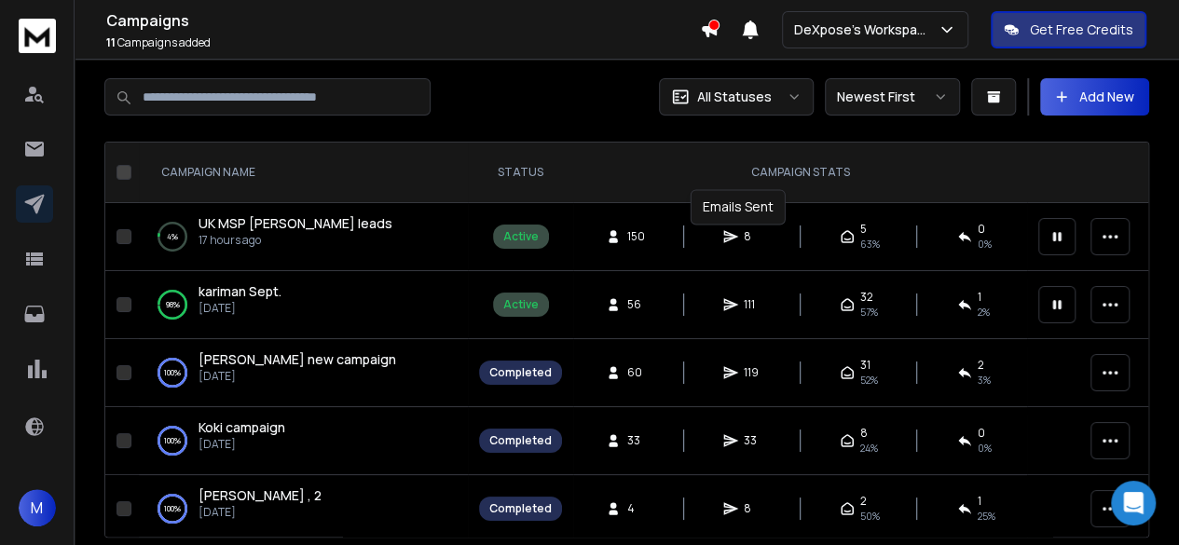
click at [732, 239] on icon at bounding box center [730, 236] width 17 height 17
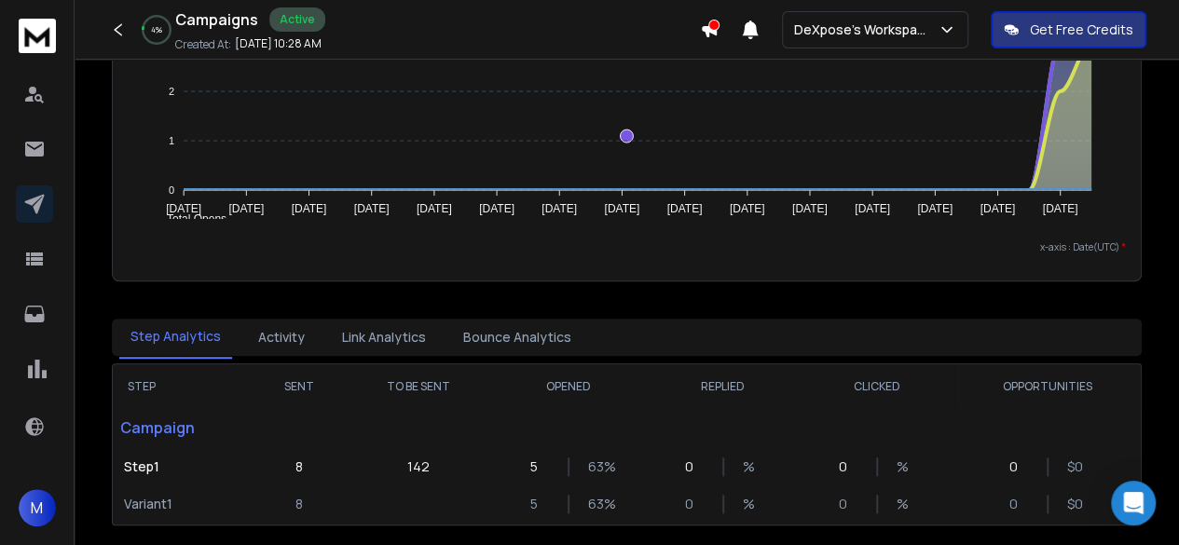
scroll to position [615, 0]
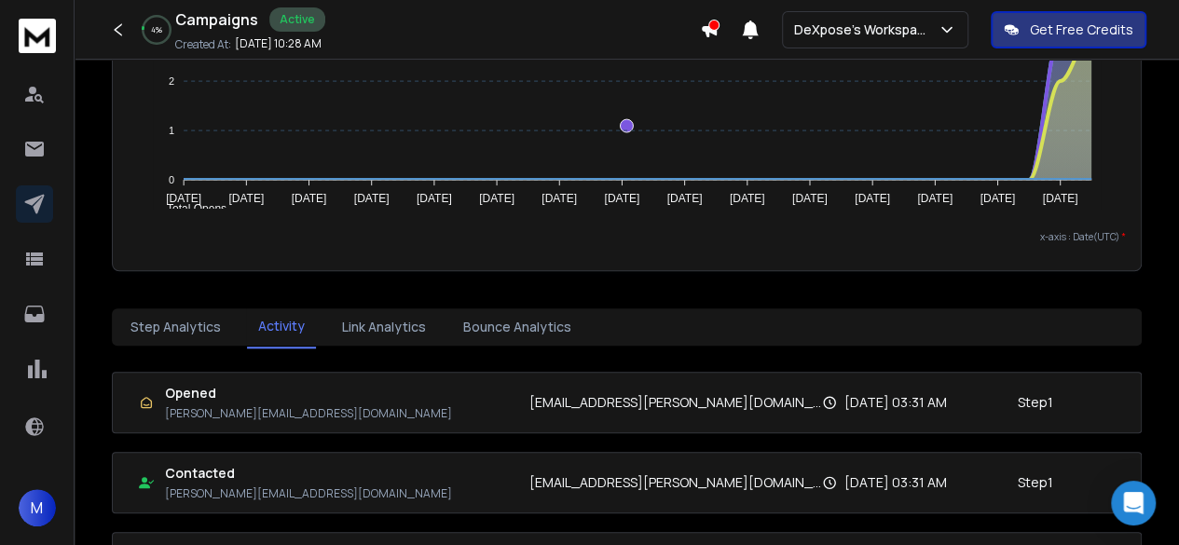
click at [289, 324] on button "Activity" at bounding box center [281, 327] width 69 height 43
drag, startPoint x: 603, startPoint y: 402, endPoint x: 736, endPoint y: 402, distance: 133.2
click at [736, 402] on div "[EMAIL_ADDRESS][PERSON_NAME][DOMAIN_NAME]" at bounding box center [675, 402] width 293 height 19
copy p "[DOMAIN_NAME]"
click at [115, 31] on icon at bounding box center [118, 29] width 17 height 17
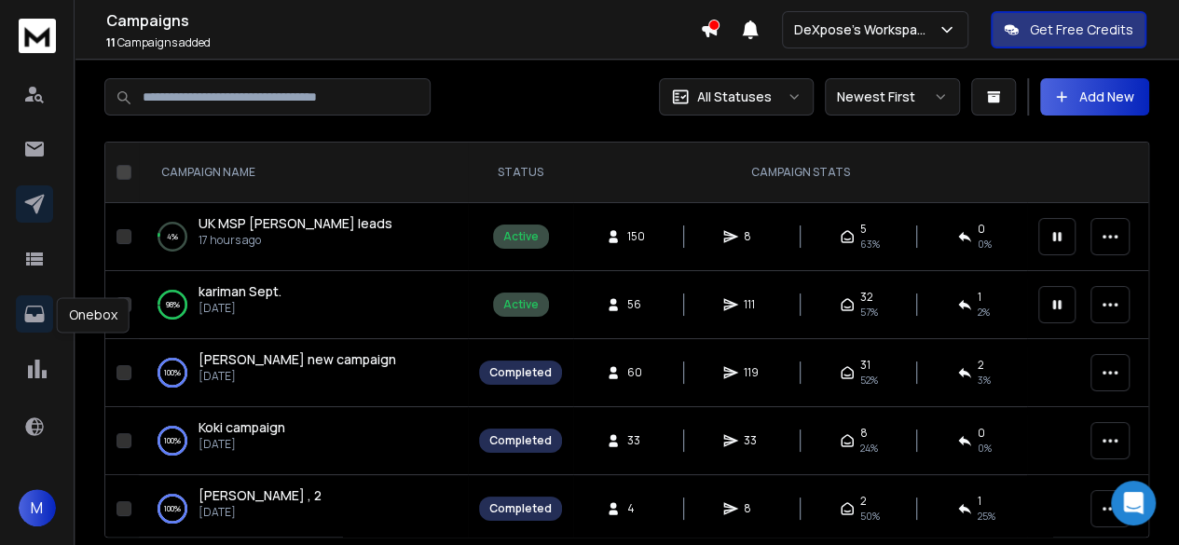
click at [35, 321] on icon at bounding box center [34, 314] width 20 height 17
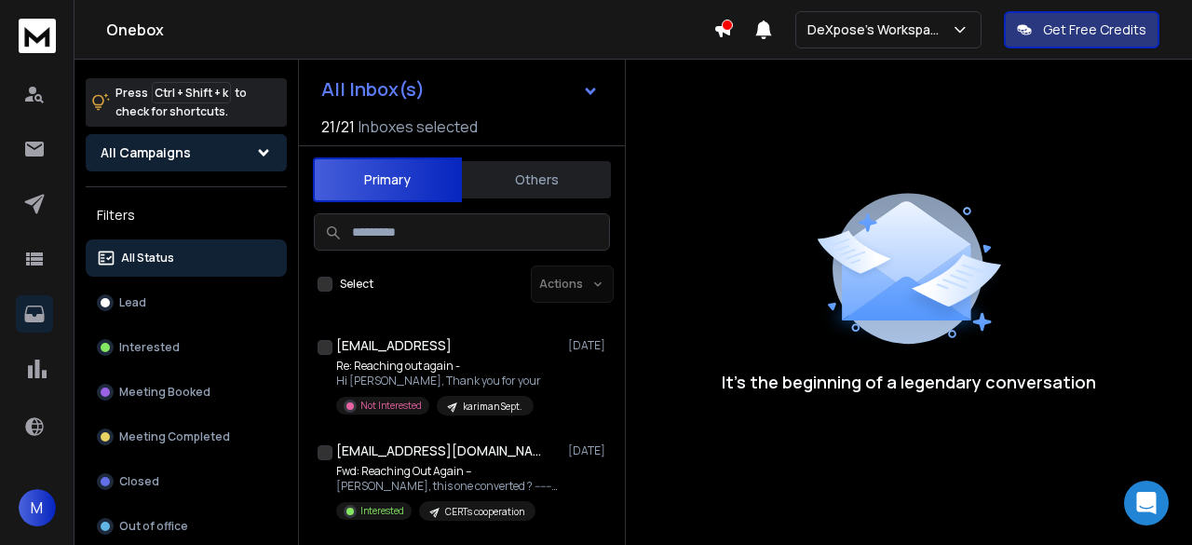
click at [258, 152] on icon at bounding box center [263, 152] width 10 height 7
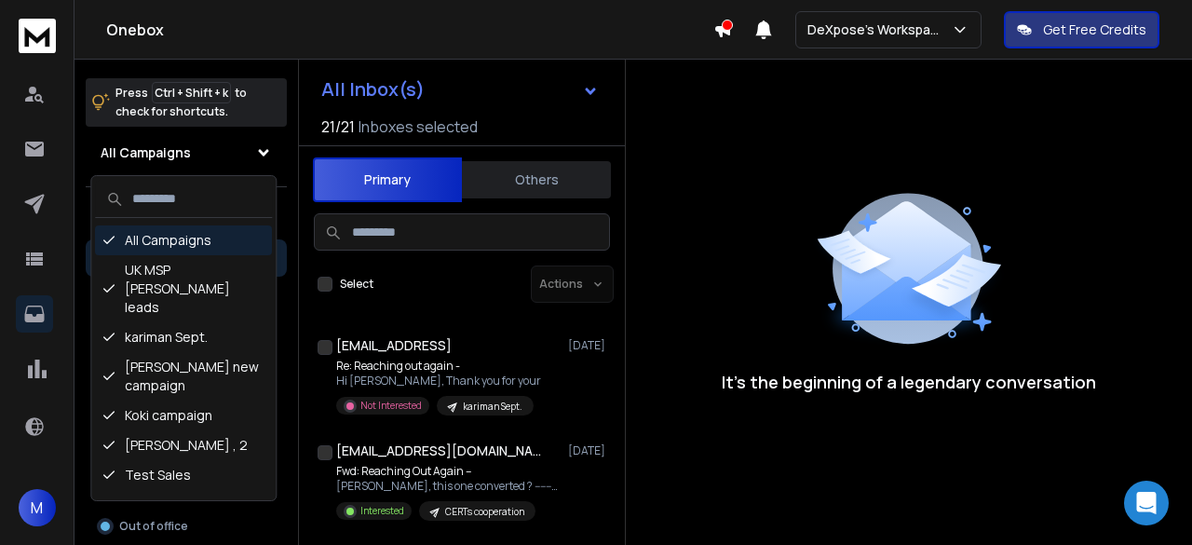
click at [166, 243] on div "All Campaigns" at bounding box center [183, 240] width 177 height 30
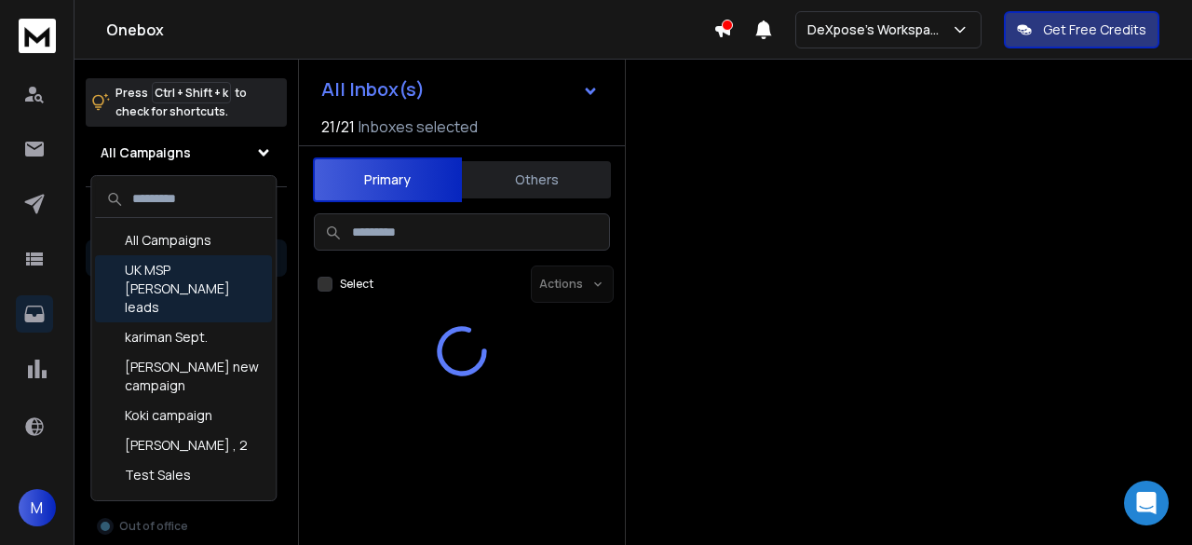
click at [157, 262] on div "UK MSP [PERSON_NAME] leads" at bounding box center [183, 288] width 177 height 67
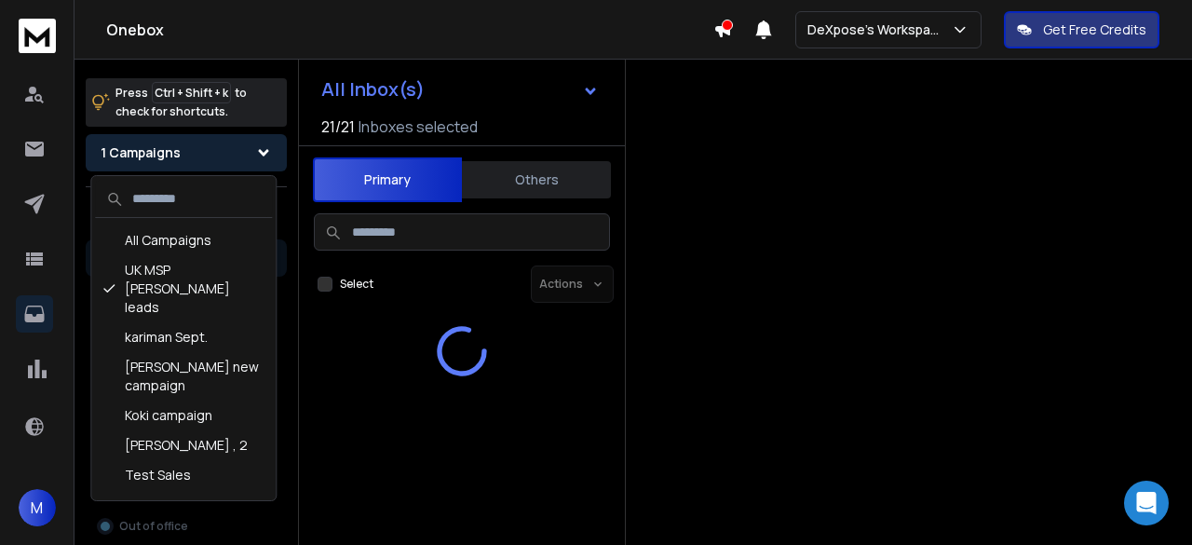
click at [91, 170] on button "1 Campaigns" at bounding box center [186, 152] width 201 height 37
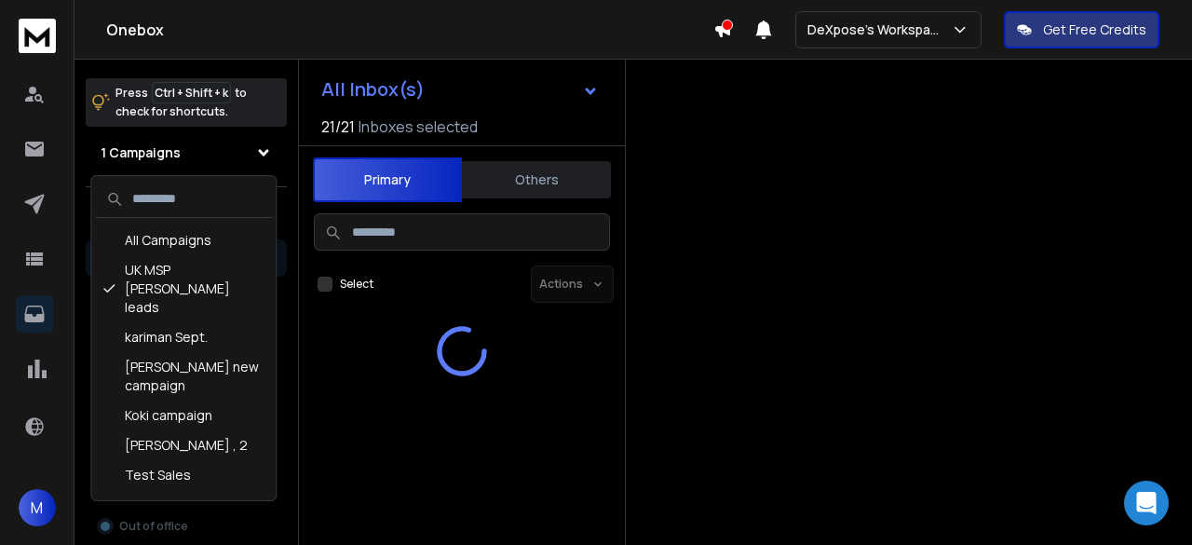
click at [788, 308] on div at bounding box center [909, 332] width 566 height 545
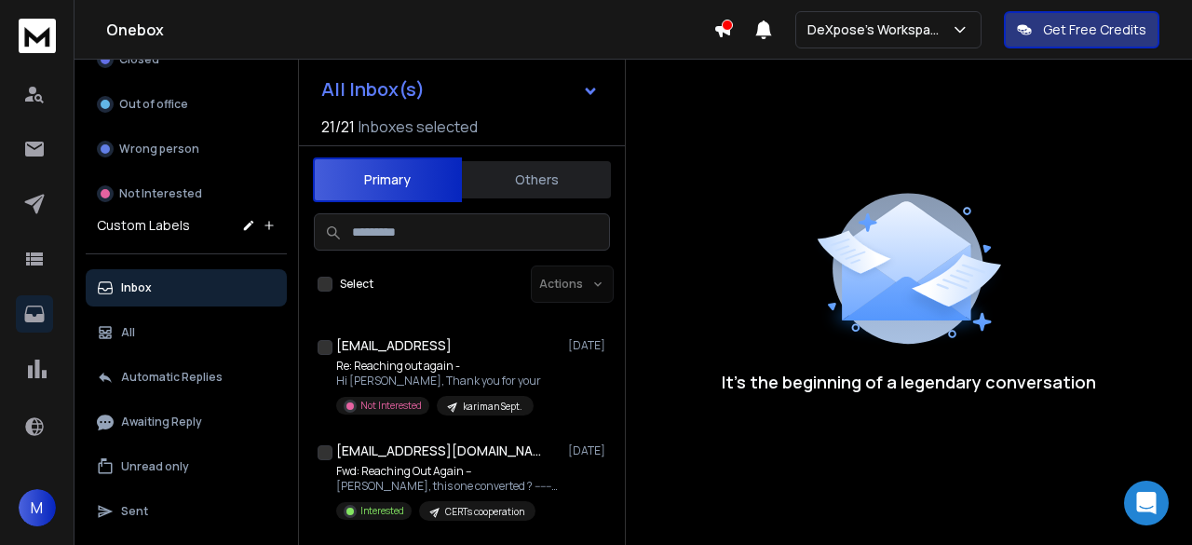
scroll to position [481, 0]
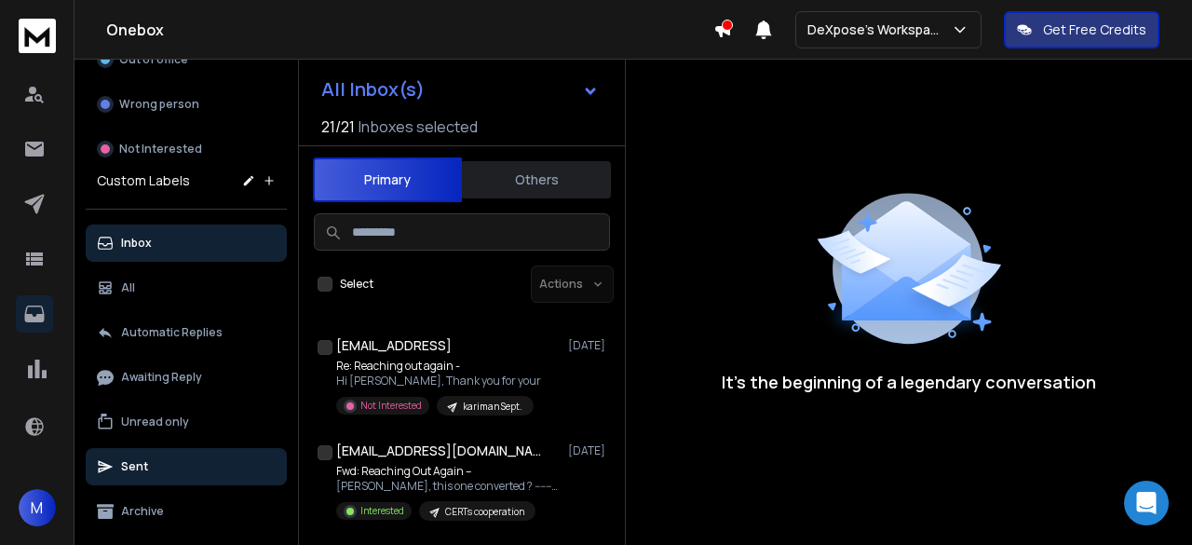
click at [167, 456] on button "Sent" at bounding box center [186, 466] width 201 height 37
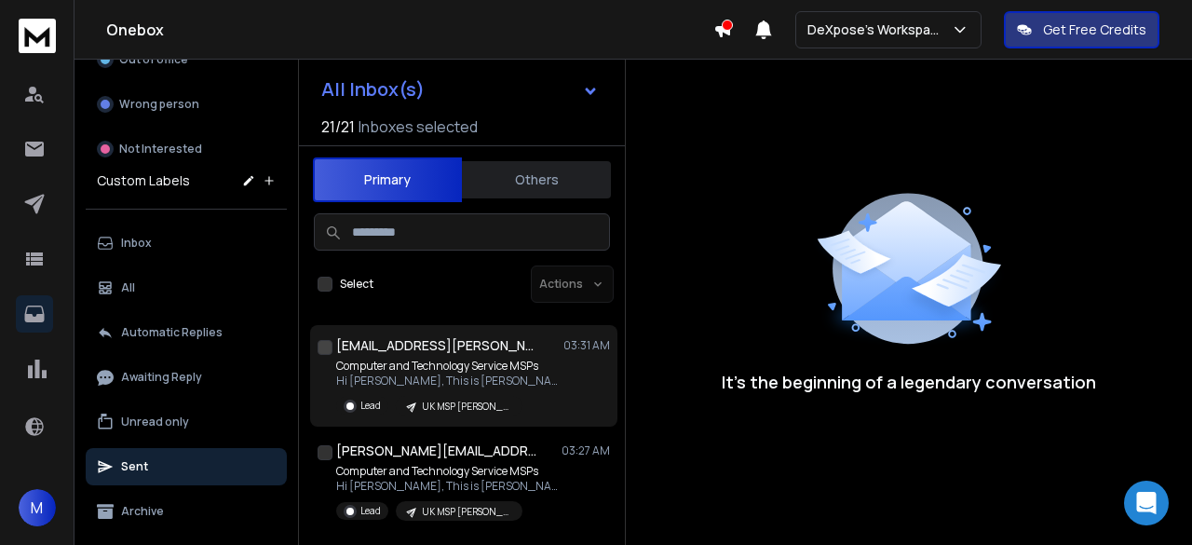
click at [487, 370] on p "Computer and Technology Service MSPs" at bounding box center [448, 366] width 224 height 15
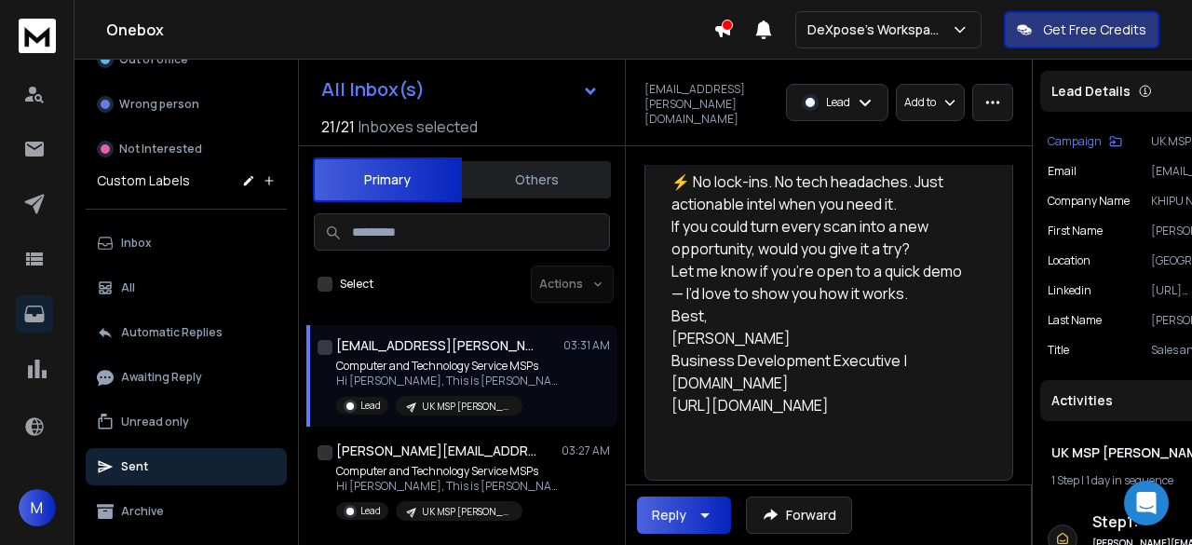
scroll to position [762, 0]
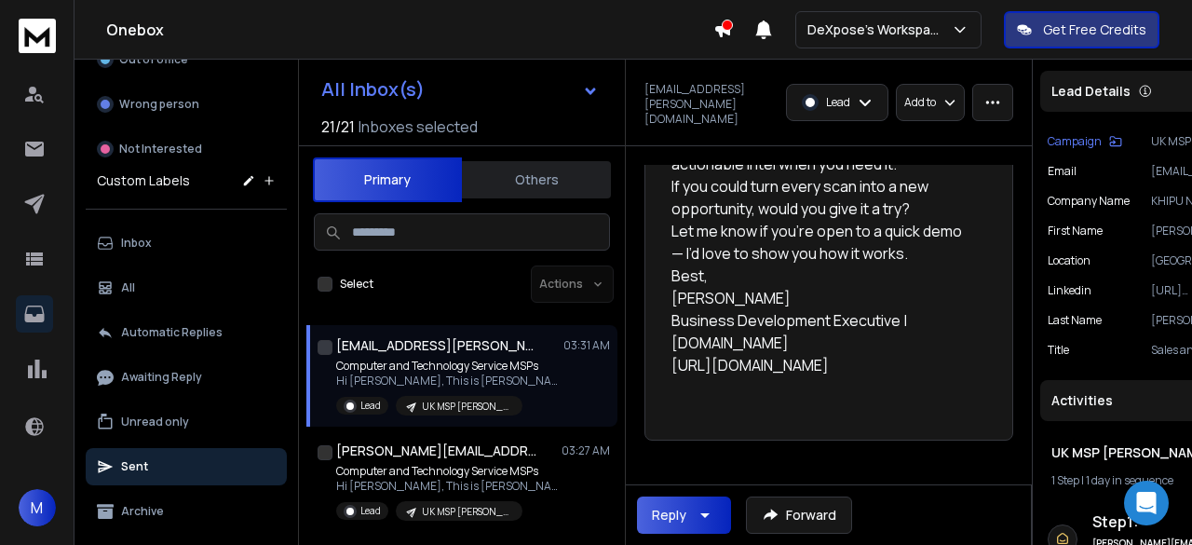
click at [866, 320] on div "Best, [PERSON_NAME] Business Development Executive | [DOMAIN_NAME]" at bounding box center [822, 309] width 300 height 89
copy div "Executive"
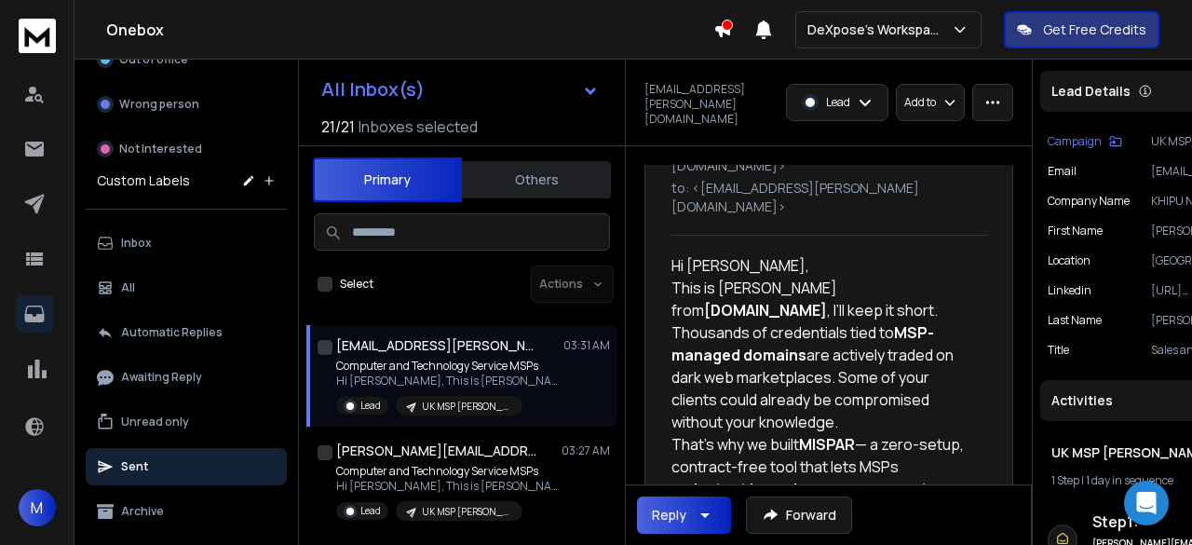
scroll to position [0, 0]
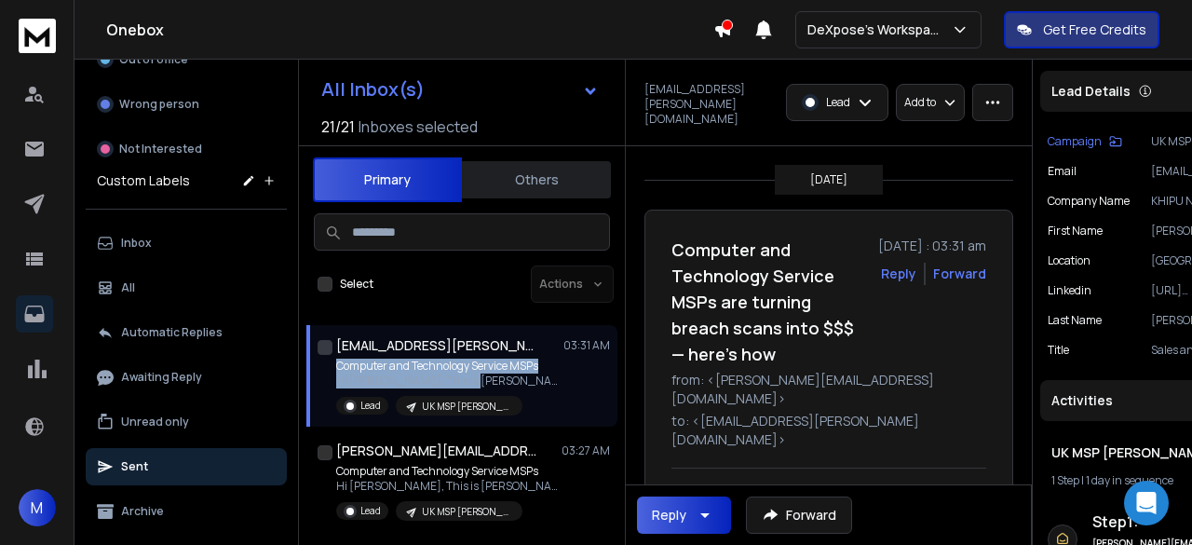
drag, startPoint x: 619, startPoint y: 355, endPoint x: 622, endPoint y: 387, distance: 31.9
click at [622, 387] on div "[EMAIL_ADDRESS][PERSON_NAME][DOMAIN_NAME] 03:31 AM Computer and Technology Serv…" at bounding box center [462, 522] width 326 height 403
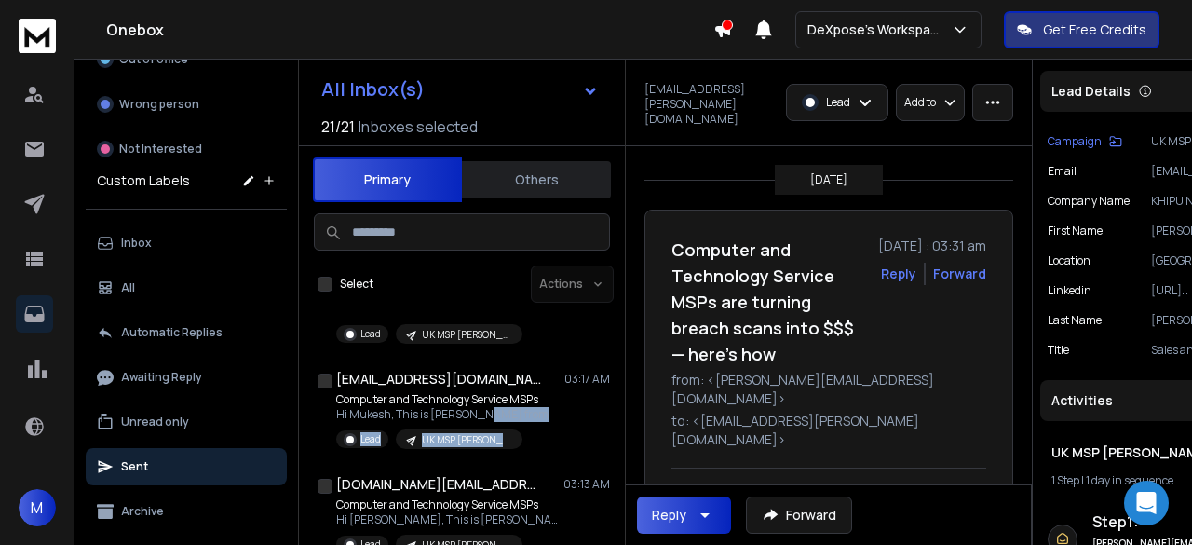
drag, startPoint x: 618, startPoint y: 409, endPoint x: 615, endPoint y: 443, distance: 34.6
click at [615, 443] on div "[EMAIL_ADDRESS][PERSON_NAME][DOMAIN_NAME] 03:31 AM Computer and Technology Serv…" at bounding box center [462, 522] width 326 height 403
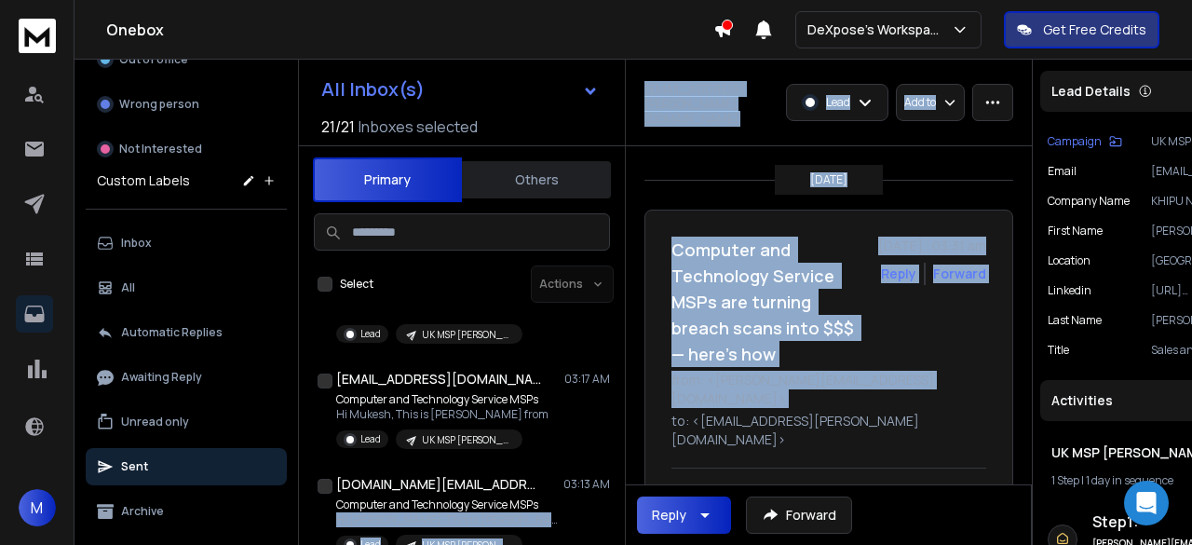
drag, startPoint x: 626, startPoint y: 443, endPoint x: 619, endPoint y: 494, distance: 51.8
click at [619, 494] on div "All Inbox(s) 21 / 21 Inboxes selected Primary Others Select Actions [EMAIL_ADDR…" at bounding box center [784, 332] width 973 height 545
click at [619, 494] on div "[EMAIL_ADDRESS][PERSON_NAME][DOMAIN_NAME] 03:31 AM Computer and Technology Serv…" at bounding box center [462, 522] width 326 height 403
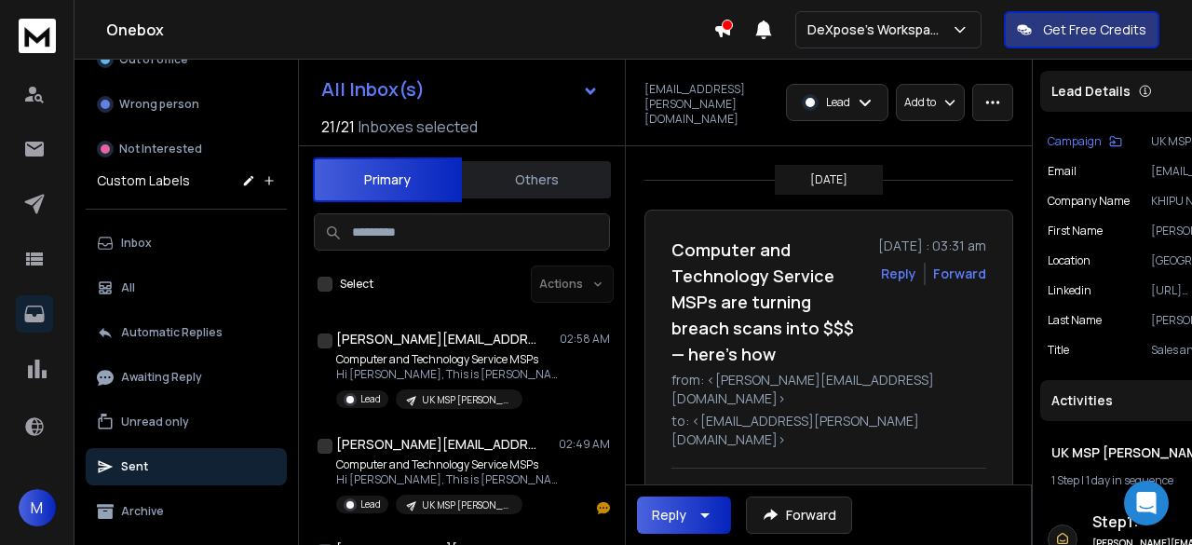
scroll to position [533, 0]
click at [552, 470] on div "Awaiting Reply" at bounding box center [599, 482] width 100 height 32
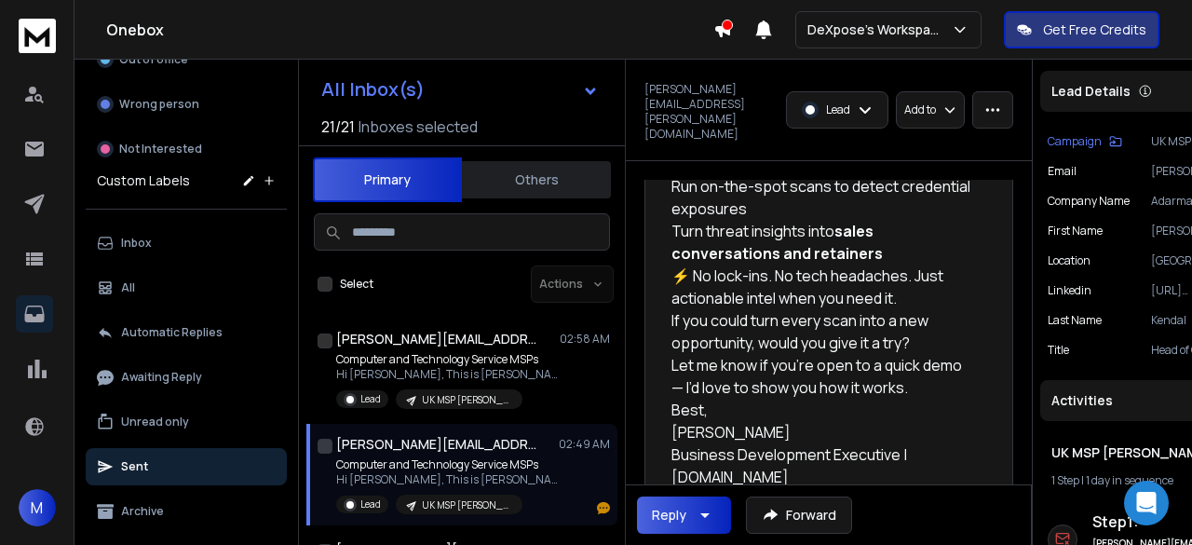
scroll to position [665, 0]
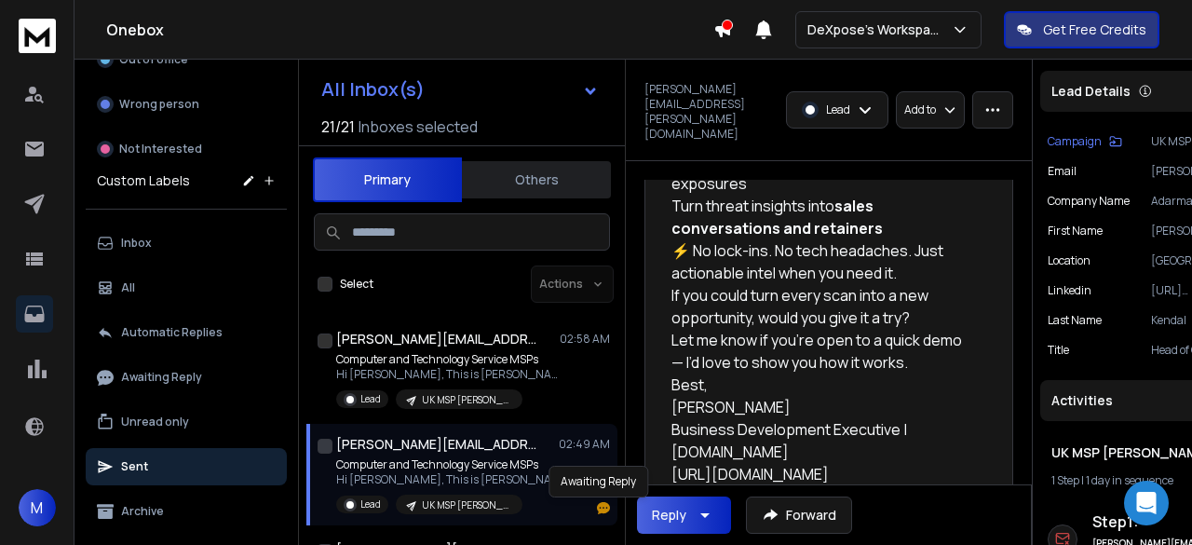
click at [597, 504] on icon at bounding box center [603, 508] width 13 height 12
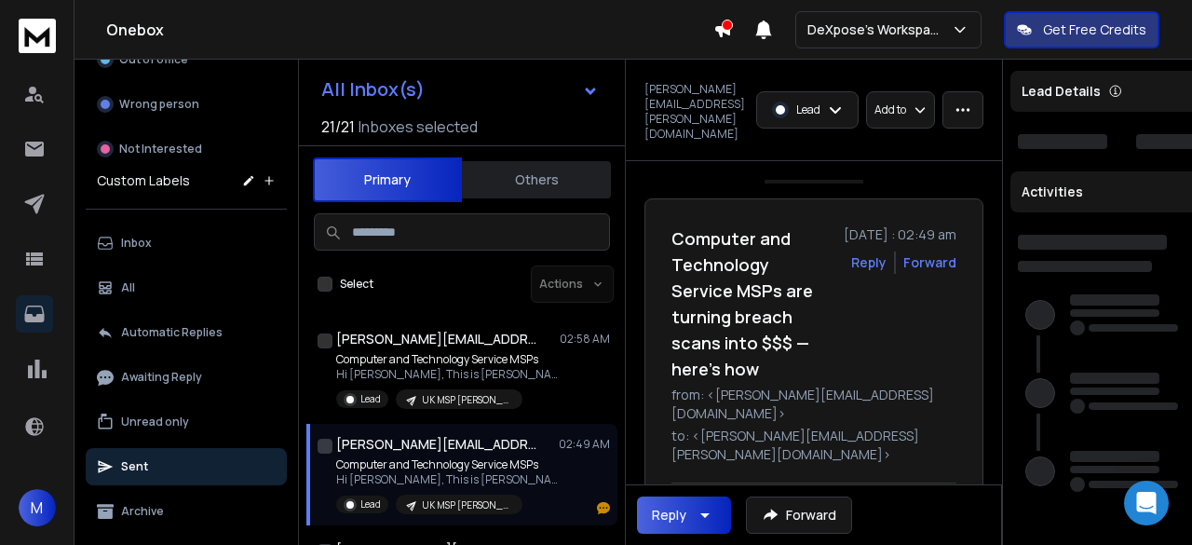
scroll to position [0, 0]
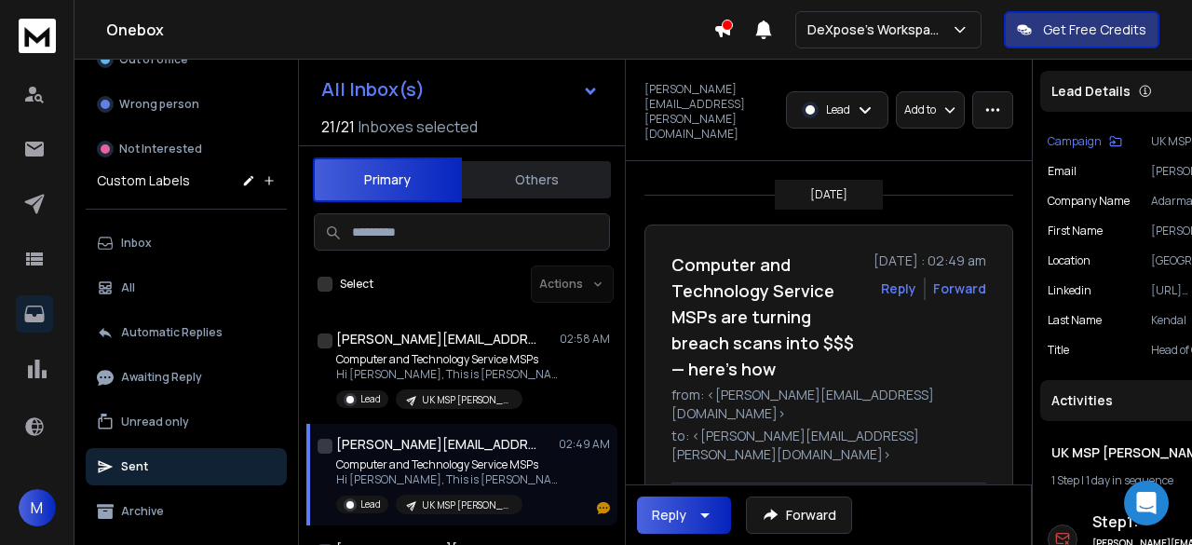
drag, startPoint x: 1061, startPoint y: 292, endPoint x: 1059, endPoint y: 316, distance: 24.3
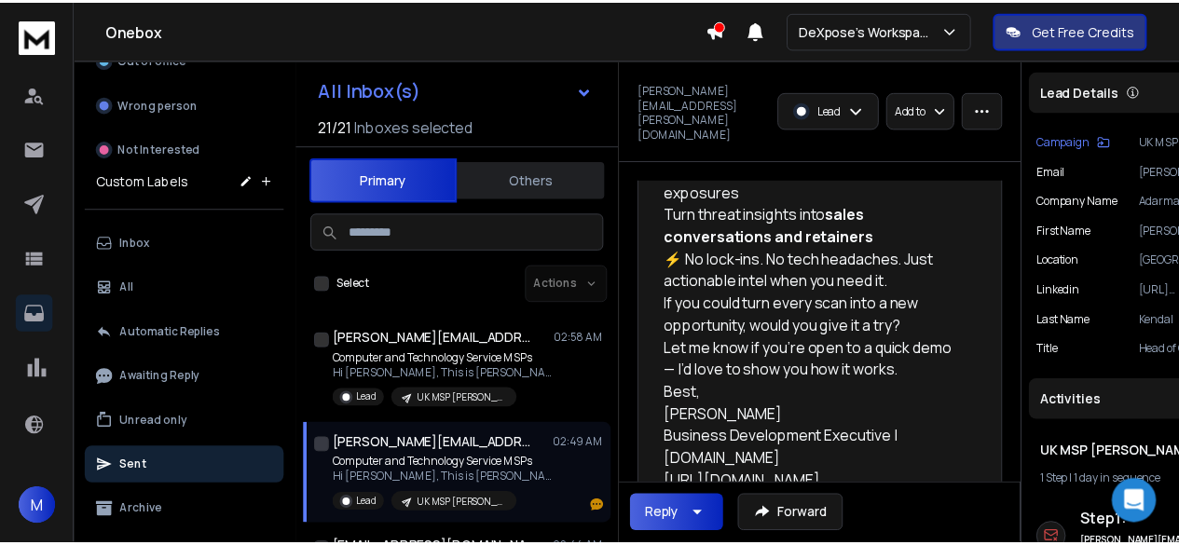
scroll to position [665, 0]
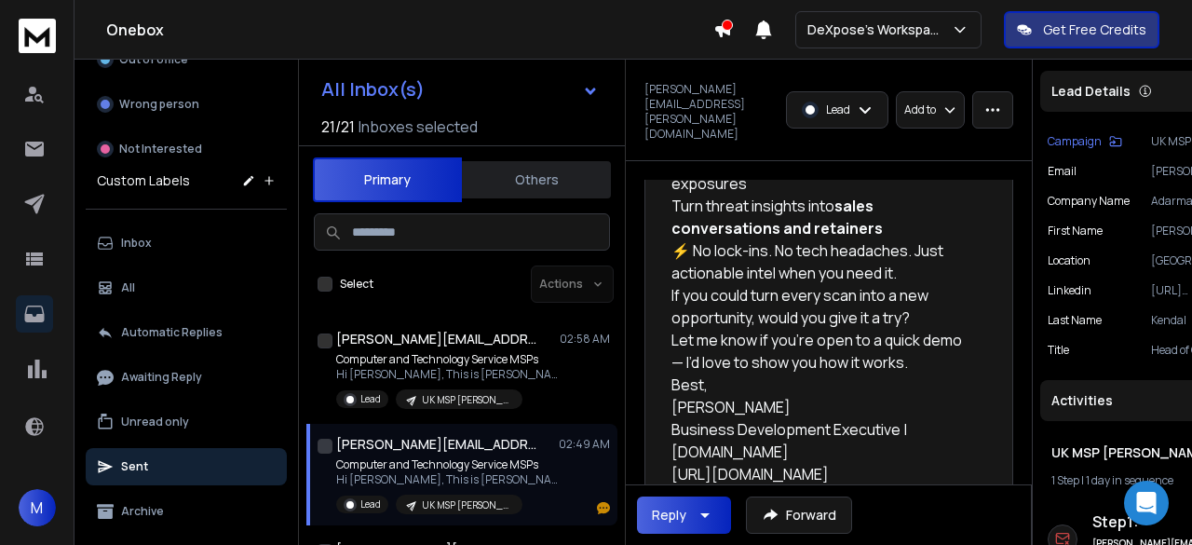
click at [1086, 87] on div "Lead Details" at bounding box center [1152, 91] width 223 height 41
click at [1131, 82] on p "Lead Details" at bounding box center [1091, 91] width 79 height 19
click at [1070, 532] on icon at bounding box center [1063, 538] width 15 height 15
click at [40, 199] on icon at bounding box center [34, 204] width 20 height 20
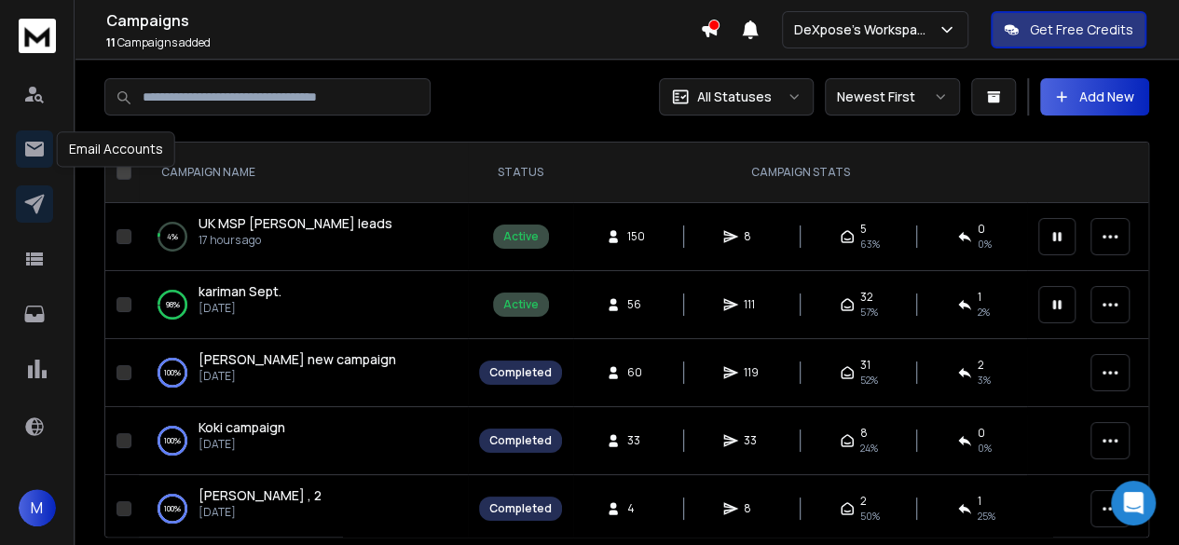
click at [34, 152] on icon at bounding box center [34, 149] width 19 height 15
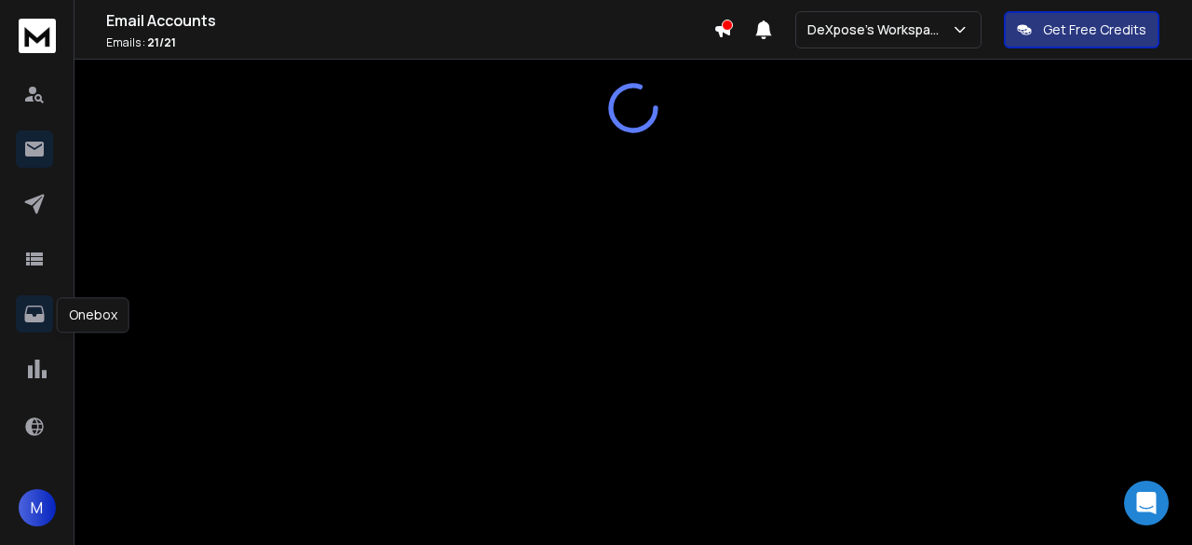
click at [33, 319] on icon at bounding box center [34, 314] width 20 height 17
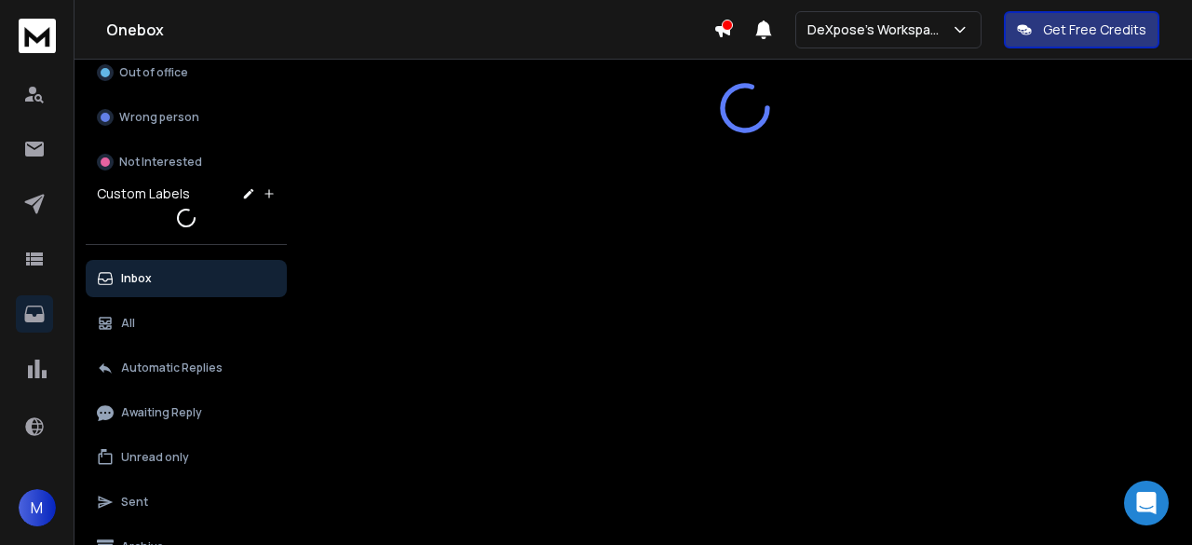
scroll to position [503, 0]
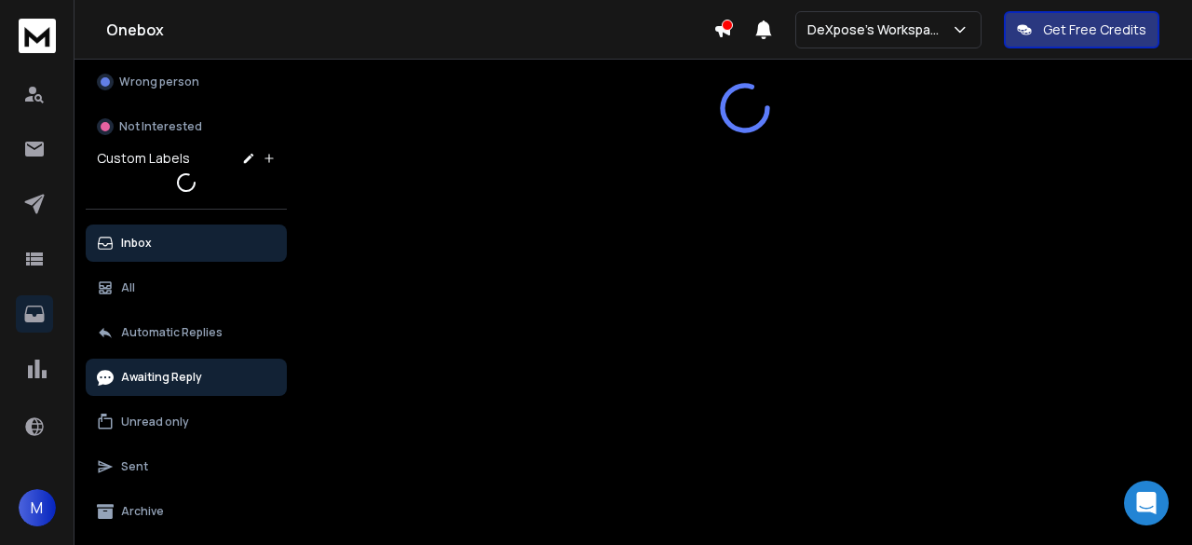
click at [228, 359] on button "Awaiting Reply" at bounding box center [186, 377] width 201 height 37
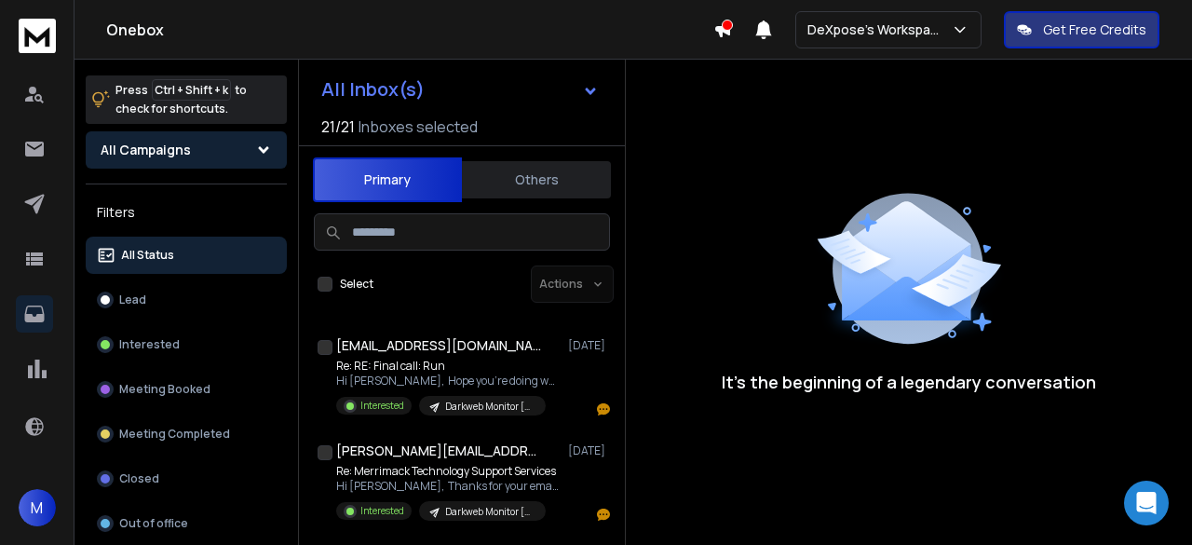
scroll to position [0, 0]
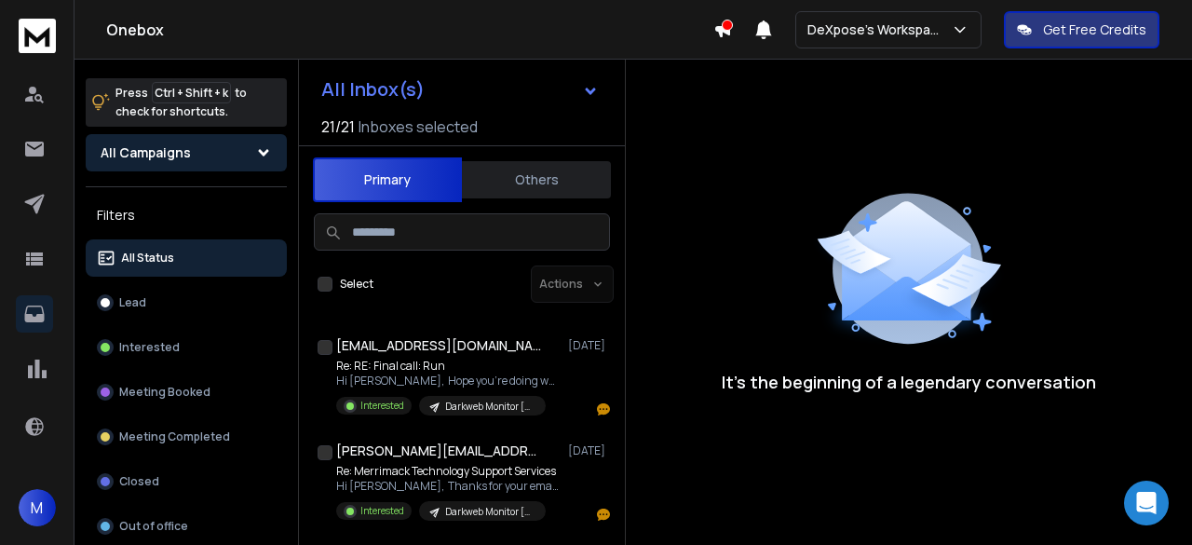
click at [186, 158] on h1 "All Campaigns" at bounding box center [146, 152] width 90 height 19
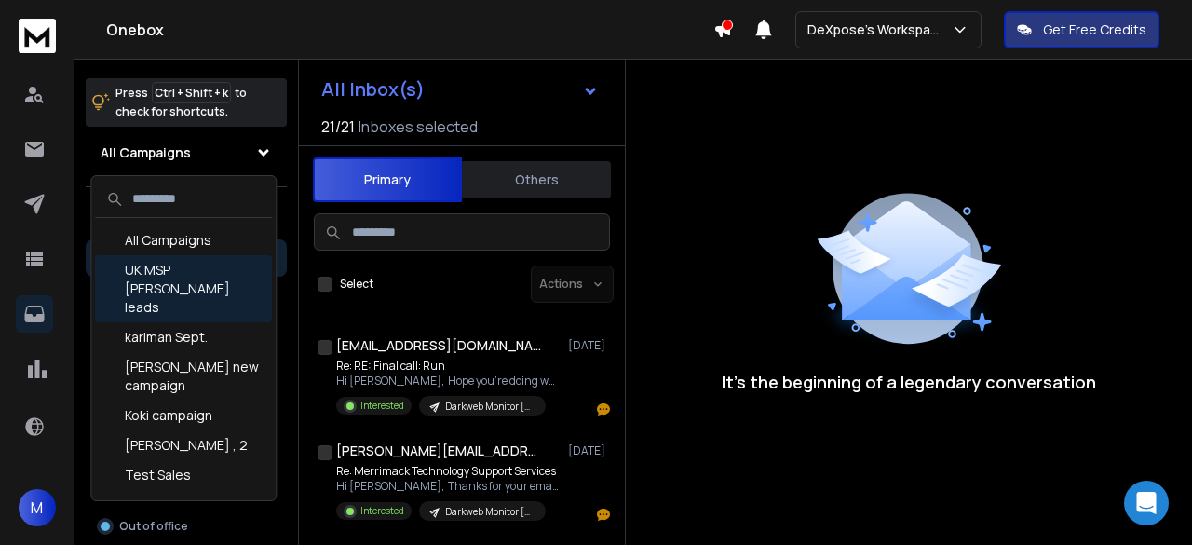
click at [143, 275] on div "UK MSP [PERSON_NAME] leads" at bounding box center [183, 288] width 177 height 67
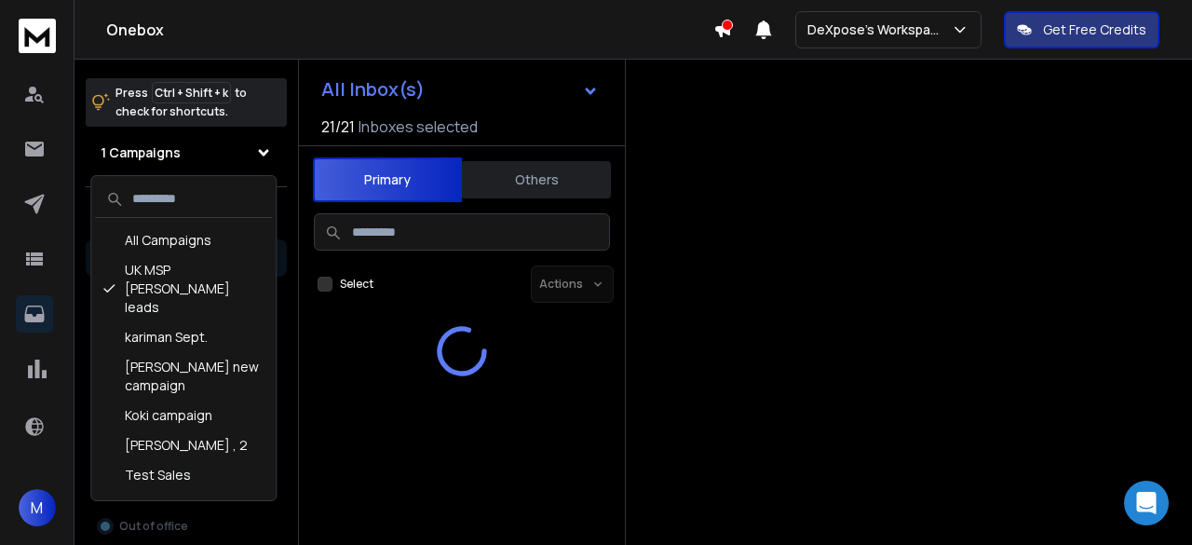
click at [796, 203] on div at bounding box center [909, 332] width 566 height 545
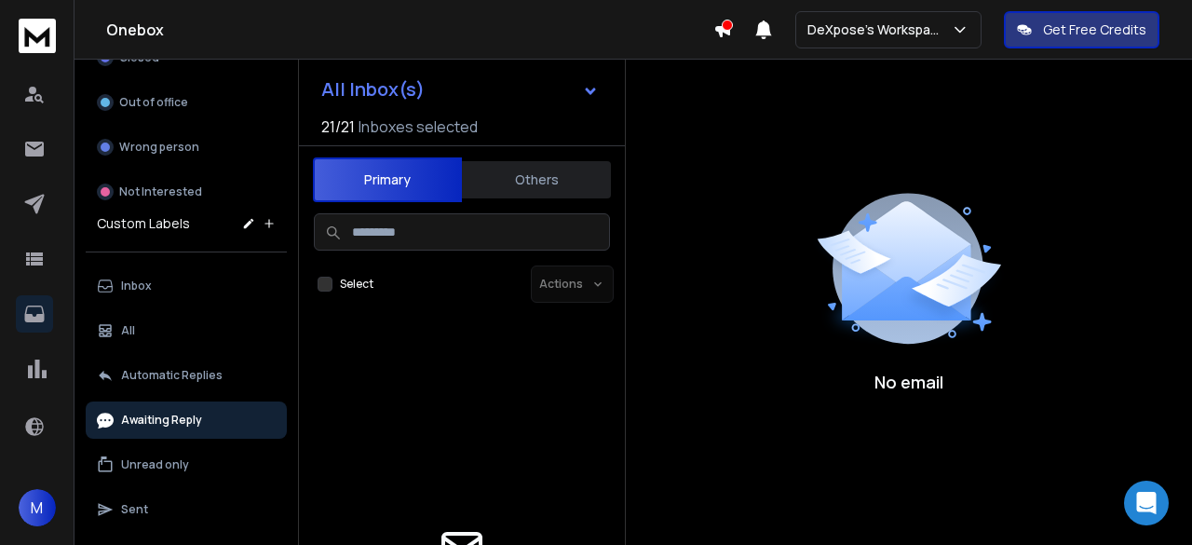
scroll to position [466, 0]
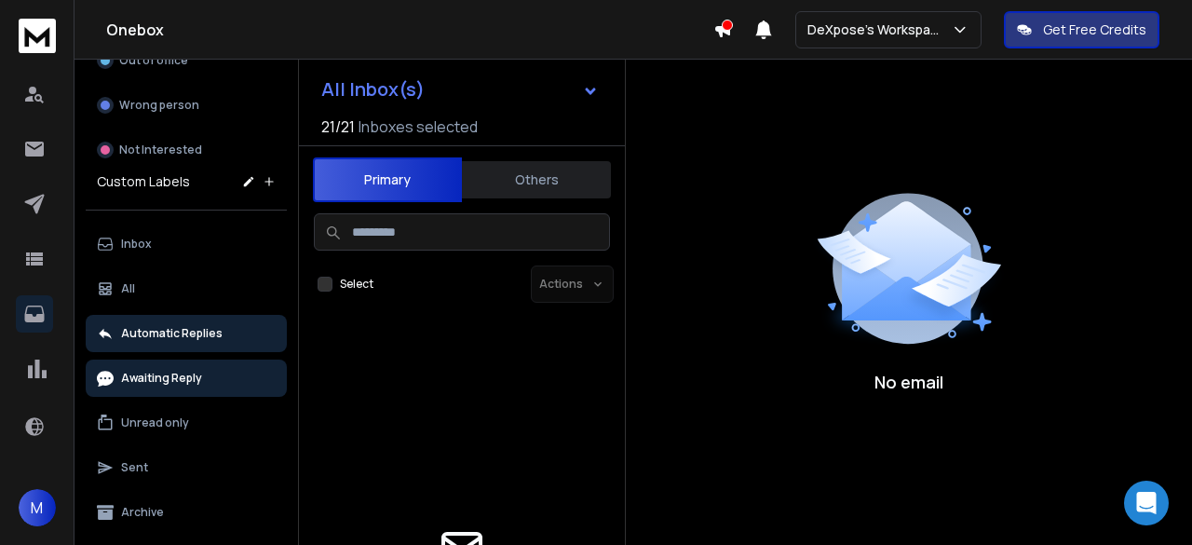
click at [221, 329] on button "Automatic Replies" at bounding box center [186, 333] width 201 height 37
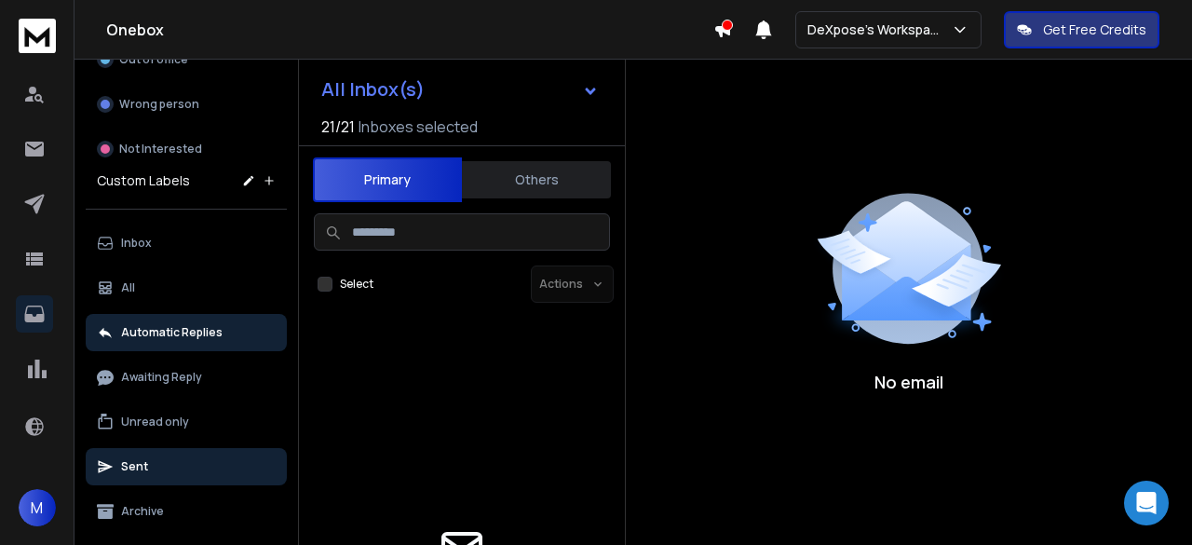
scroll to position [481, 0]
click at [179, 448] on button "Sent" at bounding box center [186, 466] width 201 height 37
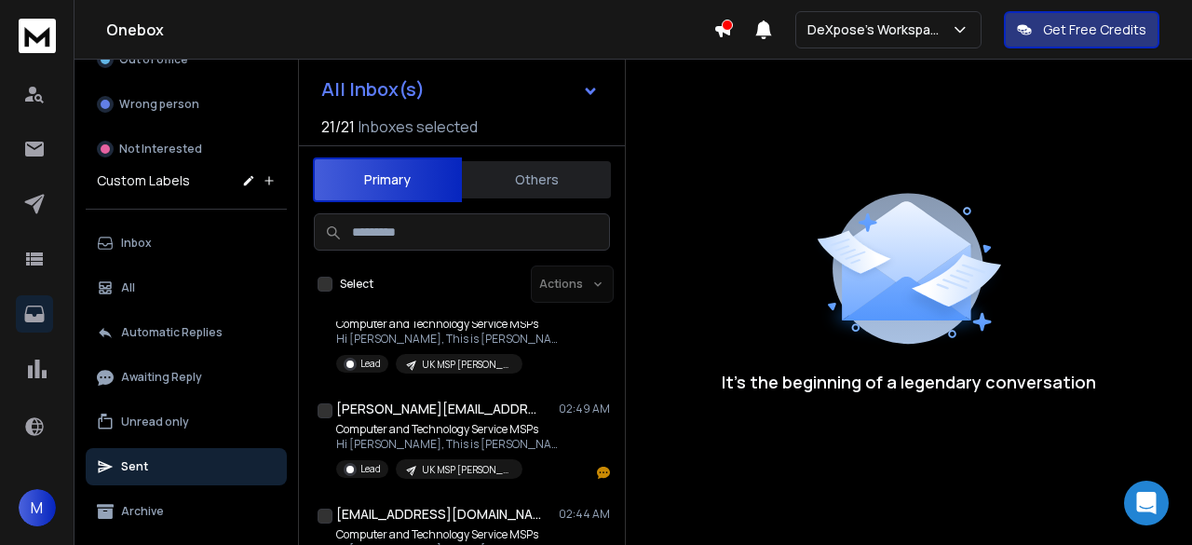
scroll to position [686, 0]
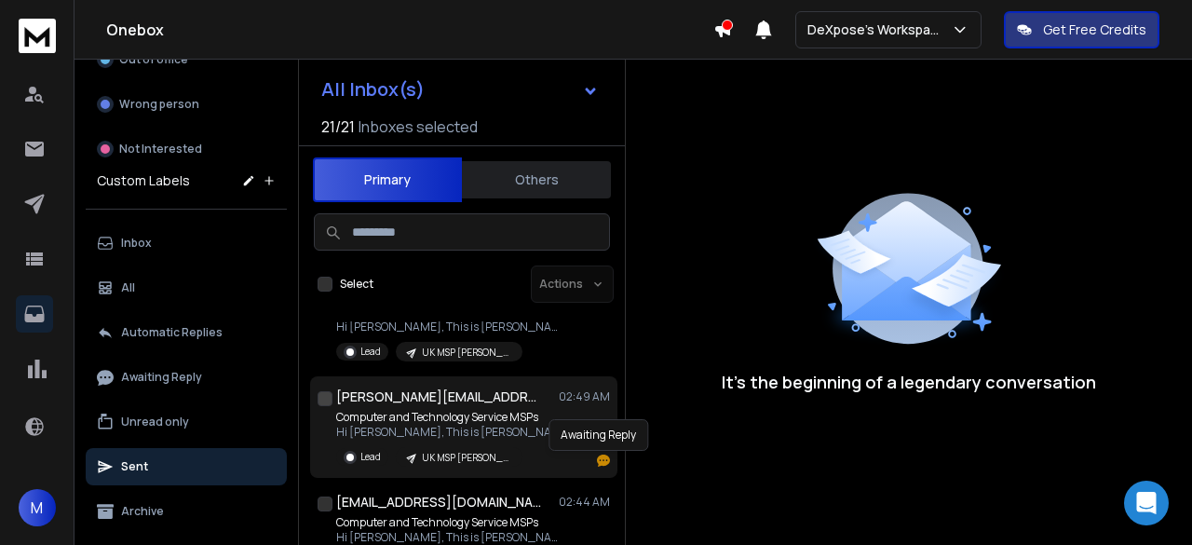
click at [602, 457] on icon at bounding box center [603, 461] width 13 height 12
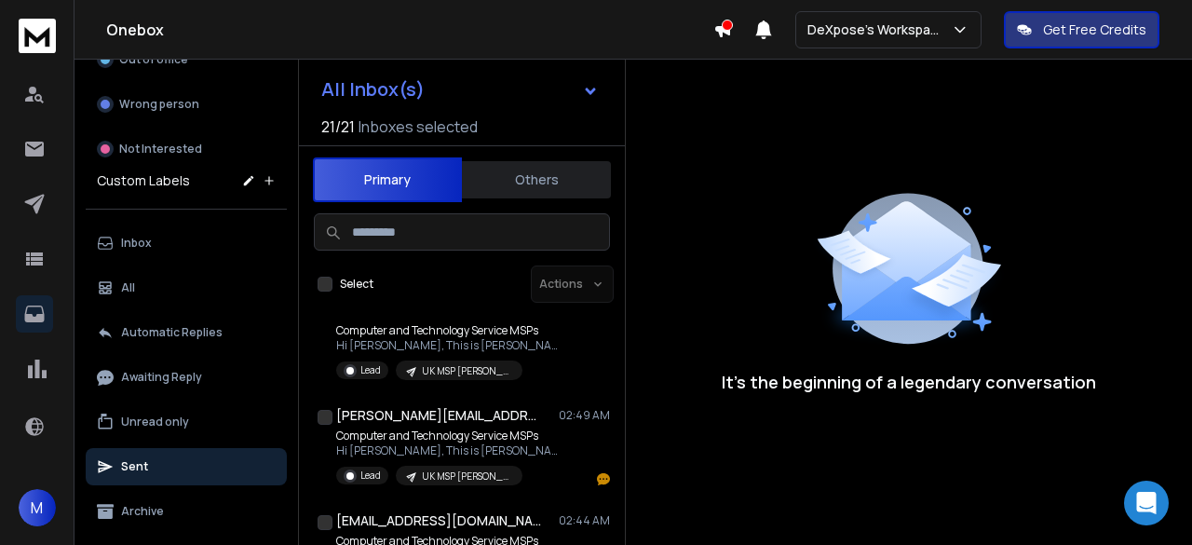
scroll to position [667, 0]
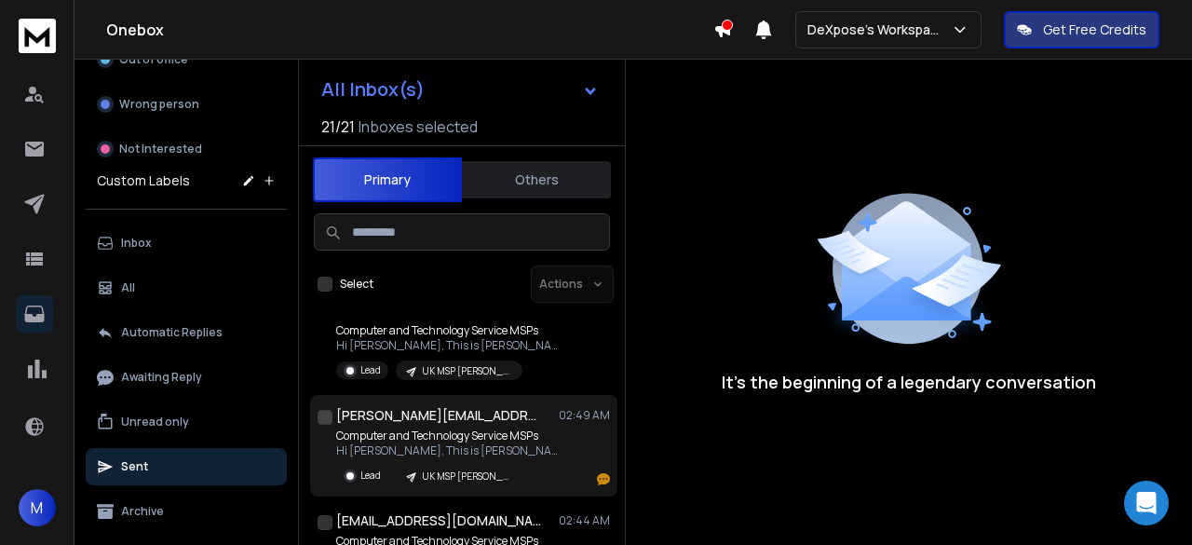
click at [603, 471] on div "Computer and Technology Service MSPs Hi [PERSON_NAME], This is [PERSON_NAME] fr…" at bounding box center [473, 457] width 274 height 57
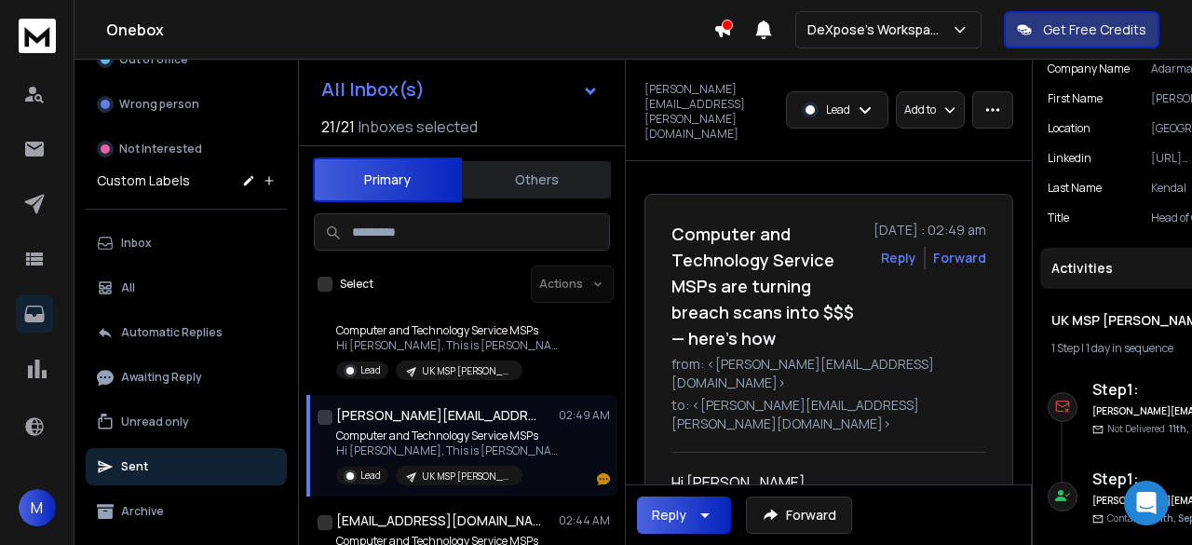
scroll to position [0, 0]
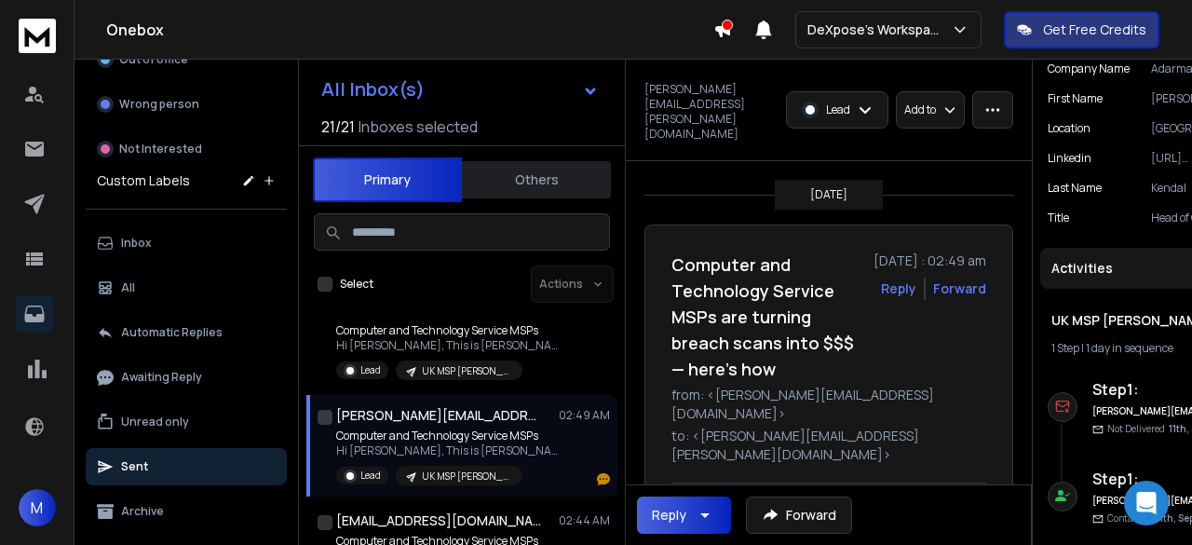
click at [1069, 402] on icon at bounding box center [1062, 407] width 12 height 10
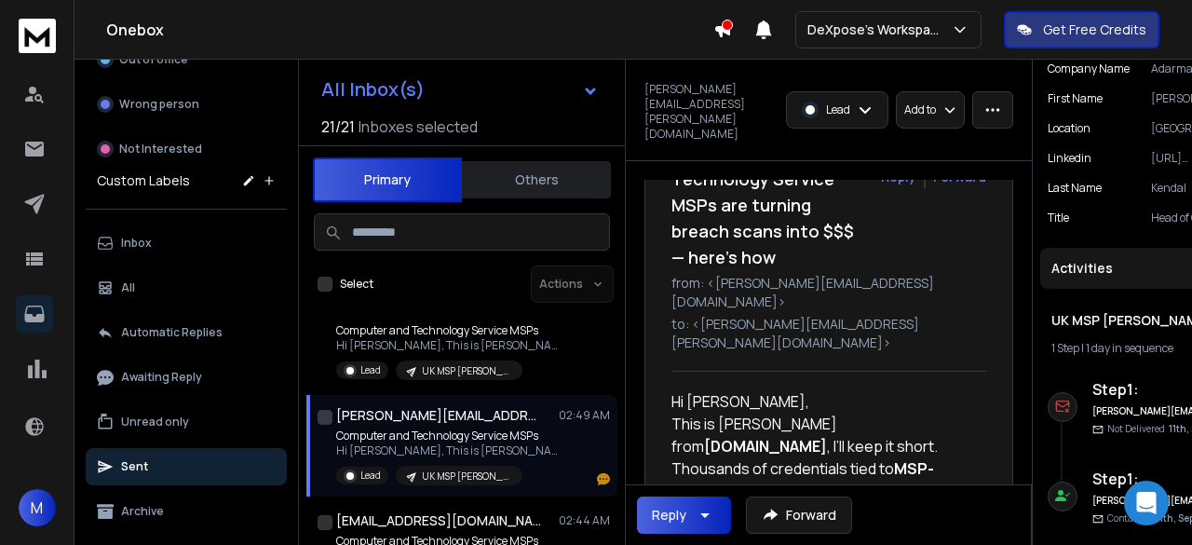
scroll to position [176, 0]
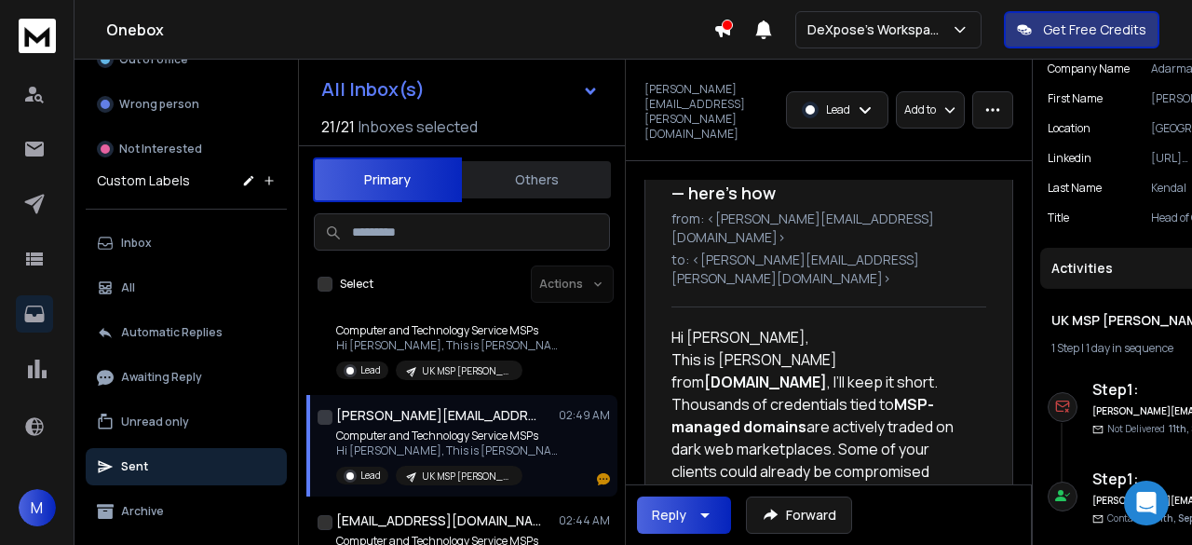
click at [1097, 254] on div "Activities" at bounding box center [1152, 268] width 223 height 41
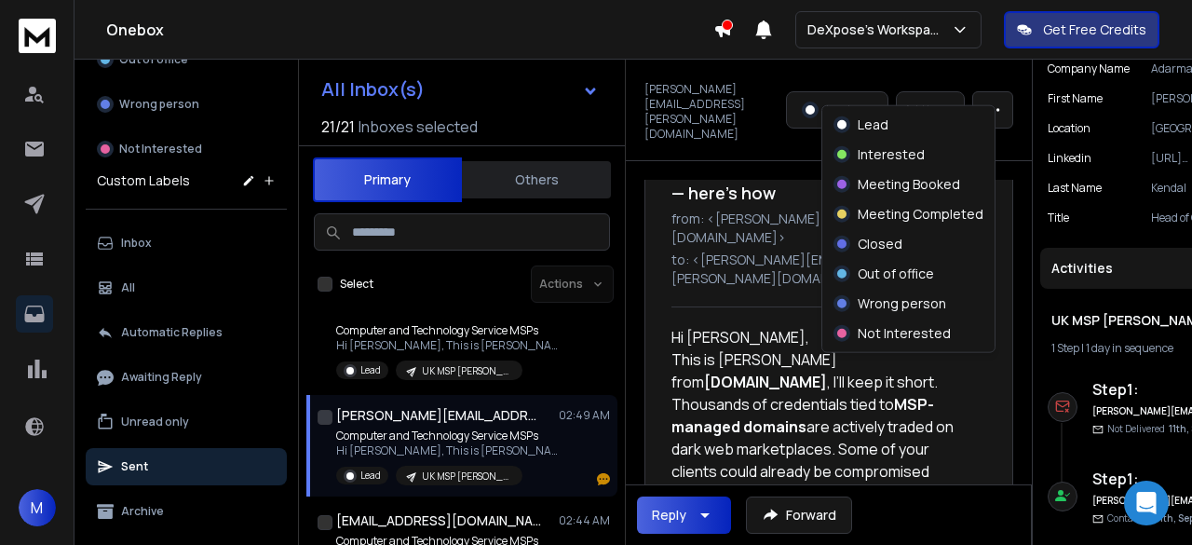
click at [888, 92] on div "Lead" at bounding box center [837, 109] width 101 height 35
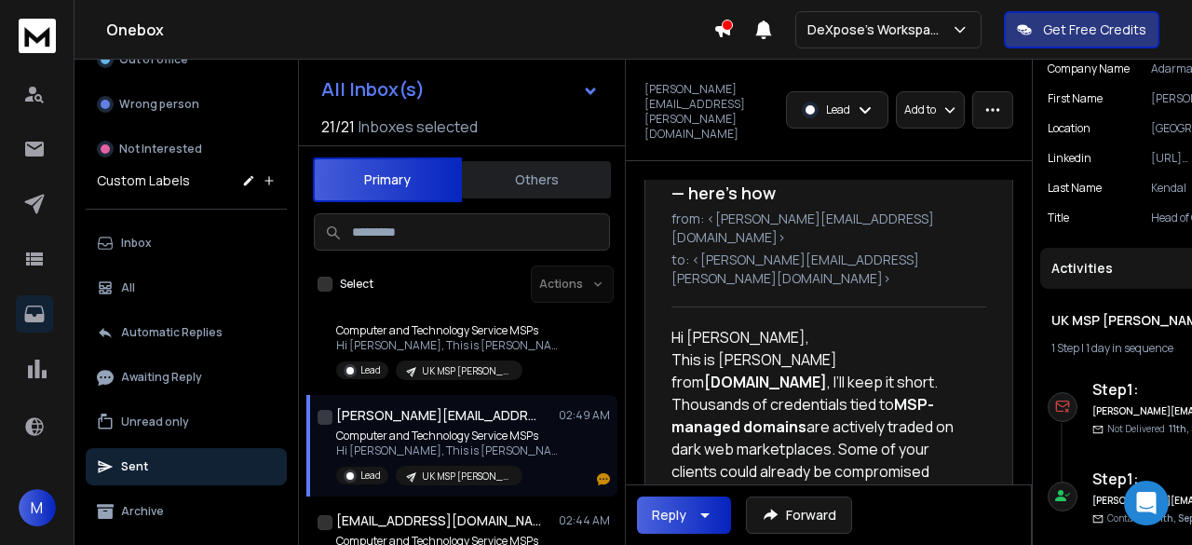
click at [1002, 102] on icon "button" at bounding box center [993, 110] width 17 height 17
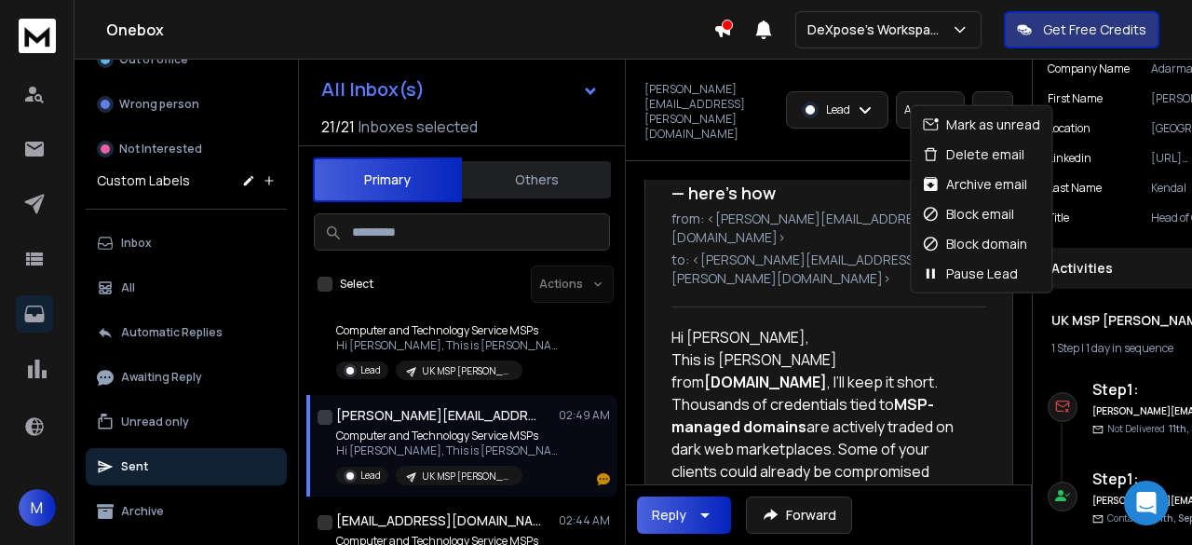
click at [413, 443] on p "Hi [PERSON_NAME], This is [PERSON_NAME] from" at bounding box center [448, 450] width 224 height 15
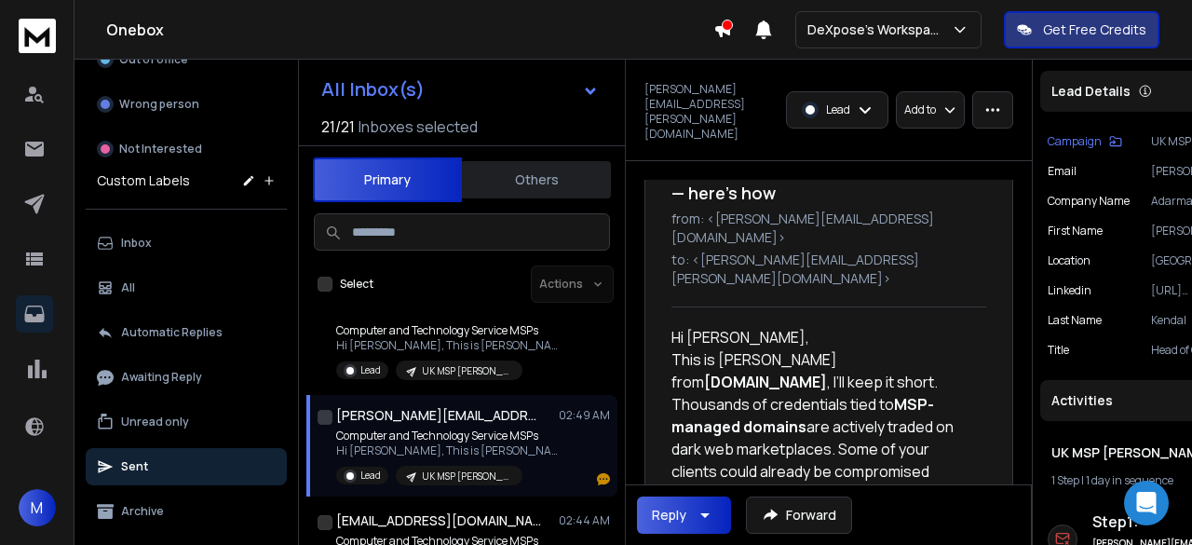
click at [1120, 388] on div "Activities" at bounding box center [1152, 400] width 223 height 41
click at [136, 370] on p "Awaiting Reply" at bounding box center [161, 377] width 81 height 15
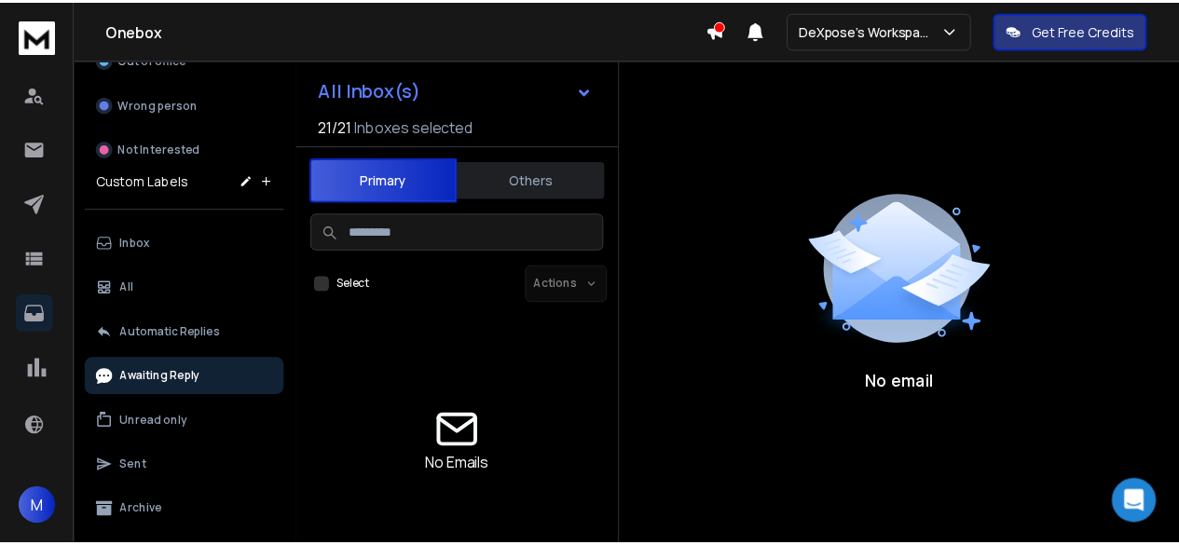
scroll to position [119, 0]
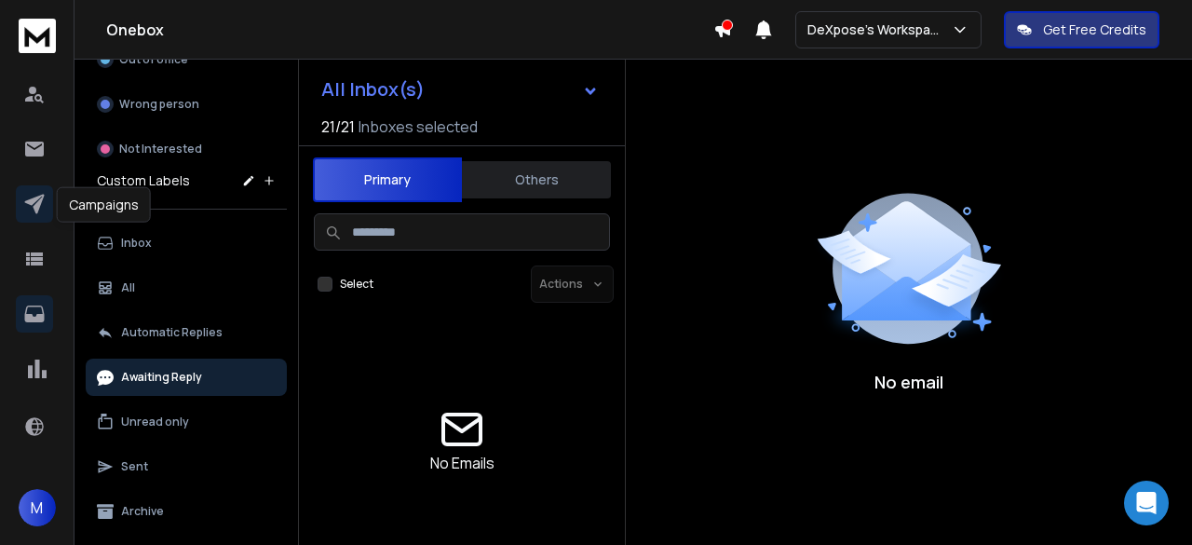
click at [35, 195] on icon at bounding box center [34, 204] width 22 height 22
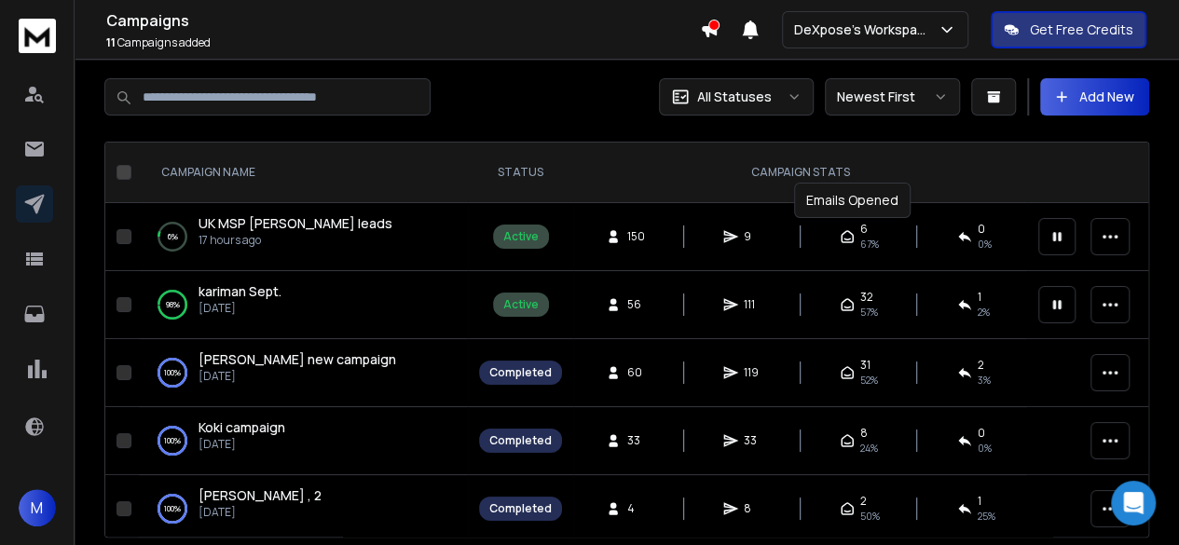
click at [863, 230] on p "6 67 %" at bounding box center [869, 237] width 19 height 30
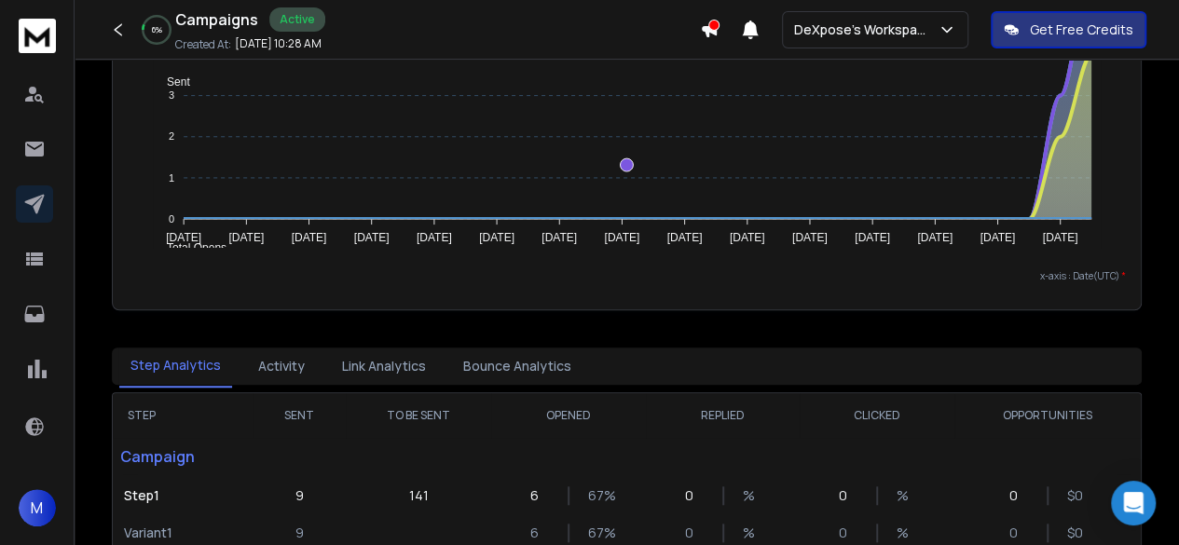
scroll to position [615, 0]
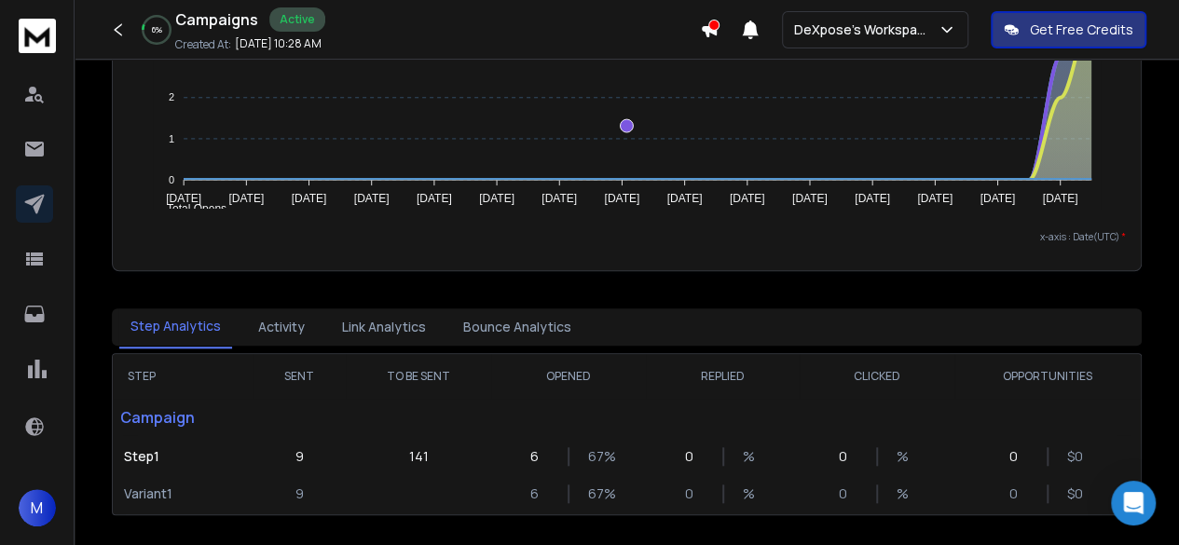
click at [282, 331] on button "Activity" at bounding box center [281, 327] width 69 height 41
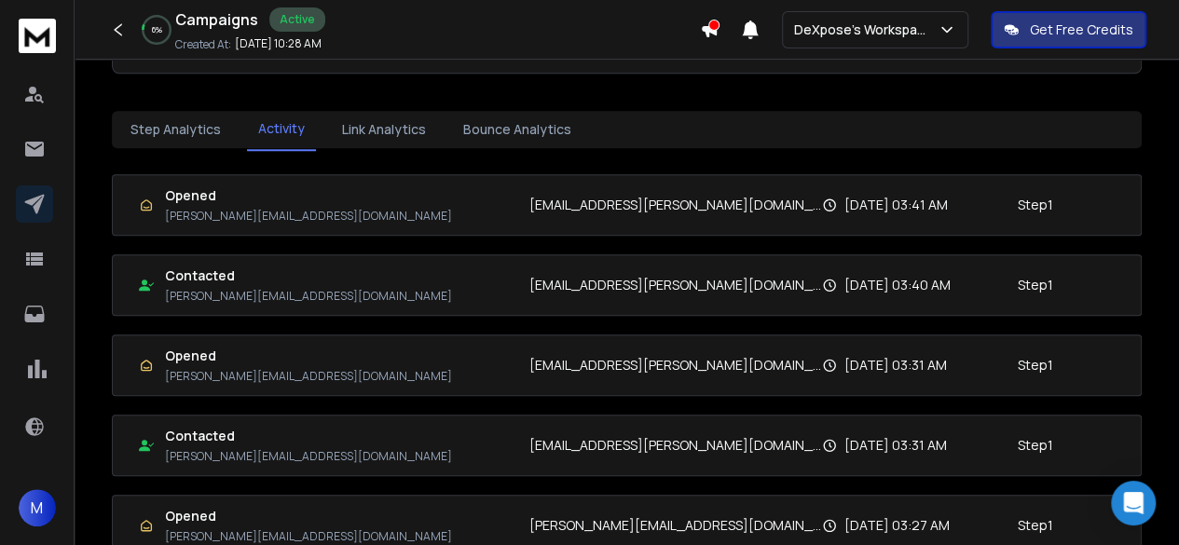
scroll to position [533, 0]
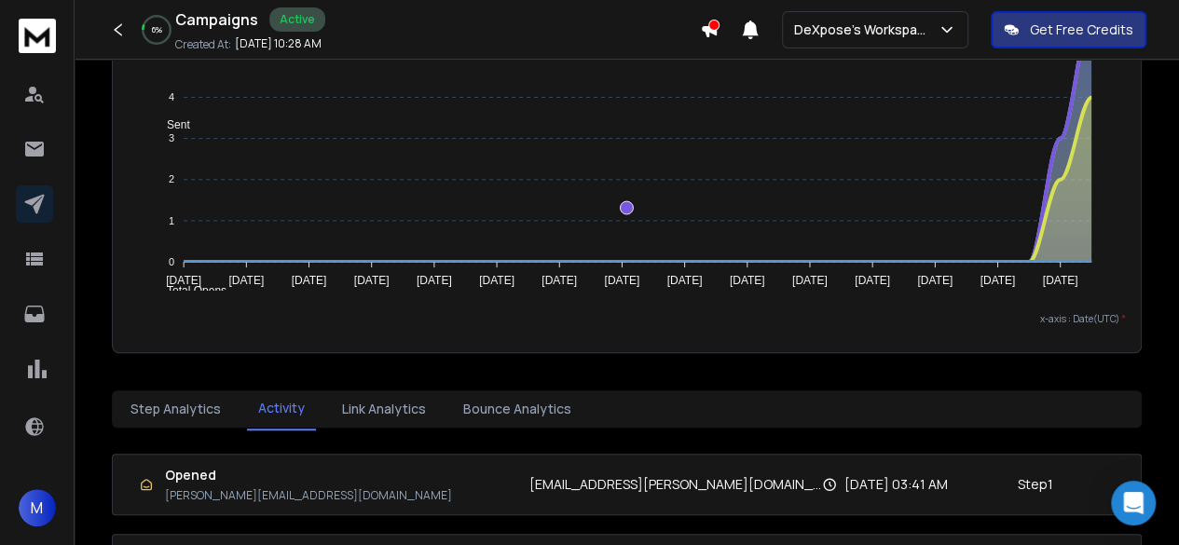
click at [495, 400] on button "Bounce Analytics" at bounding box center [517, 408] width 130 height 41
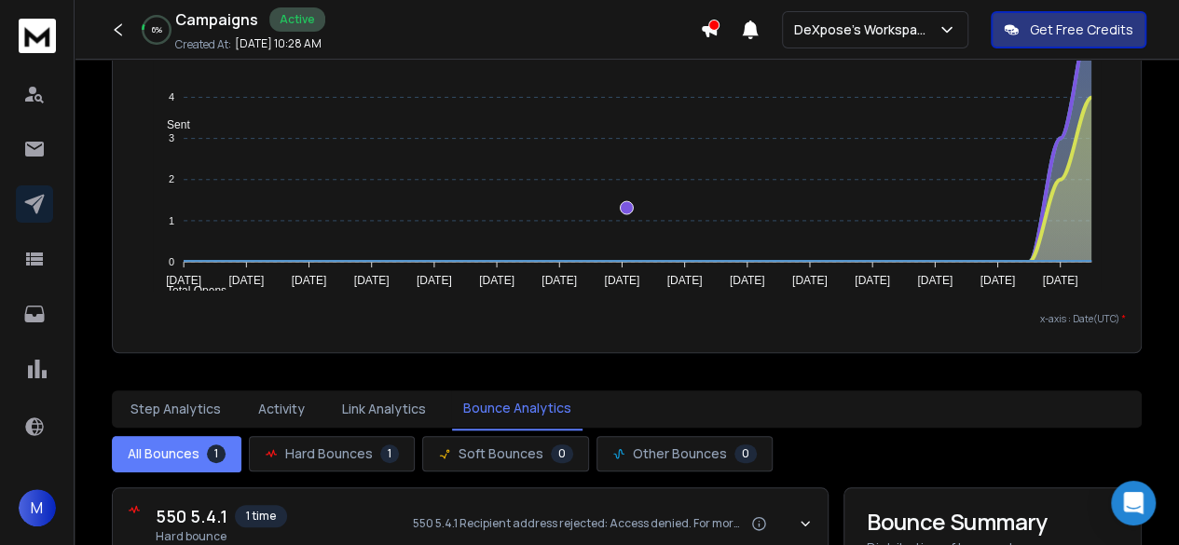
click at [656, 448] on span "Other Bounces" at bounding box center [680, 453] width 94 height 19
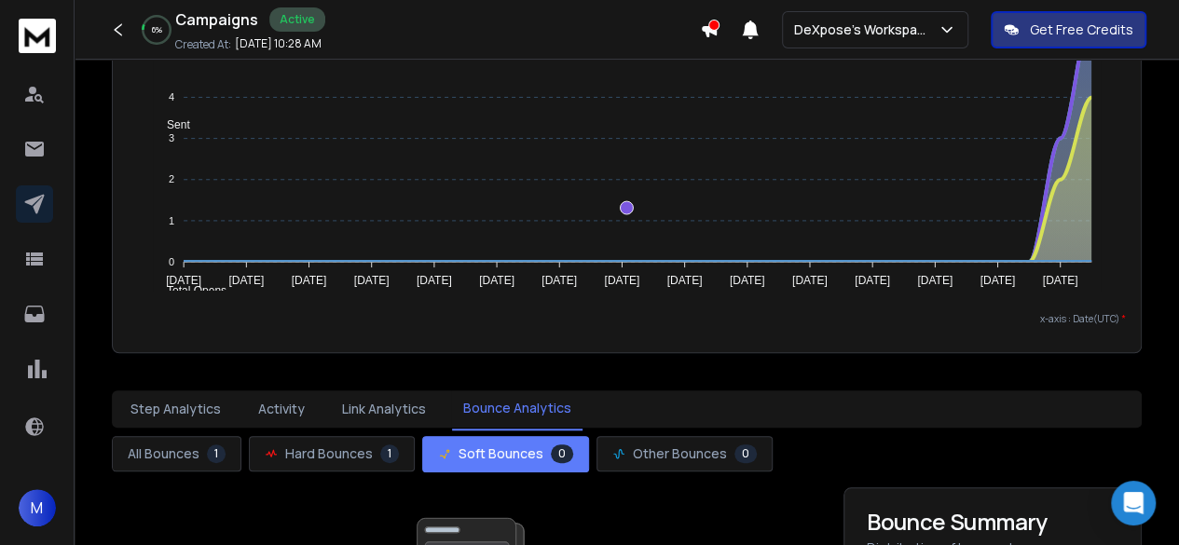
click at [537, 452] on span "Soft Bounces" at bounding box center [500, 453] width 85 height 19
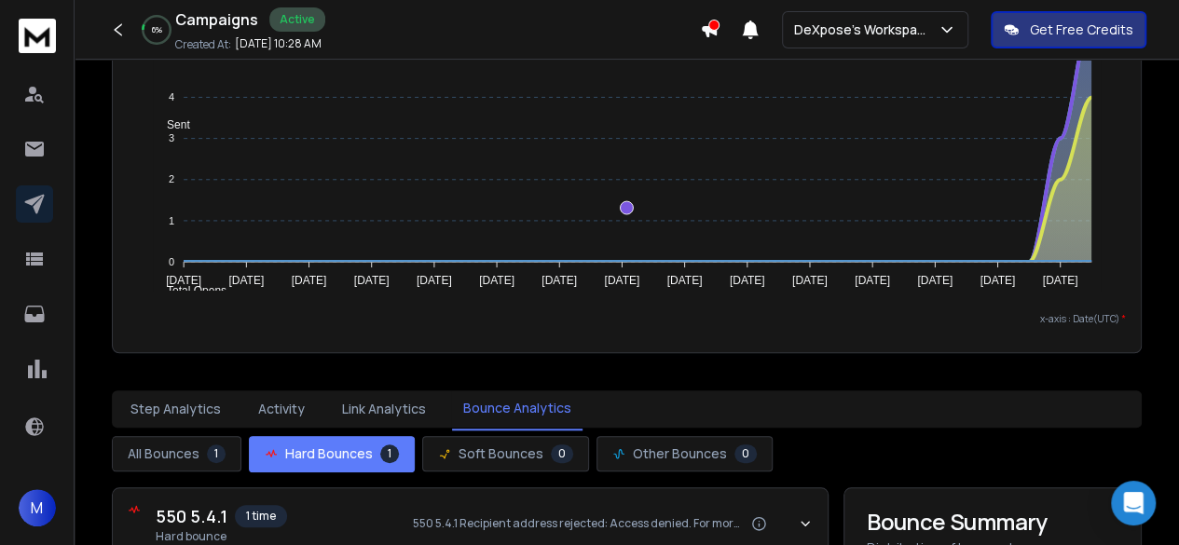
click at [380, 451] on span "1" at bounding box center [389, 453] width 19 height 19
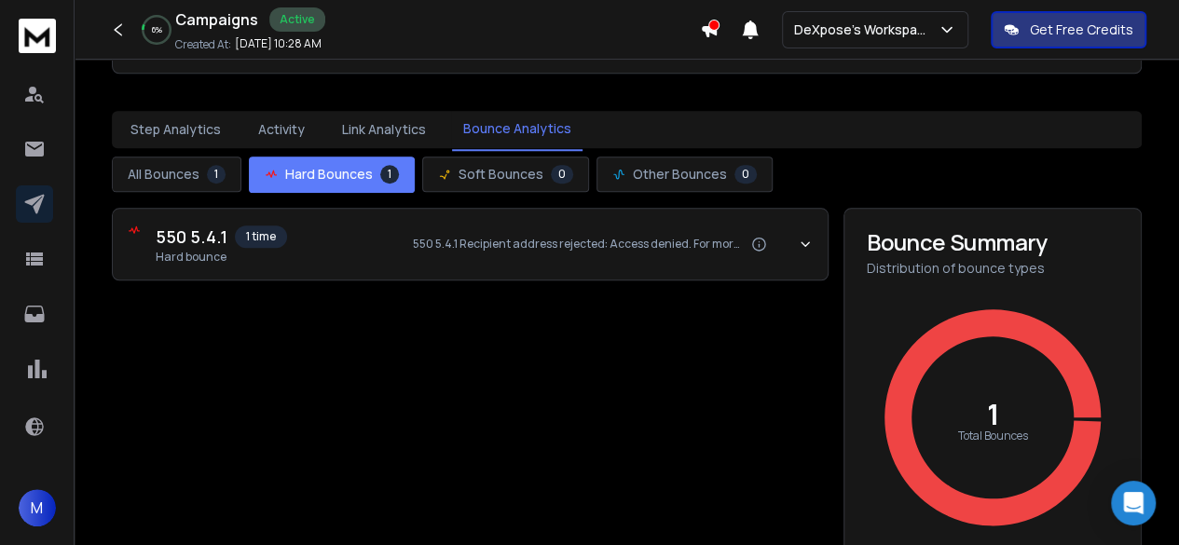
scroll to position [812, 0]
click at [798, 246] on icon "button" at bounding box center [804, 244] width 15 height 15
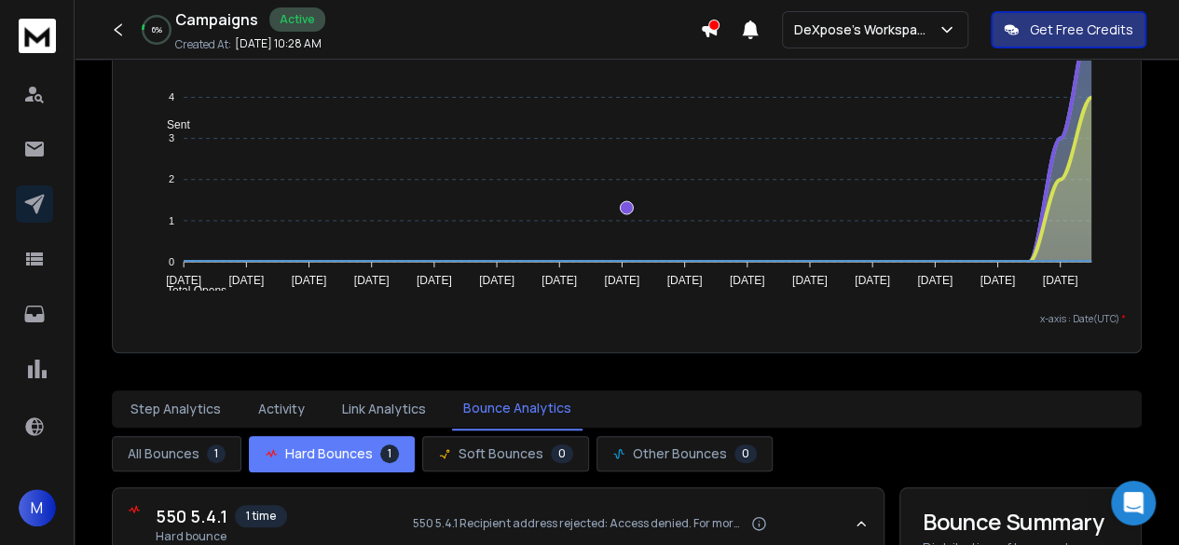
scroll to position [347, 0]
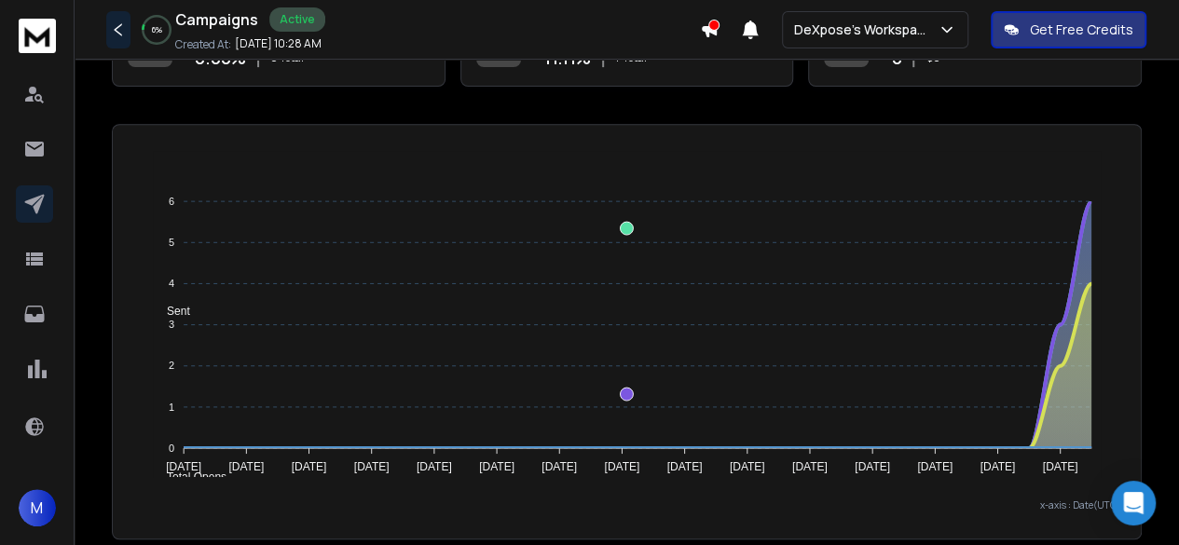
click at [123, 30] on icon at bounding box center [118, 29] width 17 height 17
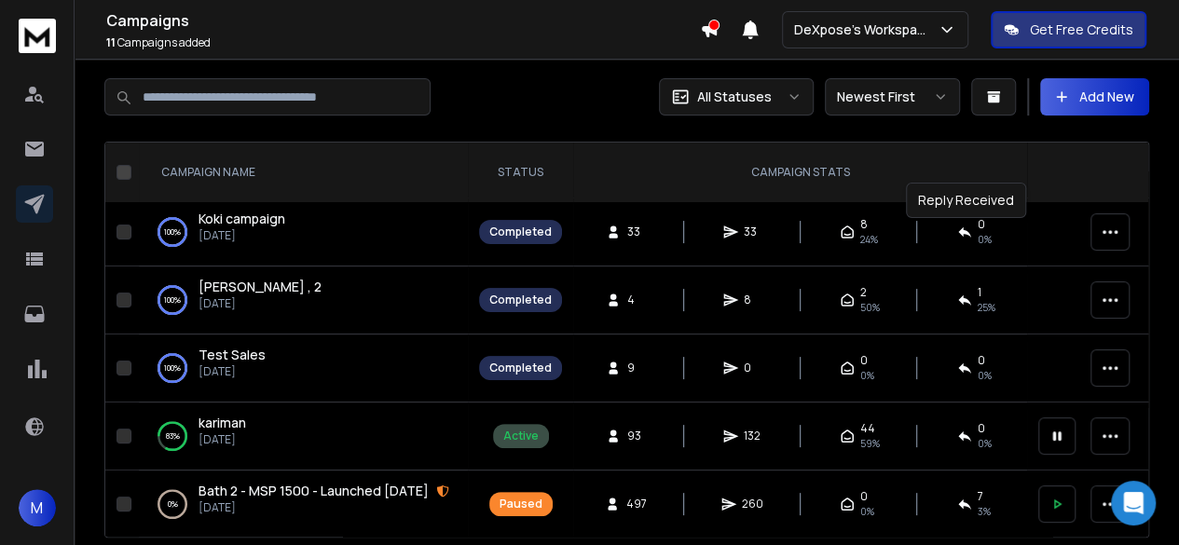
scroll to position [279, 0]
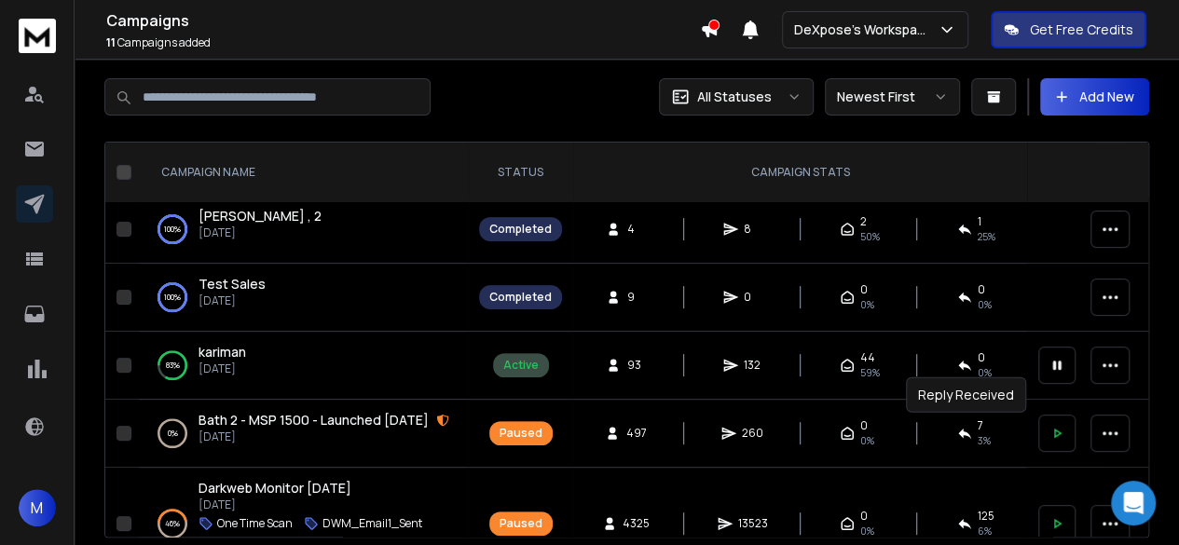
click at [962, 429] on div "7 3 %" at bounding box center [975, 433] width 56 height 30
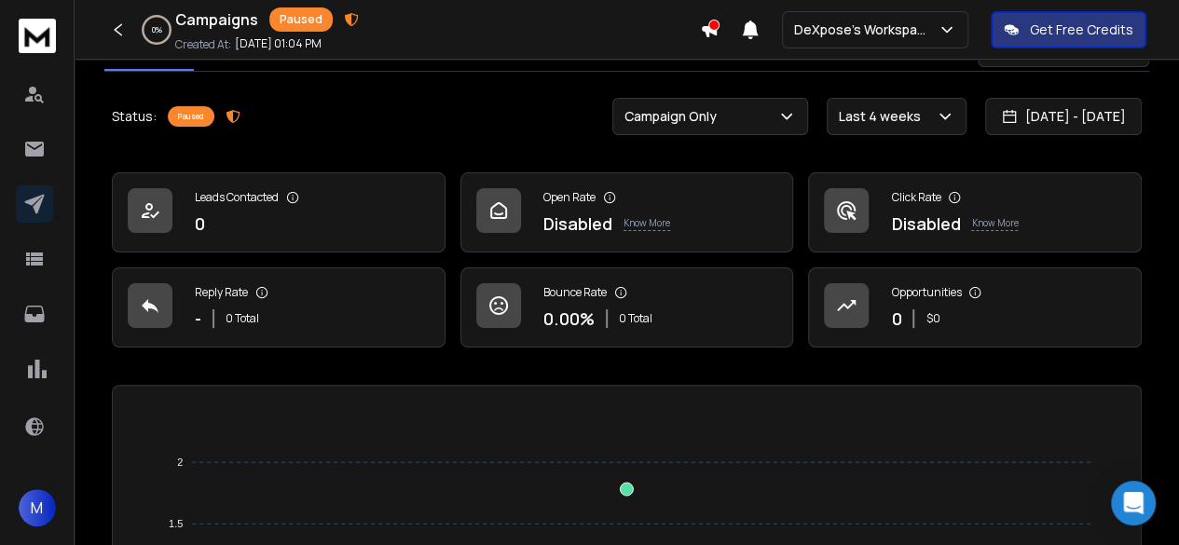
scroll to position [22, 0]
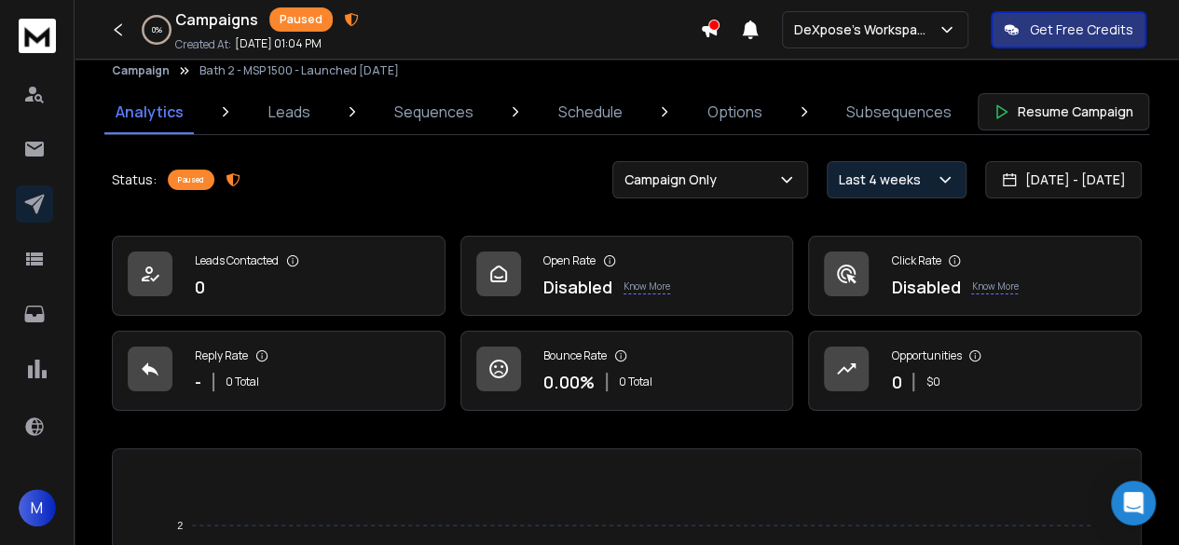
click at [881, 178] on div "Last 4 weeks" at bounding box center [896, 179] width 116 height 19
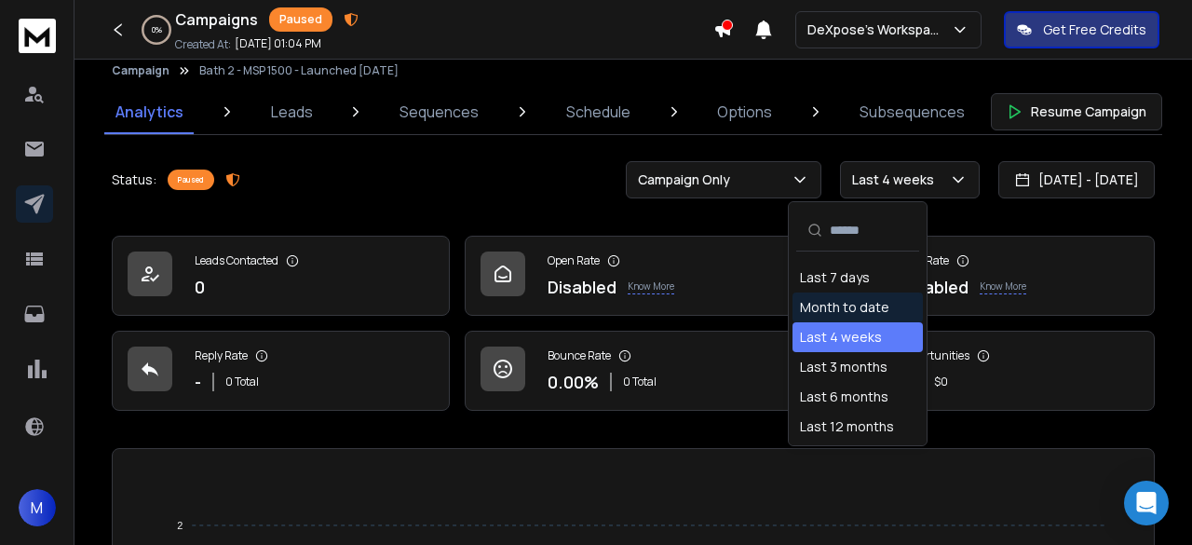
click at [853, 307] on div "Month to date" at bounding box center [844, 307] width 89 height 19
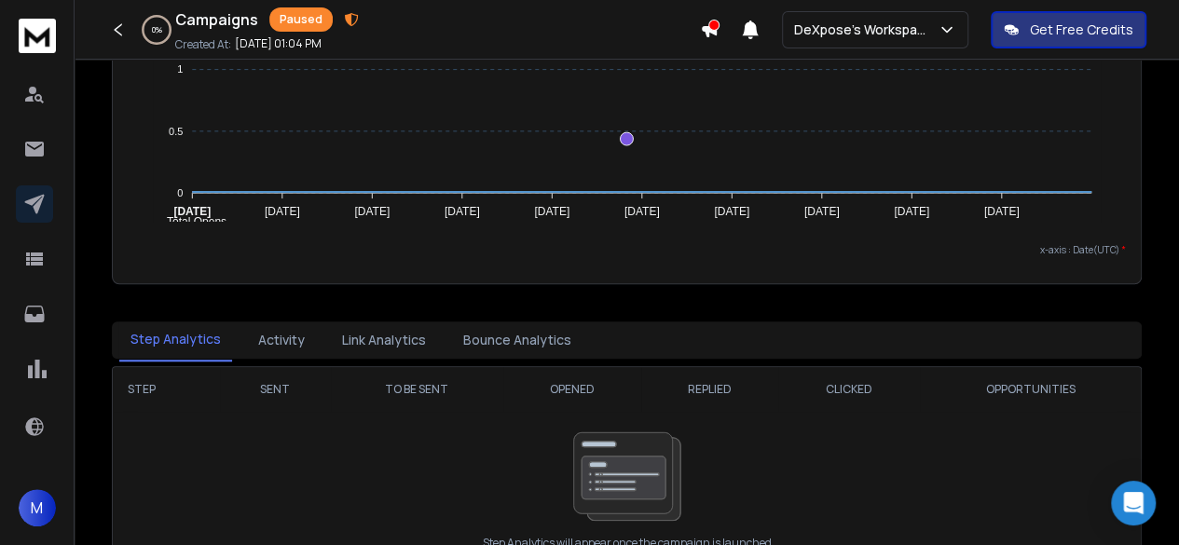
scroll to position [658, 0]
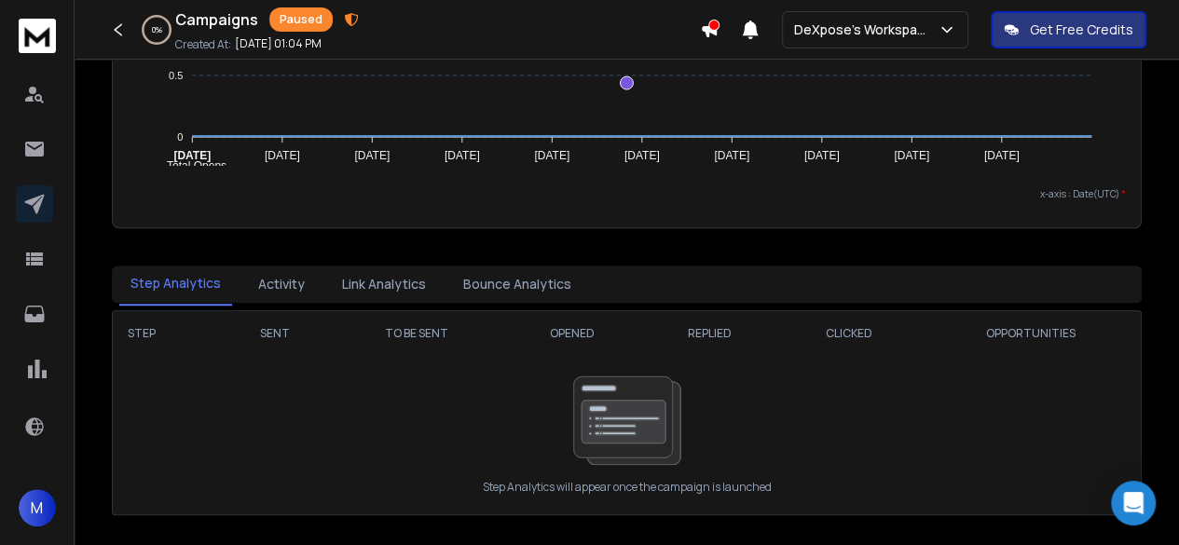
click at [296, 274] on button "Activity" at bounding box center [281, 284] width 69 height 41
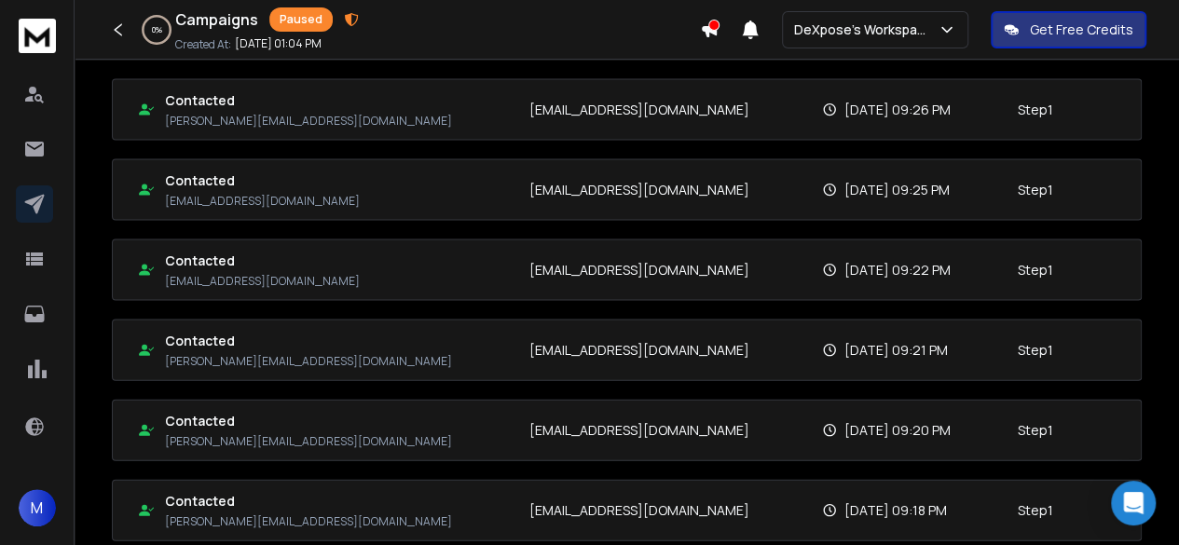
scroll to position [1683, 0]
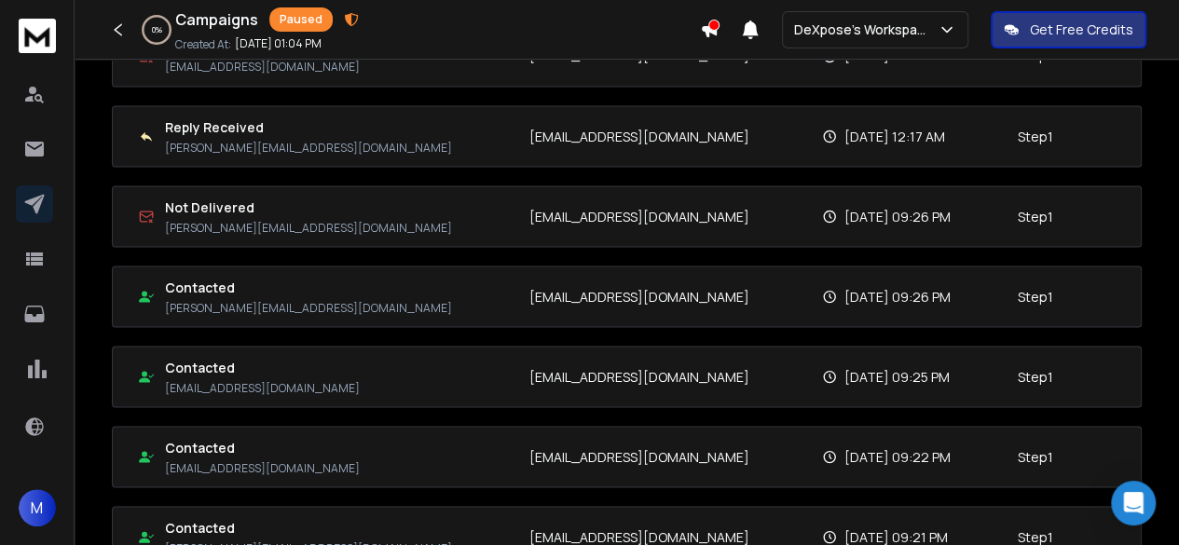
click at [180, 117] on h1 "Reply Received" at bounding box center [308, 126] width 287 height 19
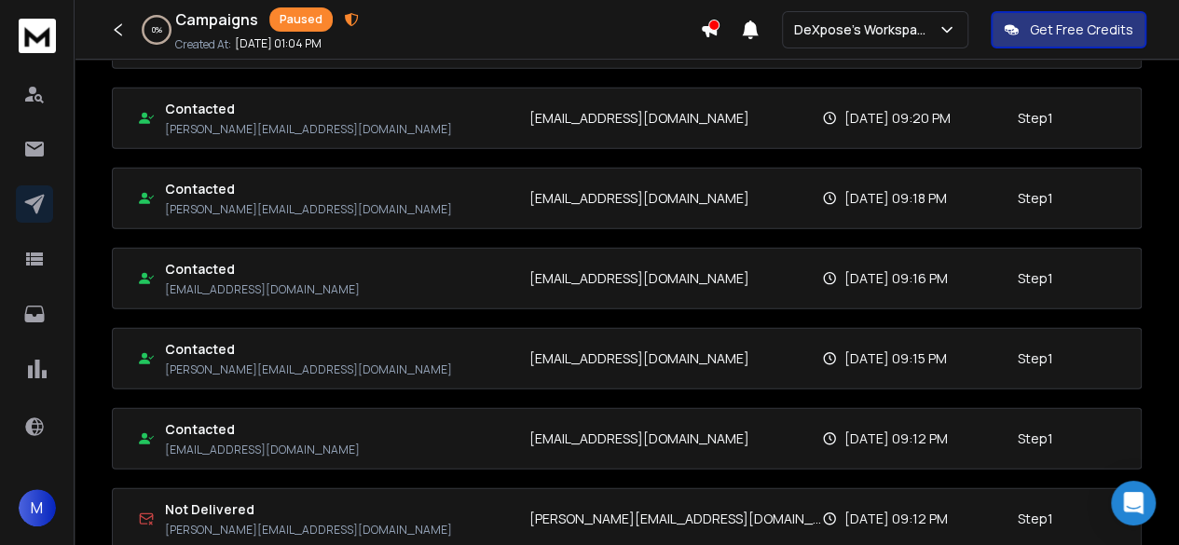
scroll to position [2055, 0]
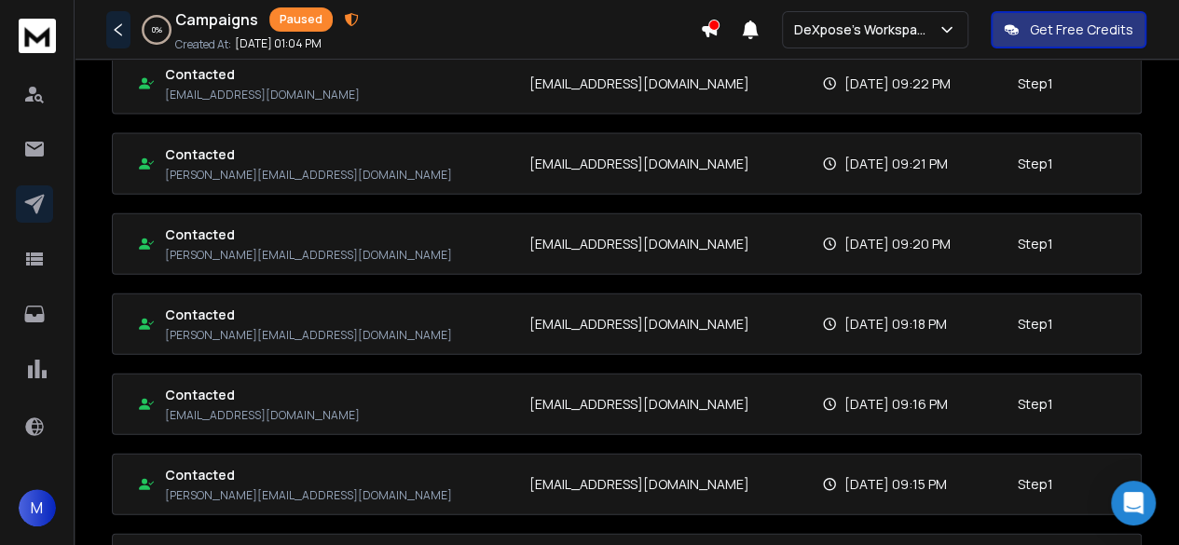
click at [112, 23] on icon at bounding box center [118, 29] width 17 height 17
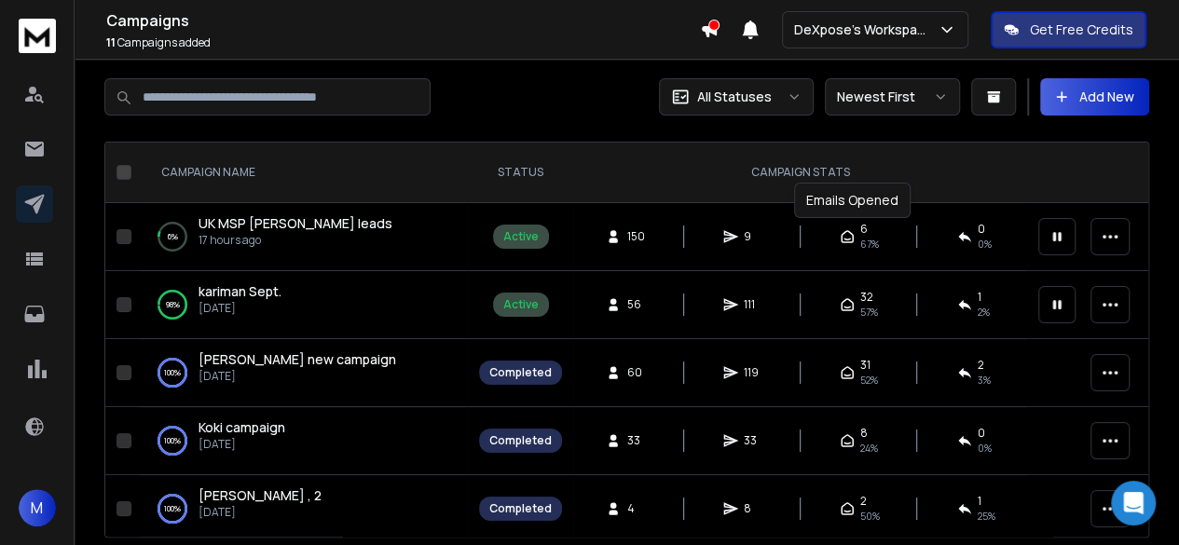
click at [863, 228] on p "6 67 %" at bounding box center [869, 237] width 19 height 30
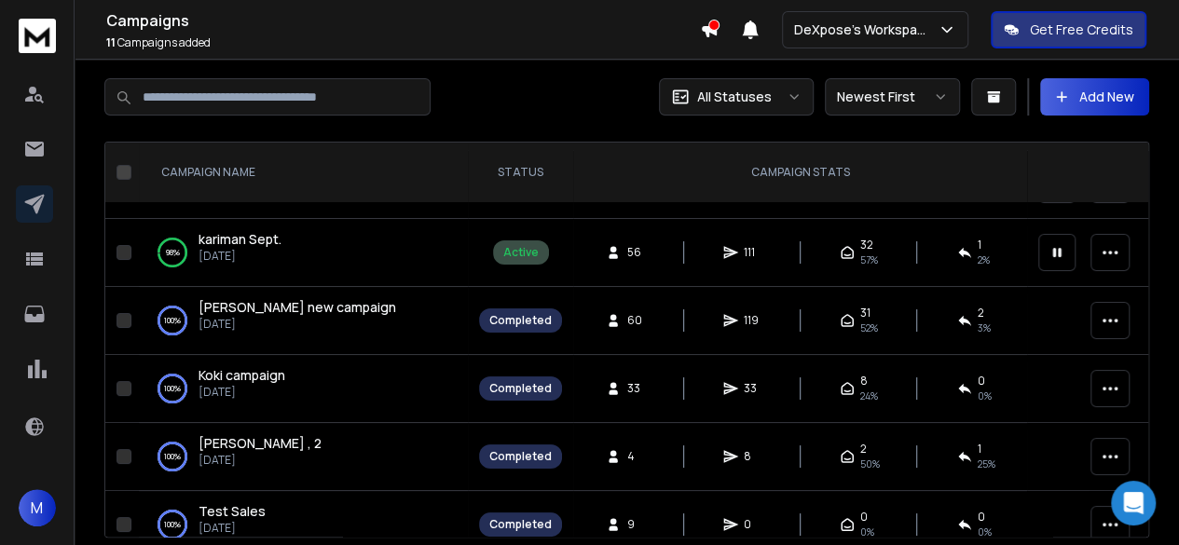
scroll to position [170, 0]
